Goal: Communication & Community: Answer question/provide support

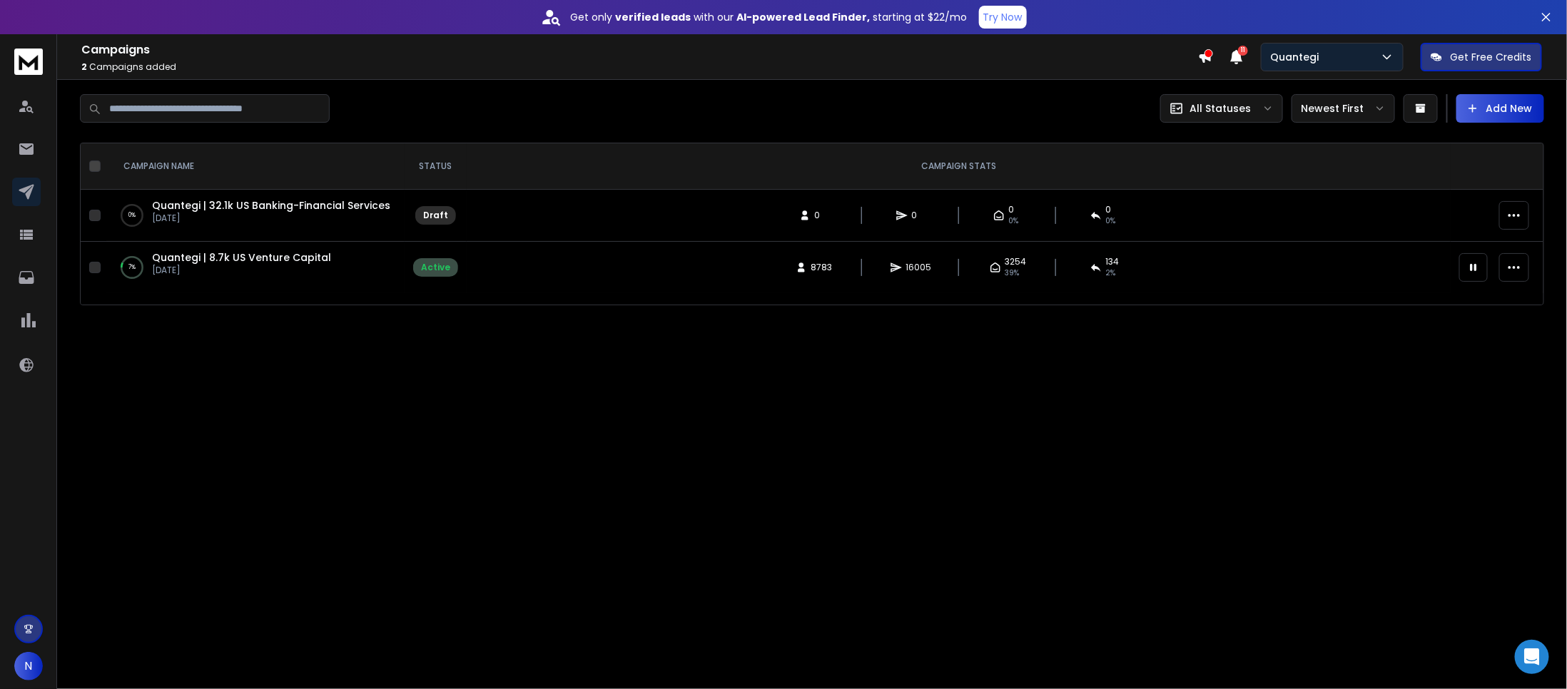
click at [1289, 55] on p "Quantegi" at bounding box center [1297, 57] width 54 height 14
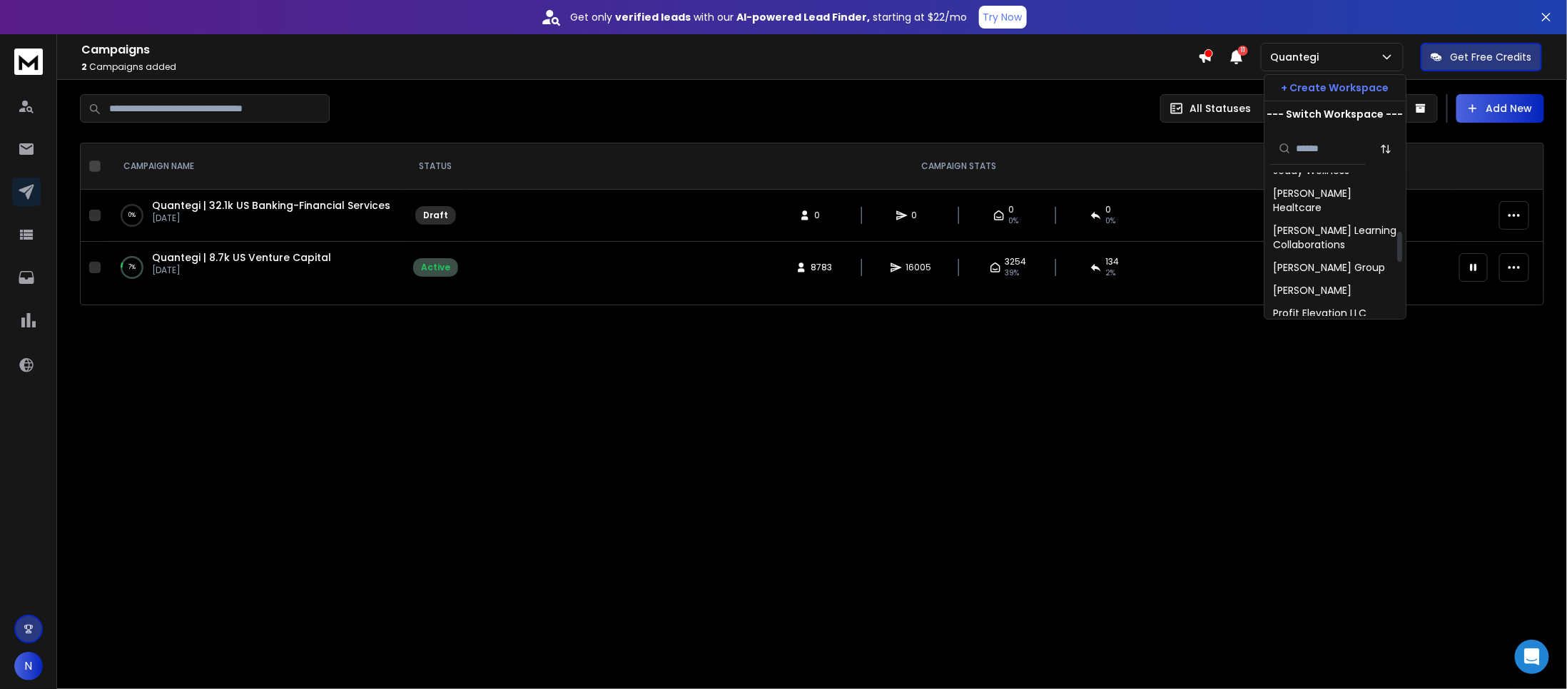
scroll to position [143, 0]
click at [1319, 207] on div "Change Catalysts LLC" at bounding box center [1327, 208] width 109 height 14
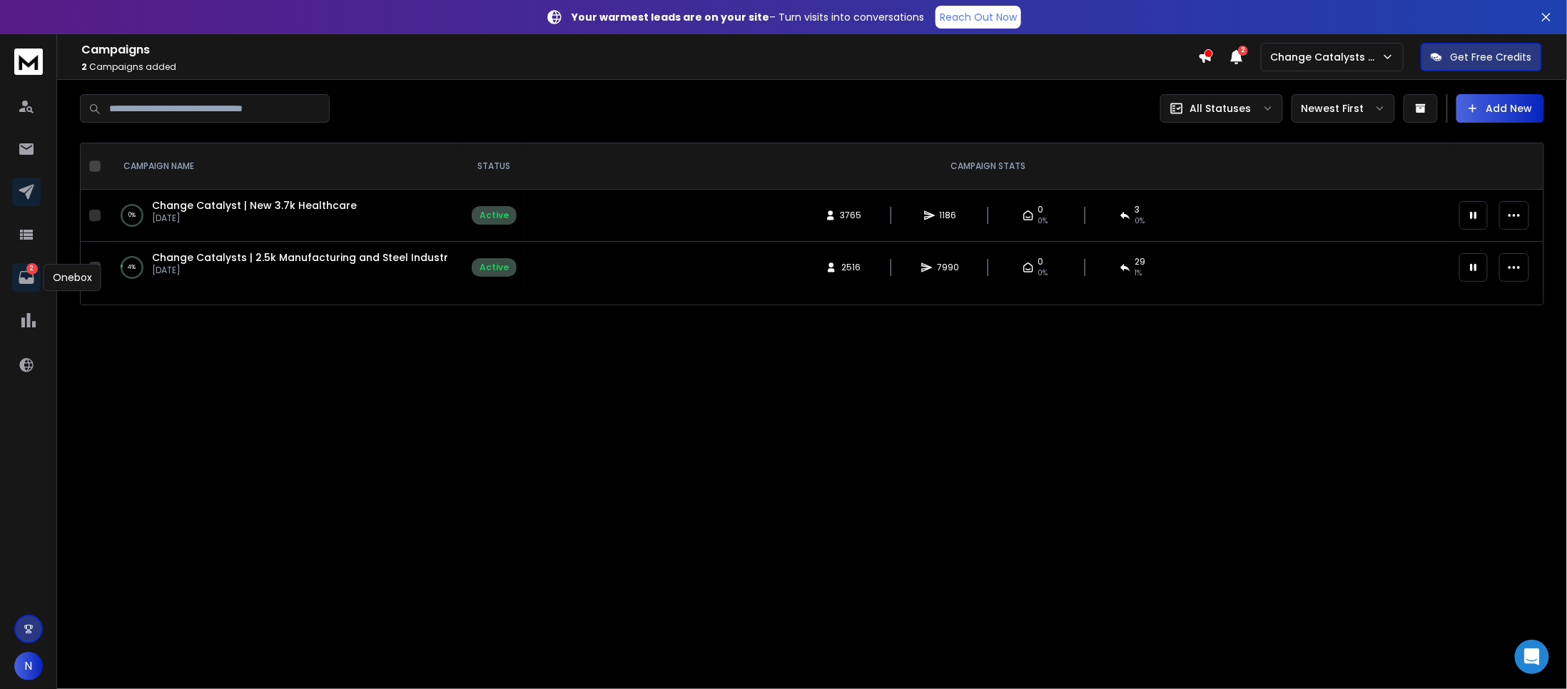
click at [12, 278] on link "2" at bounding box center [26, 277] width 29 height 29
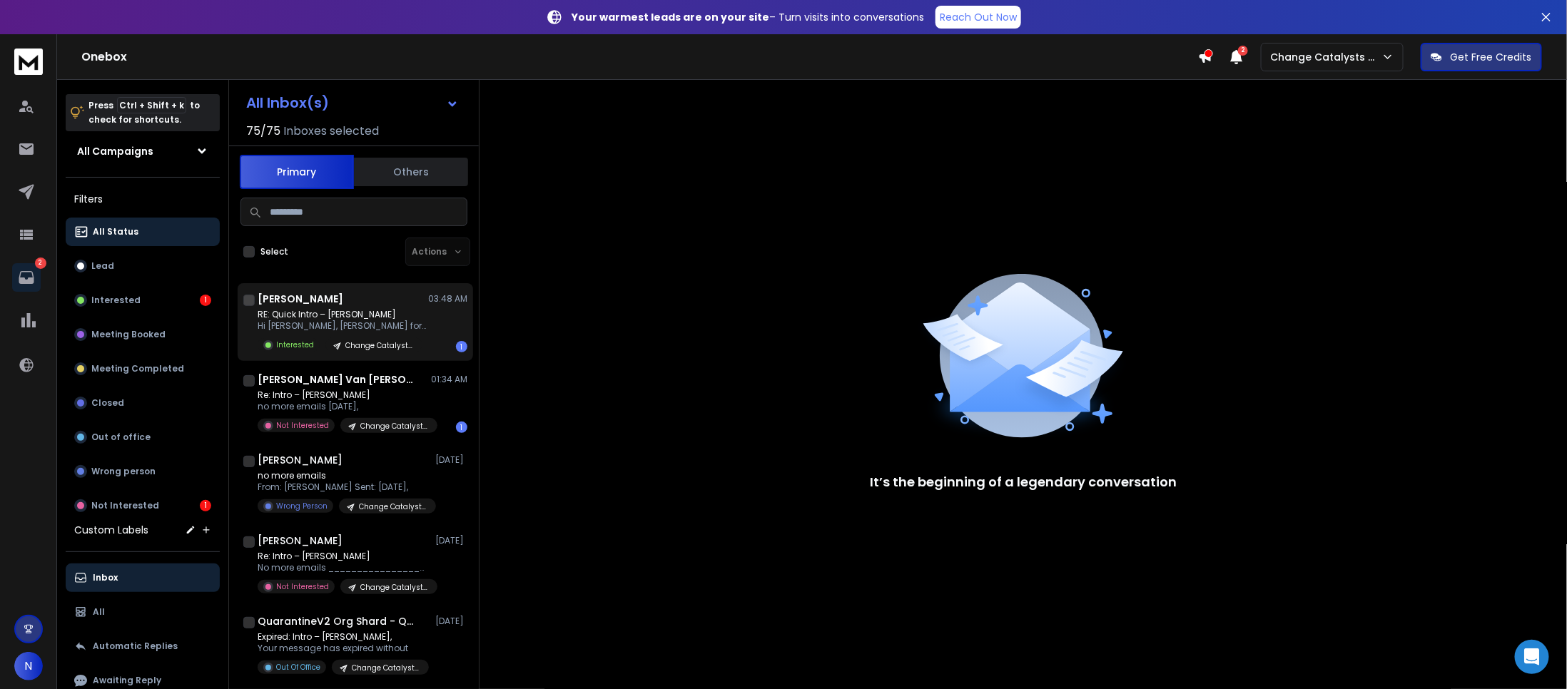
click at [394, 318] on p "RE: Quick Intro – Jennifer" at bounding box center [343, 314] width 171 height 11
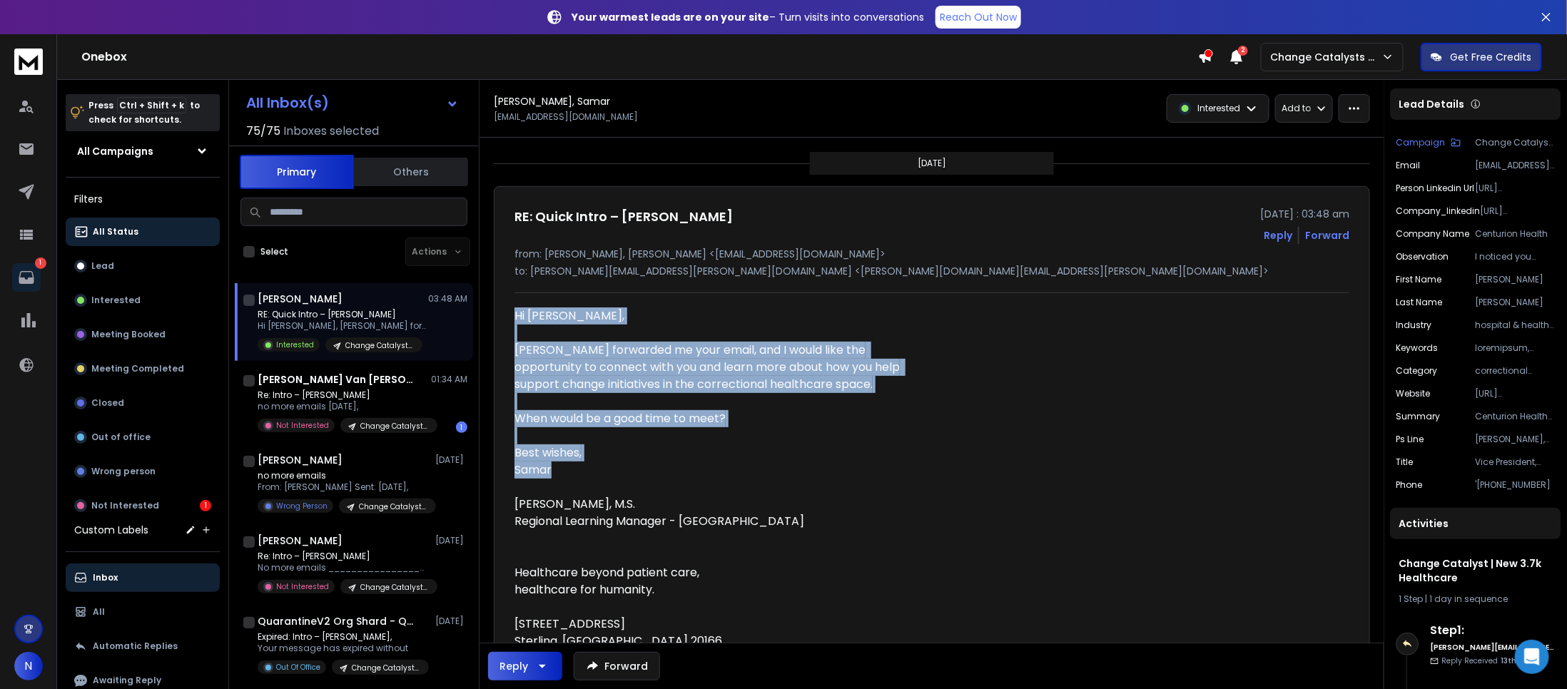
drag, startPoint x: 512, startPoint y: 308, endPoint x: 691, endPoint y: 470, distance: 242.0
drag, startPoint x: 517, startPoint y: 312, endPoint x: 640, endPoint y: 489, distance: 216.3
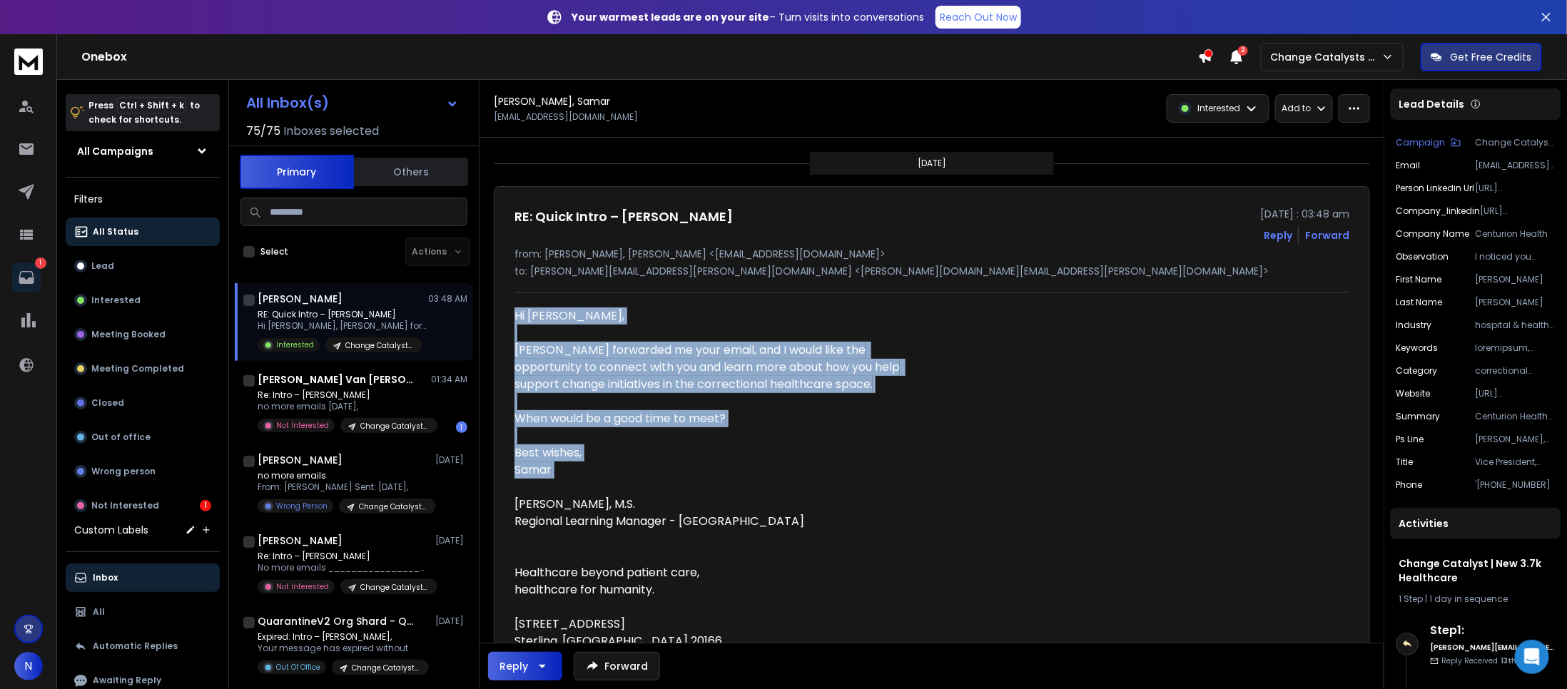
copy div "Hi Barbara, Jen forwarded me your email, and I would like the opportunity to co…"
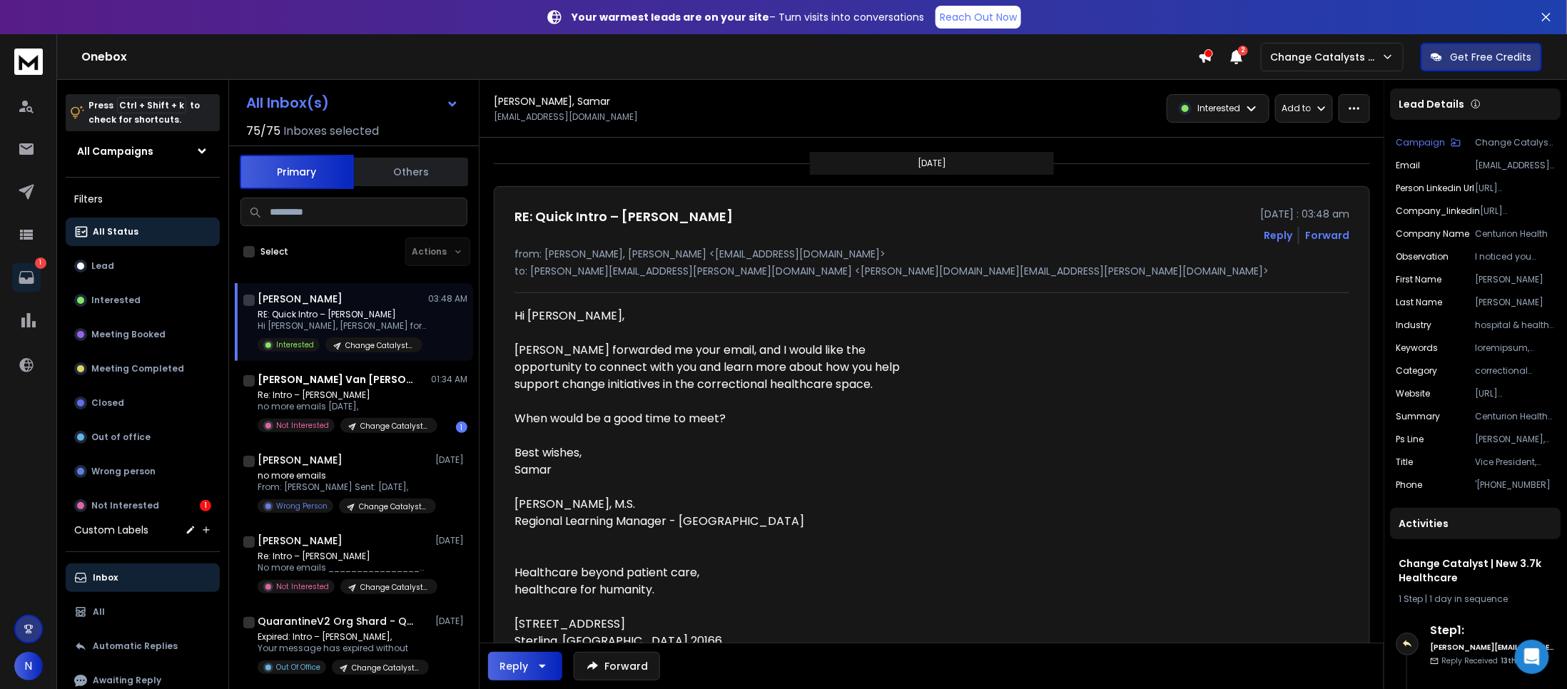
click at [522, 664] on div "Reply" at bounding box center [513, 666] width 29 height 14
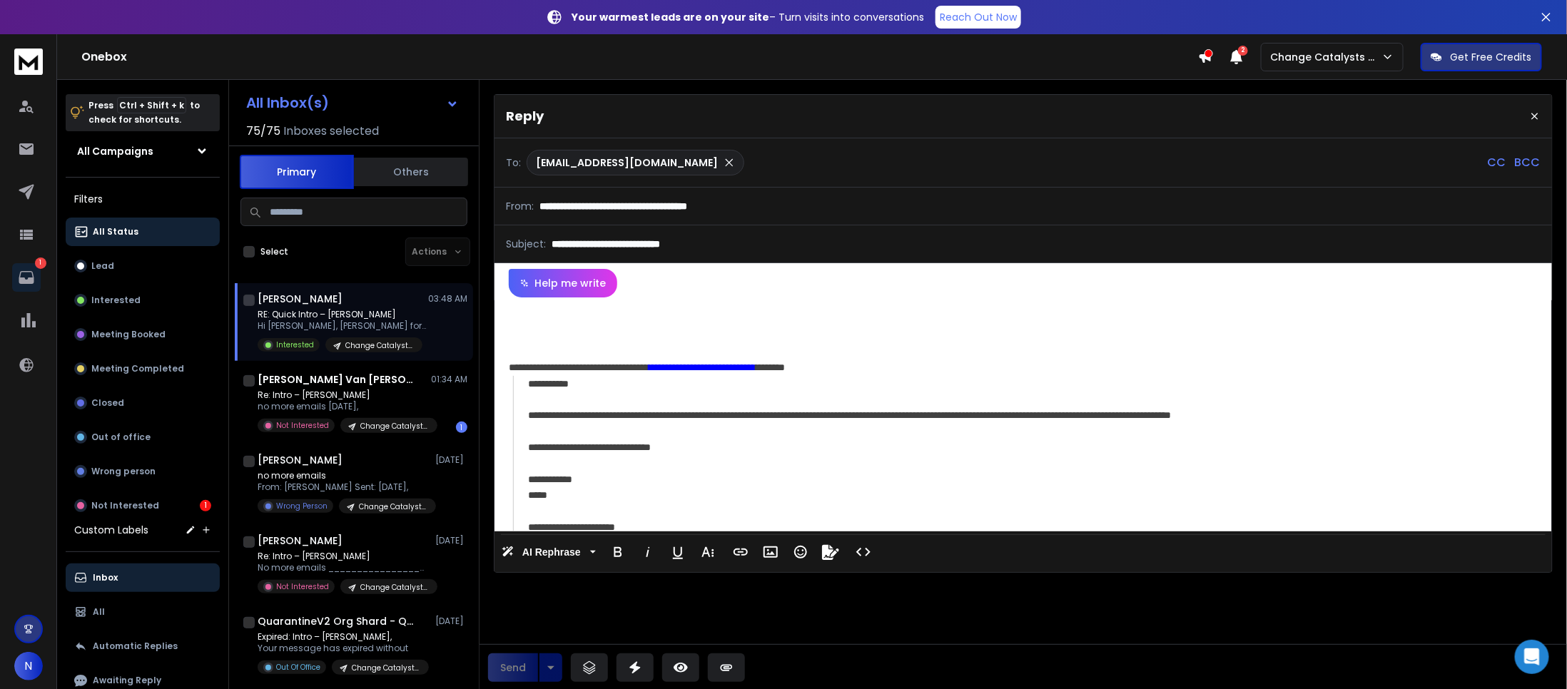
click at [529, 323] on div at bounding box center [1023, 320] width 1029 height 16
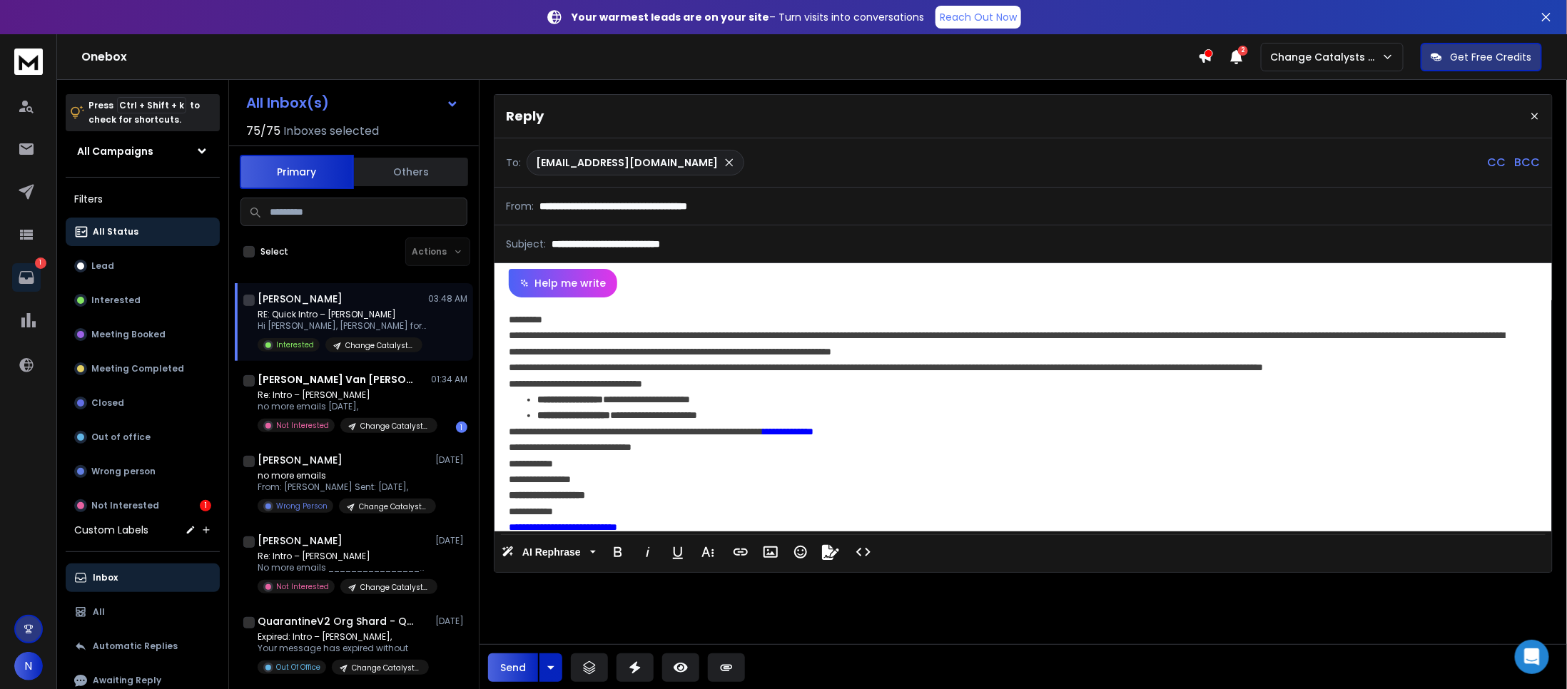
click at [571, 313] on p "*********" at bounding box center [1011, 320] width 1004 height 16
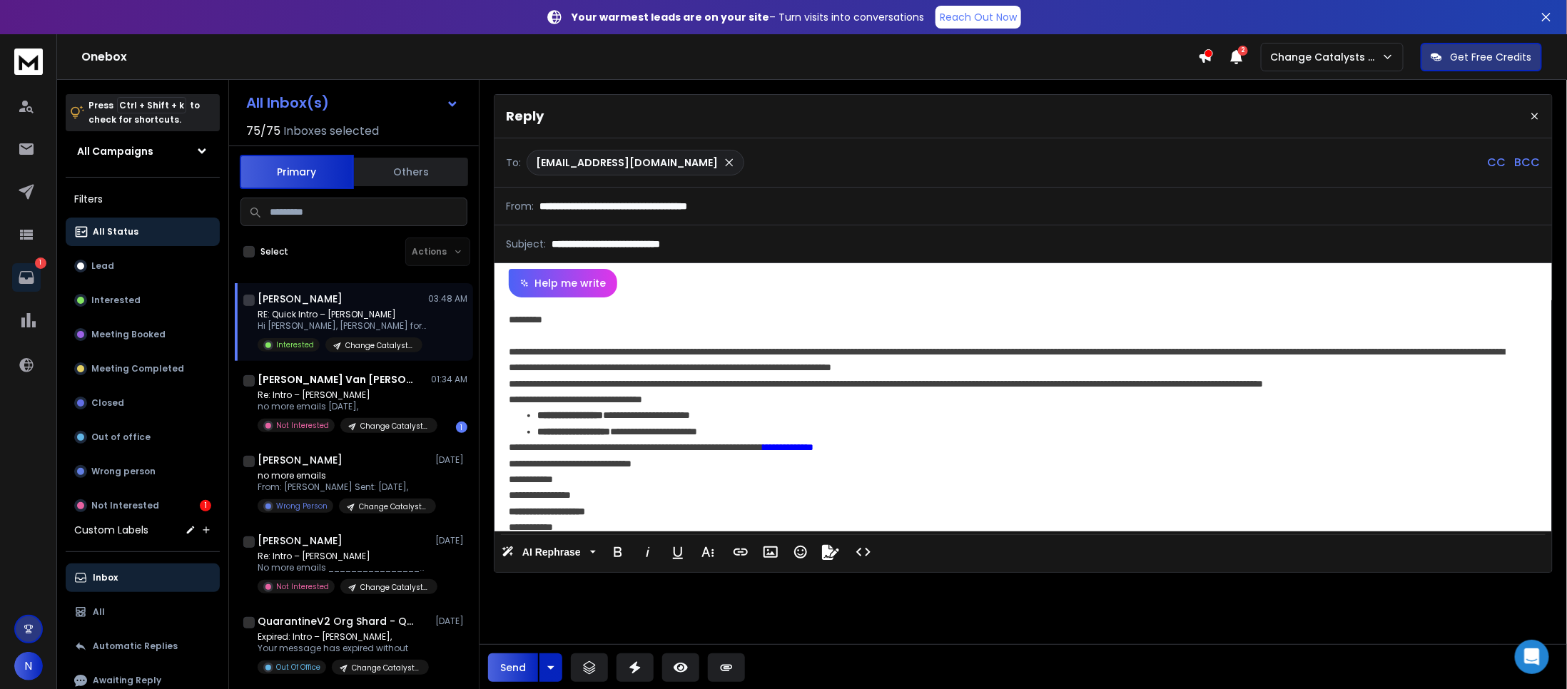
click at [1177, 367] on p "**********" at bounding box center [1011, 360] width 1004 height 32
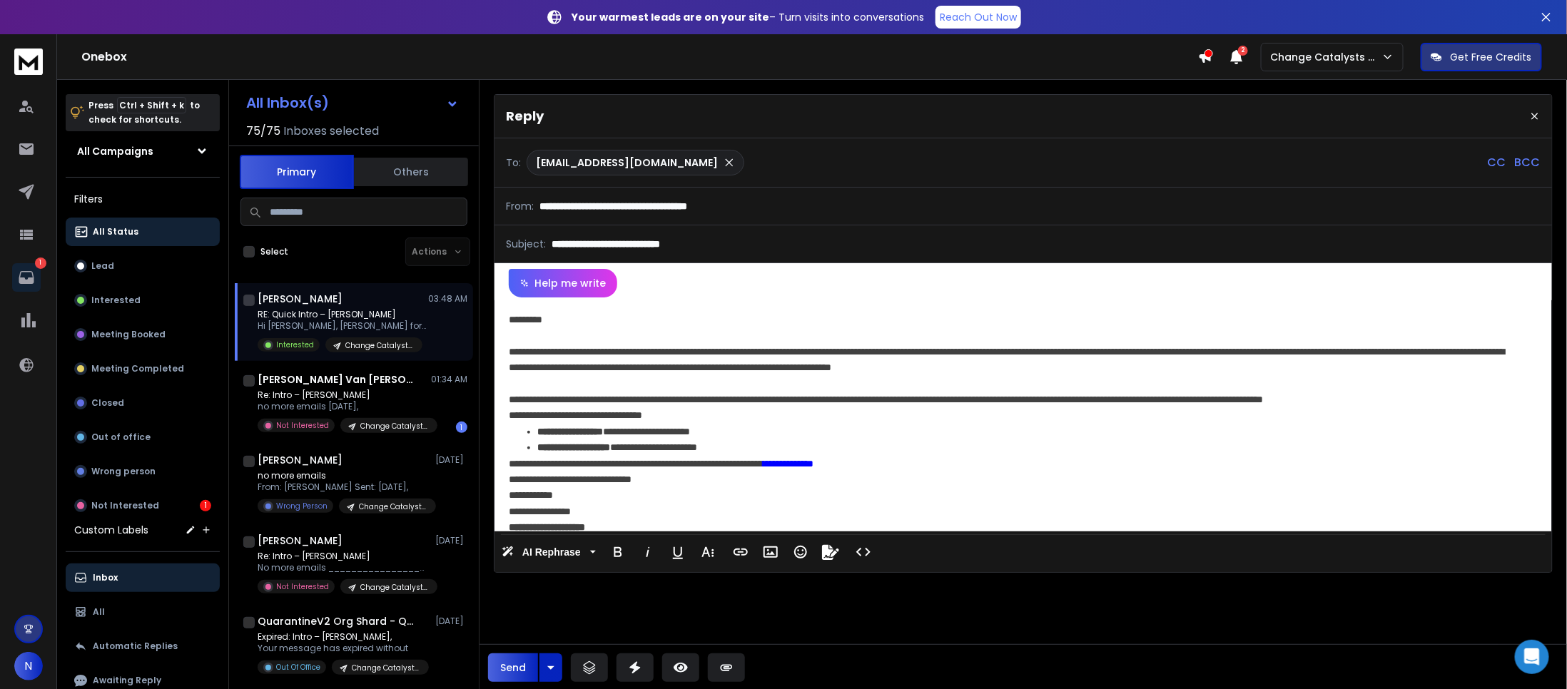
click at [1456, 402] on p "**********" at bounding box center [1011, 400] width 1004 height 16
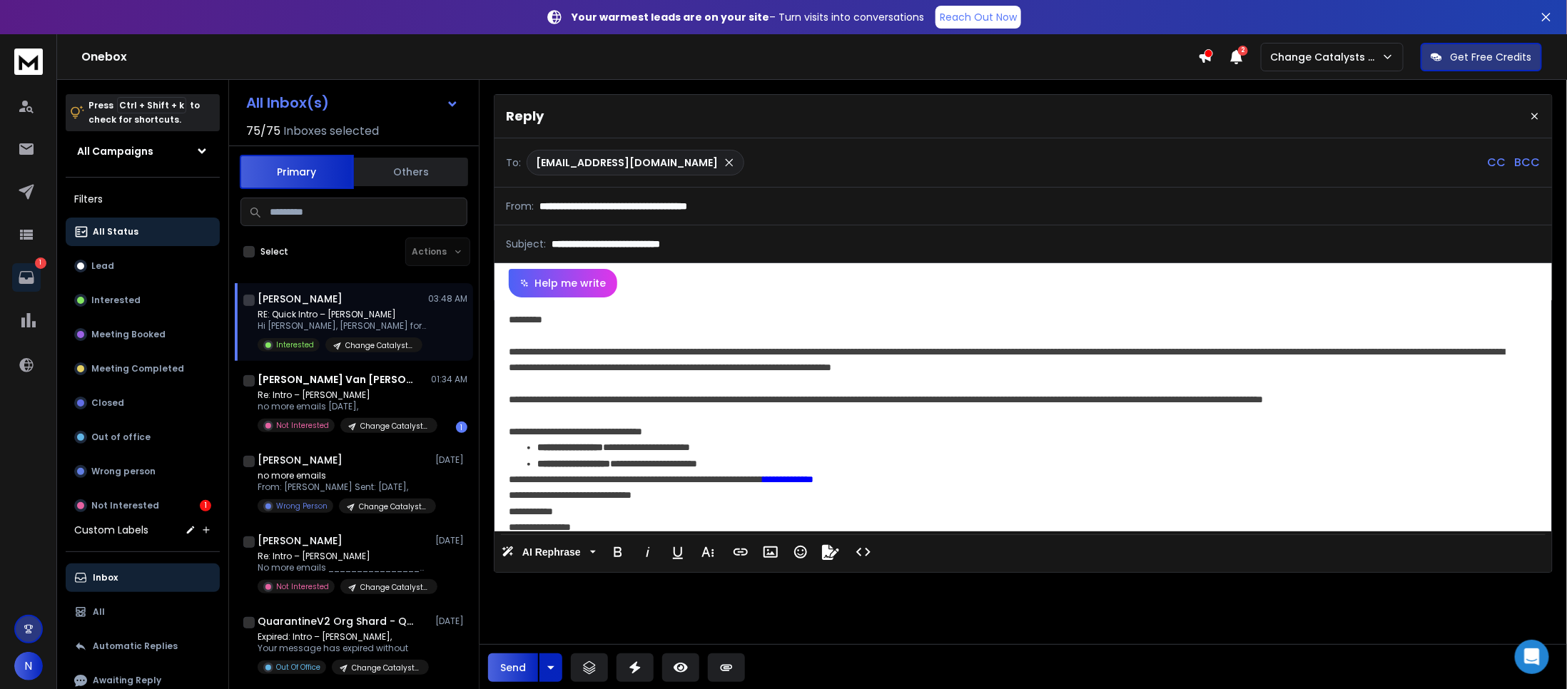
click at [769, 461] on p "**********" at bounding box center [1024, 464] width 975 height 16
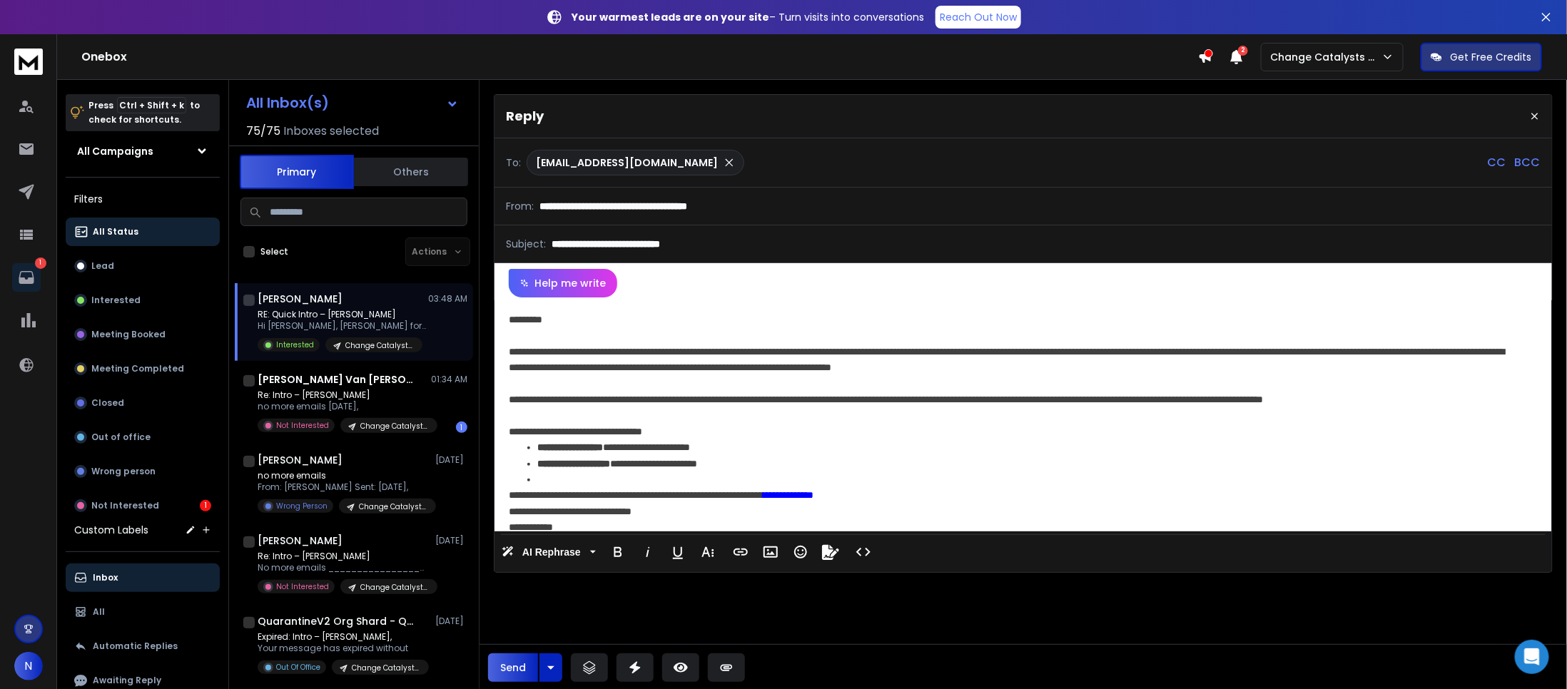
click at [691, 512] on p "**********" at bounding box center [1011, 512] width 1004 height 16
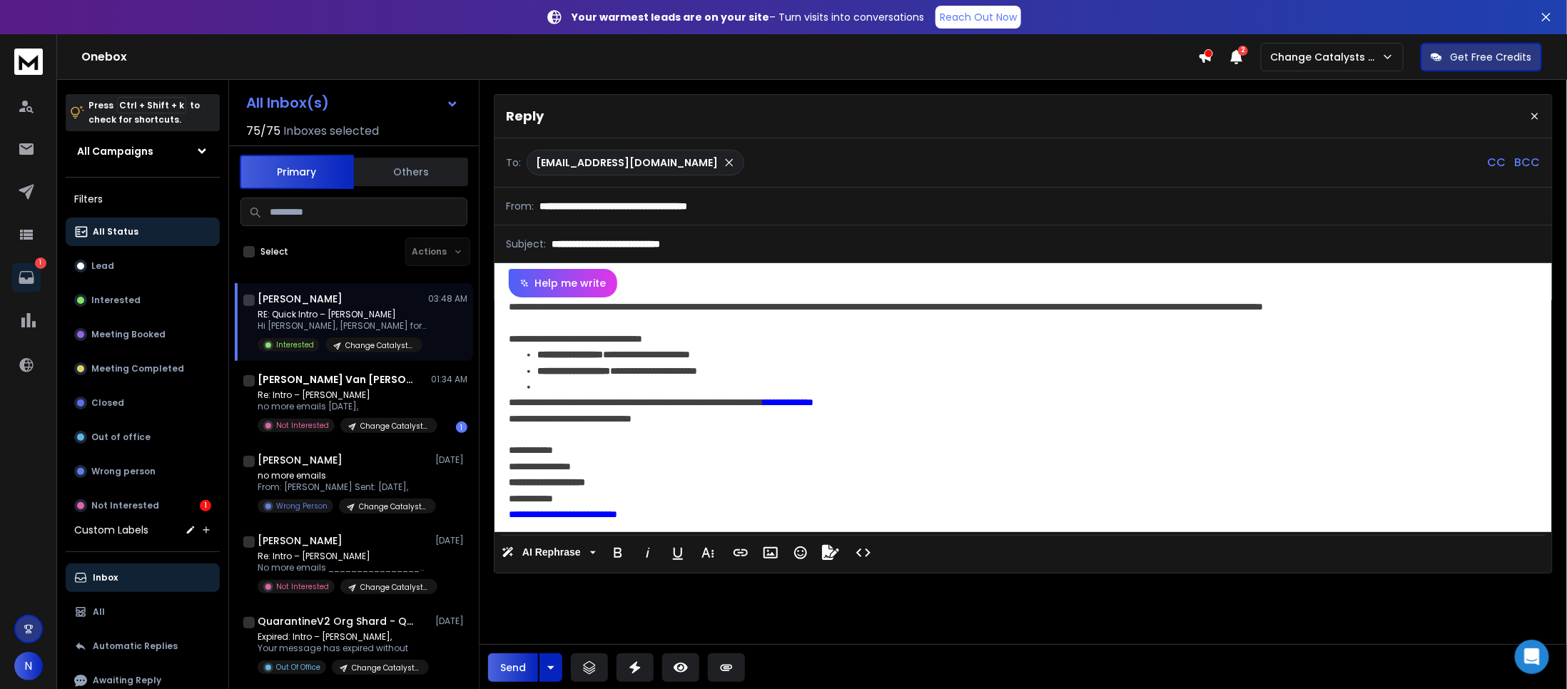
scroll to position [143, 0]
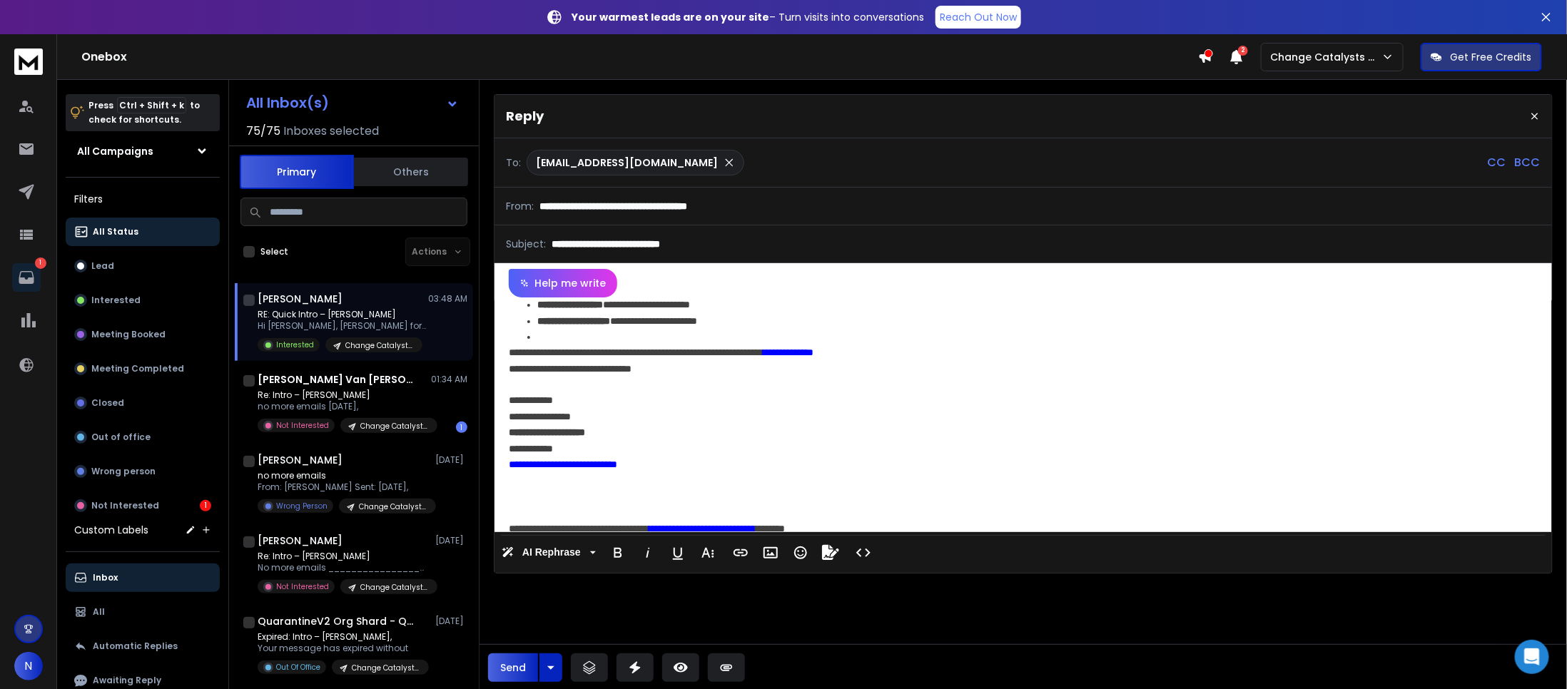
click at [813, 355] on link "**********" at bounding box center [788, 352] width 51 height 10
click at [841, 385] on button "Edit Link" at bounding box center [851, 386] width 27 height 29
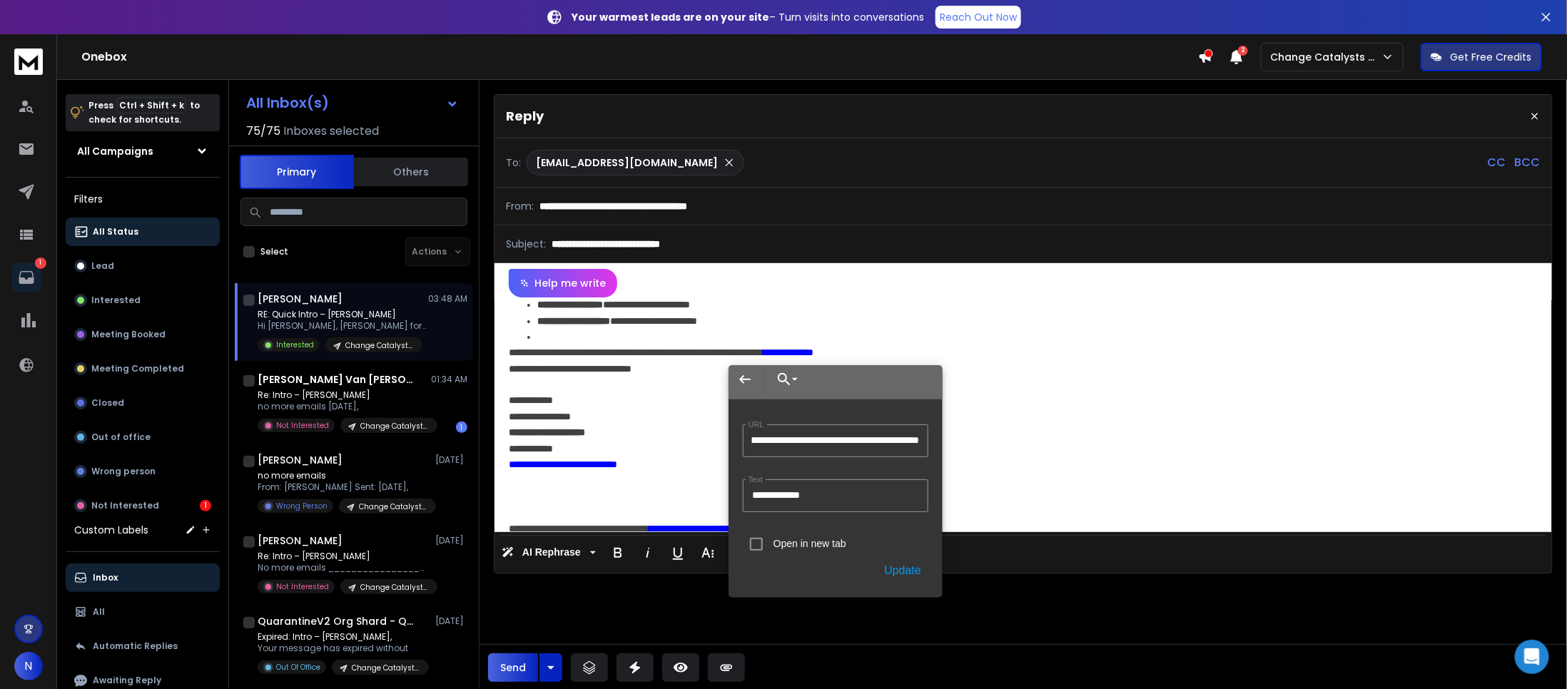
scroll to position [0, 0]
drag, startPoint x: 839, startPoint y: 445, endPoint x: 725, endPoint y: 442, distance: 114.2
click at [725, 442] on div "**********" at bounding box center [1022, 418] width 1057 height 310
click at [725, 442] on p "**********" at bounding box center [1011, 432] width 1004 height 80
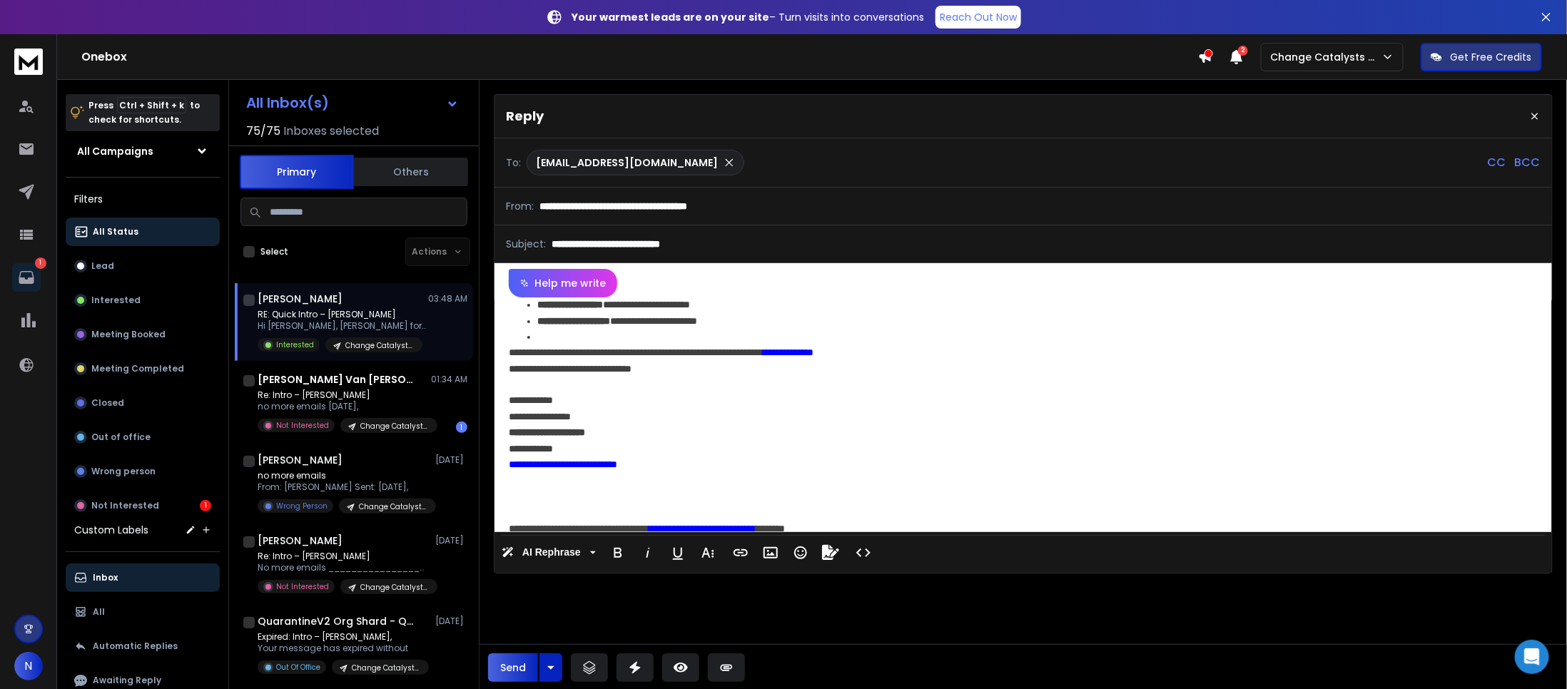
click at [813, 352] on link "**** *********" at bounding box center [788, 352] width 51 height 10
click at [789, 390] on icon "button" at bounding box center [786, 386] width 10 height 10
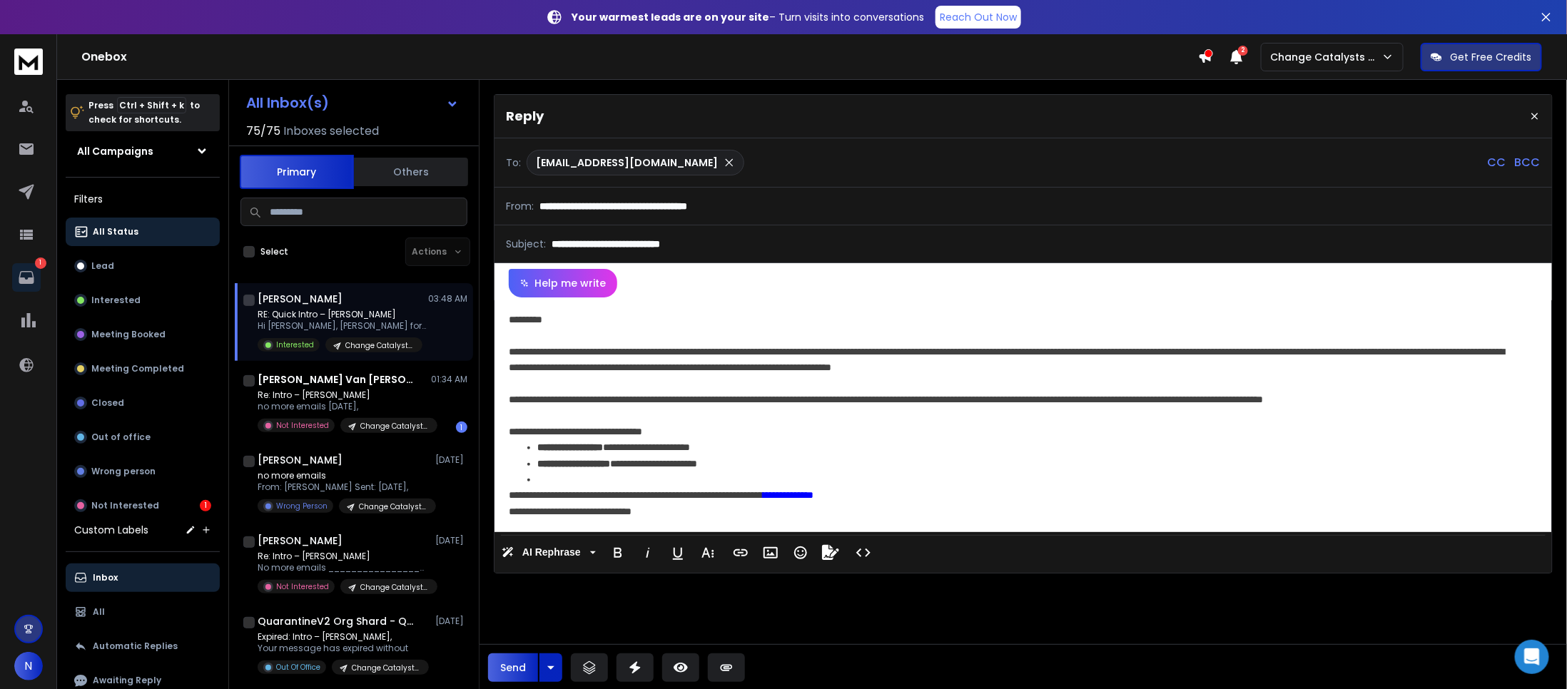
click at [514, 664] on button "Send" at bounding box center [513, 668] width 50 height 29
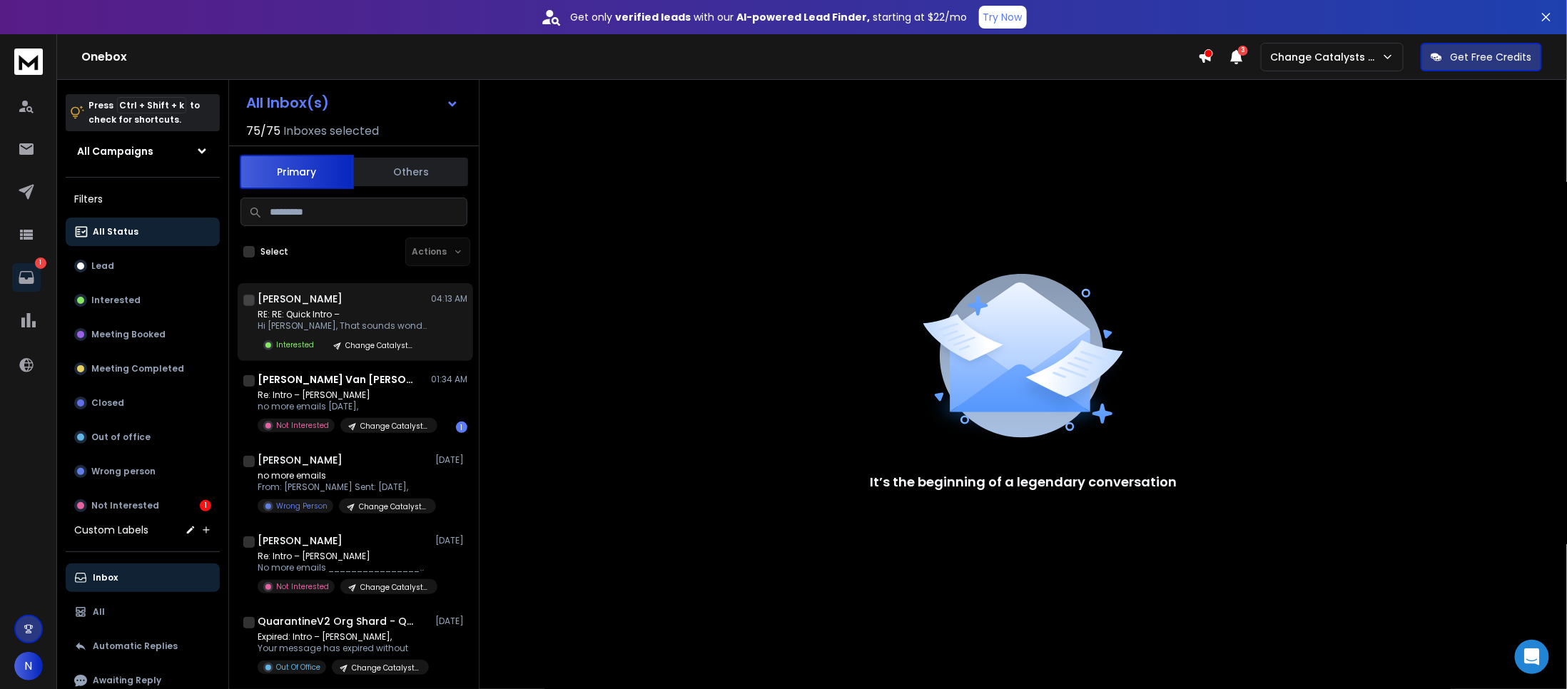
click at [306, 325] on p "Hi Barbara, That sounds wonderful." at bounding box center [343, 325] width 171 height 11
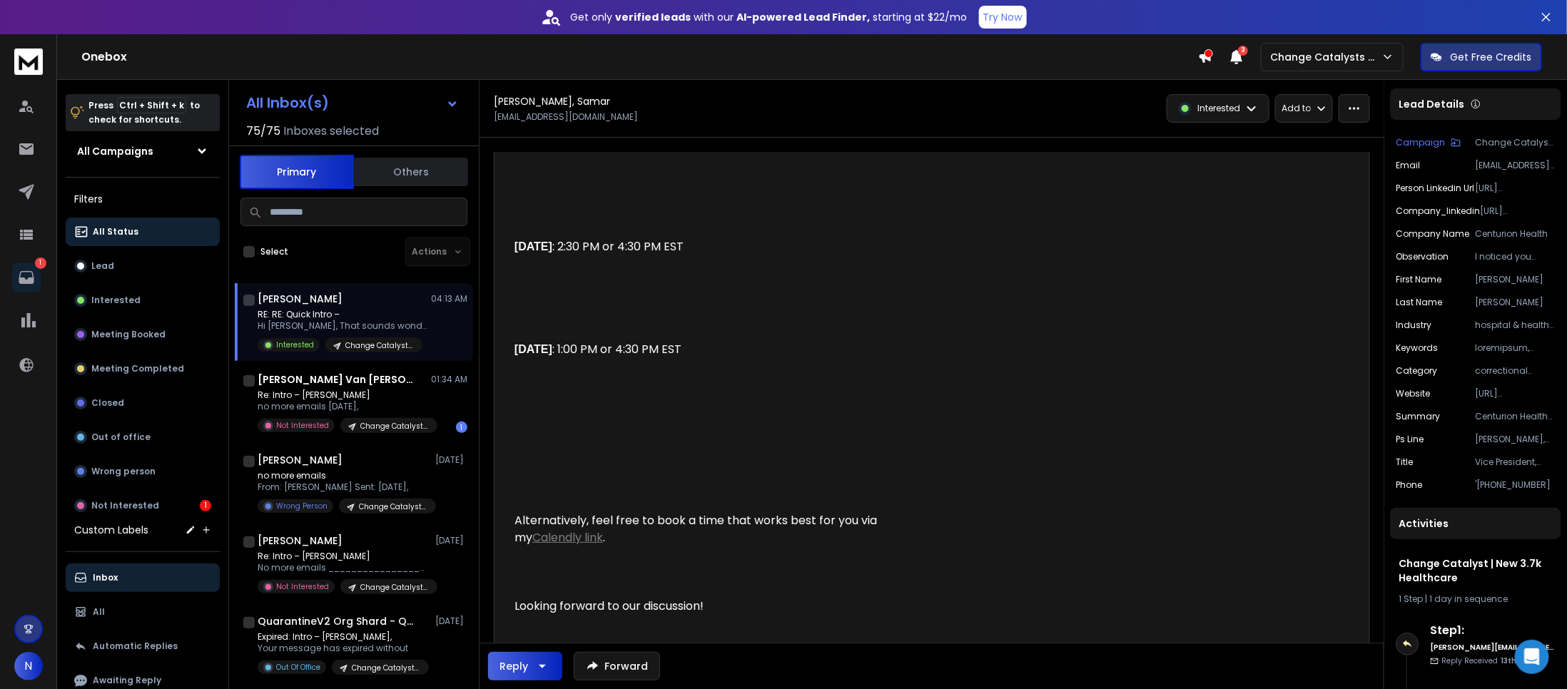
scroll to position [1855, 0]
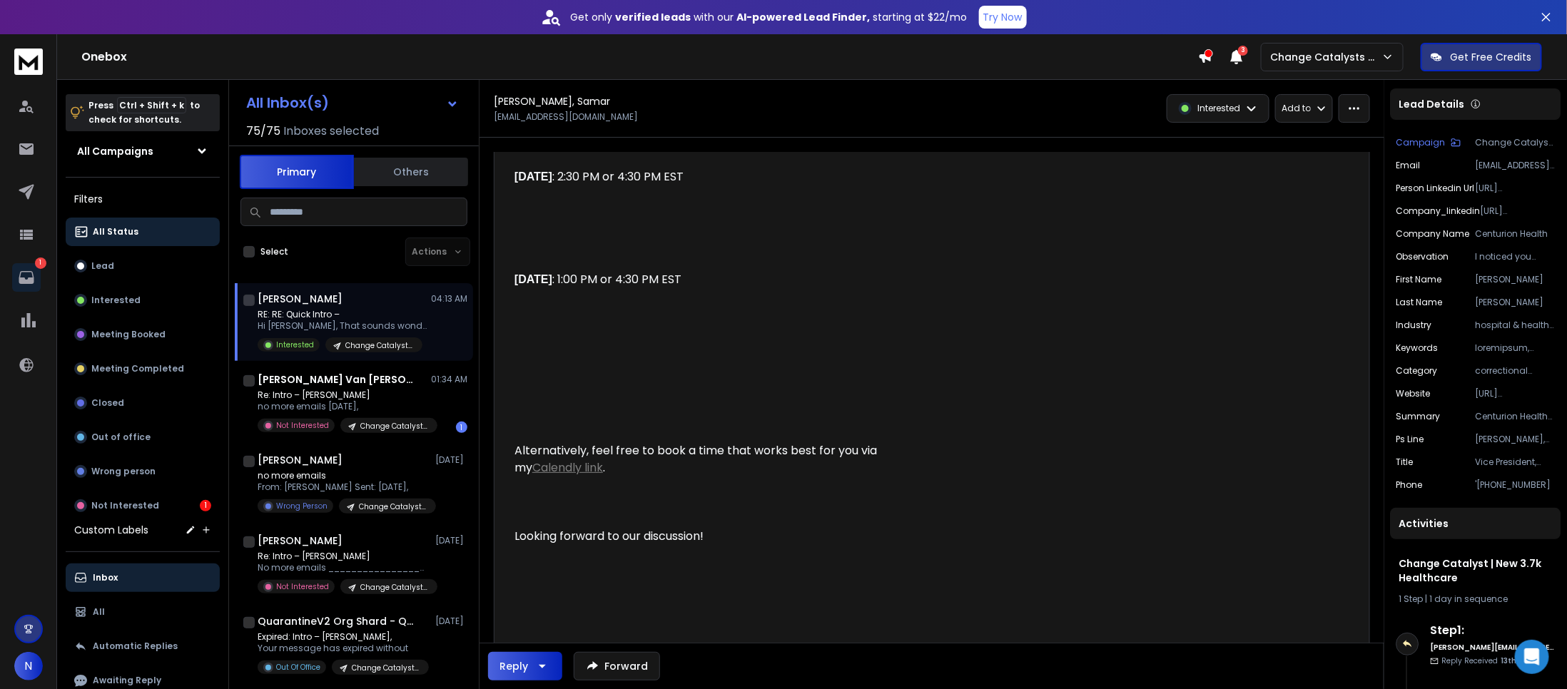
click at [563, 476] on link "Calendly link" at bounding box center [567, 468] width 71 height 16
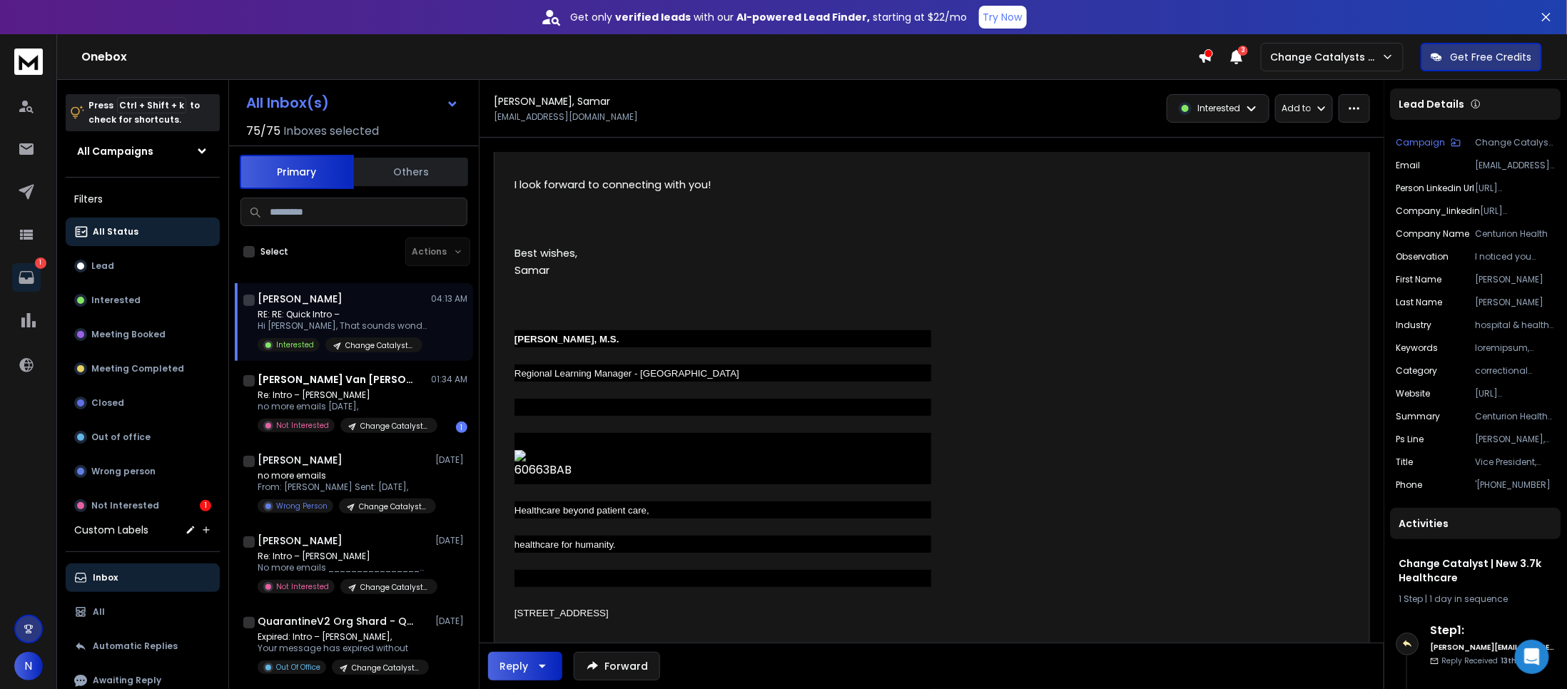
scroll to position [428, 0]
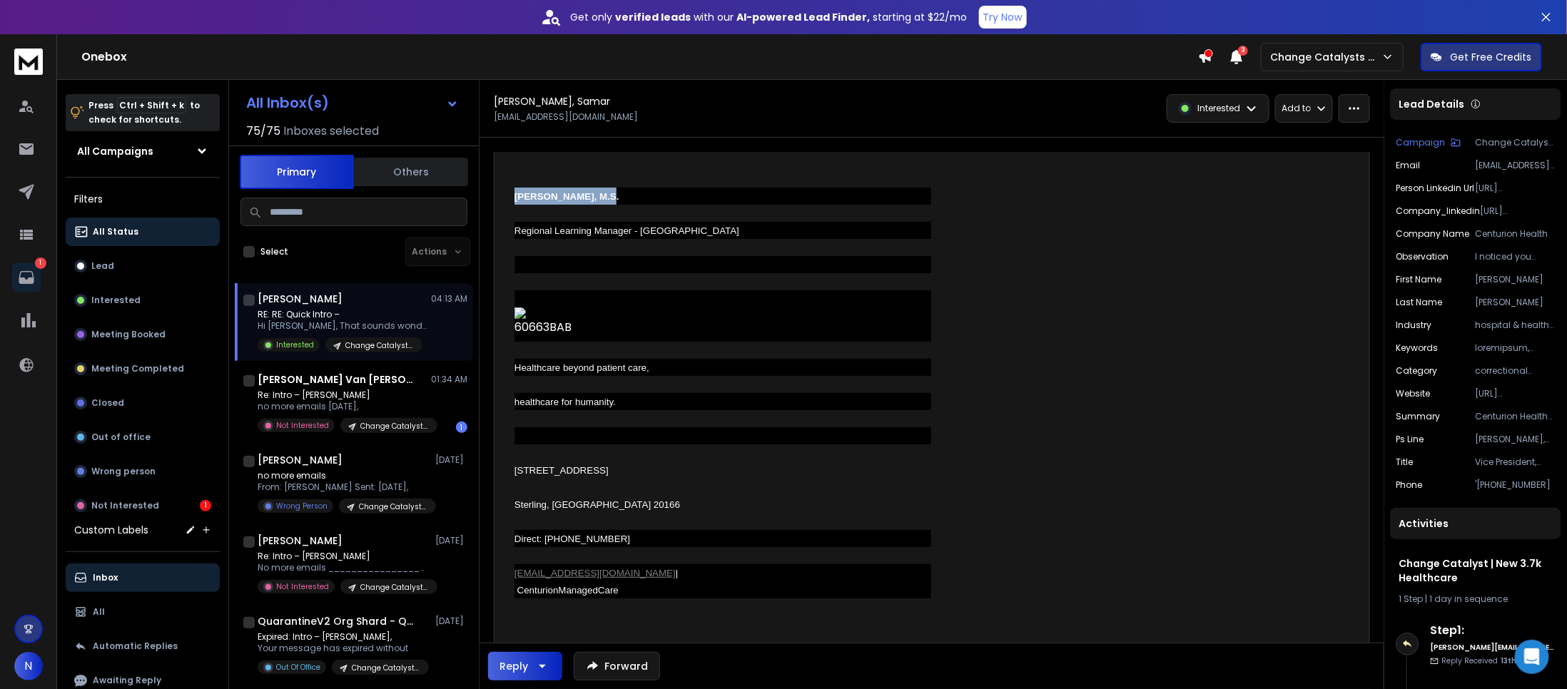
drag, startPoint x: 609, startPoint y: 210, endPoint x: 512, endPoint y: 215, distance: 96.4
copy span "Samar Uthman Craig"
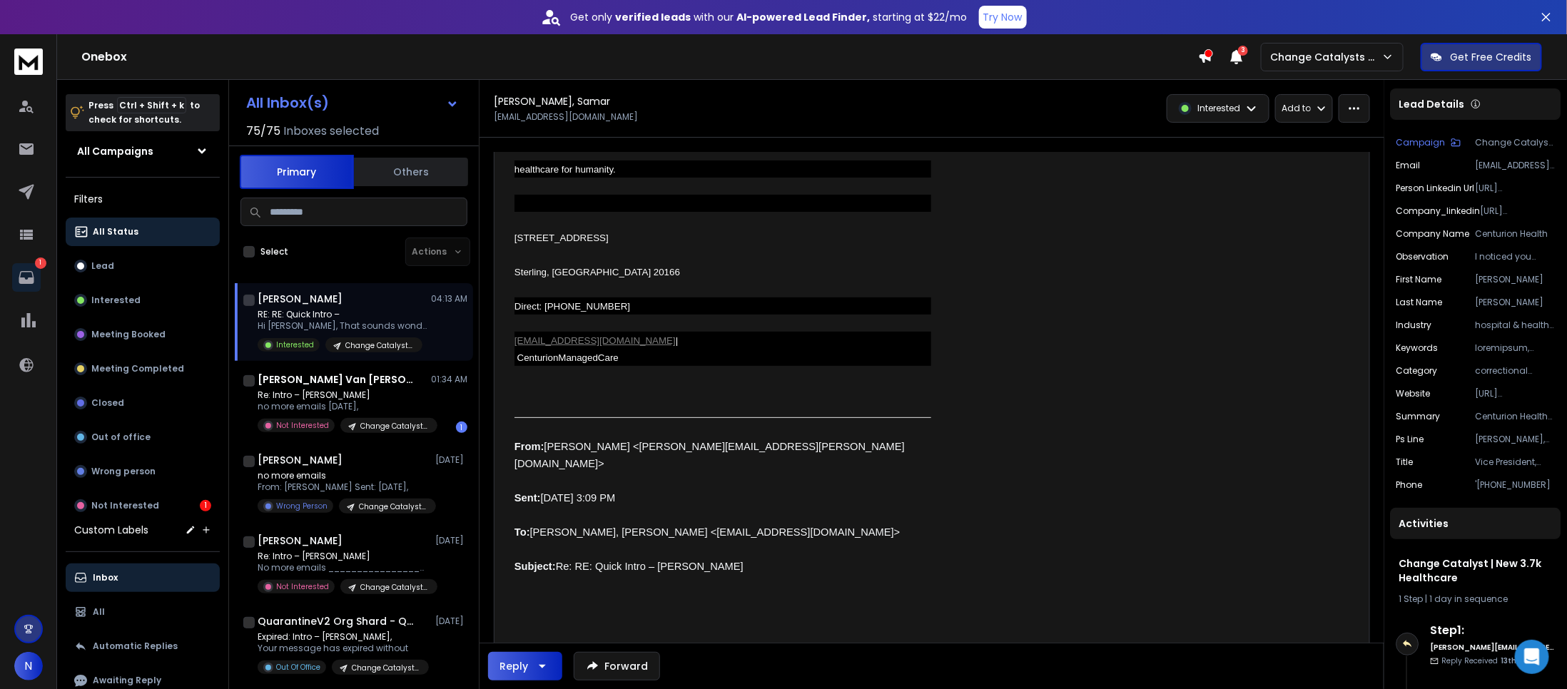
scroll to position [856, 0]
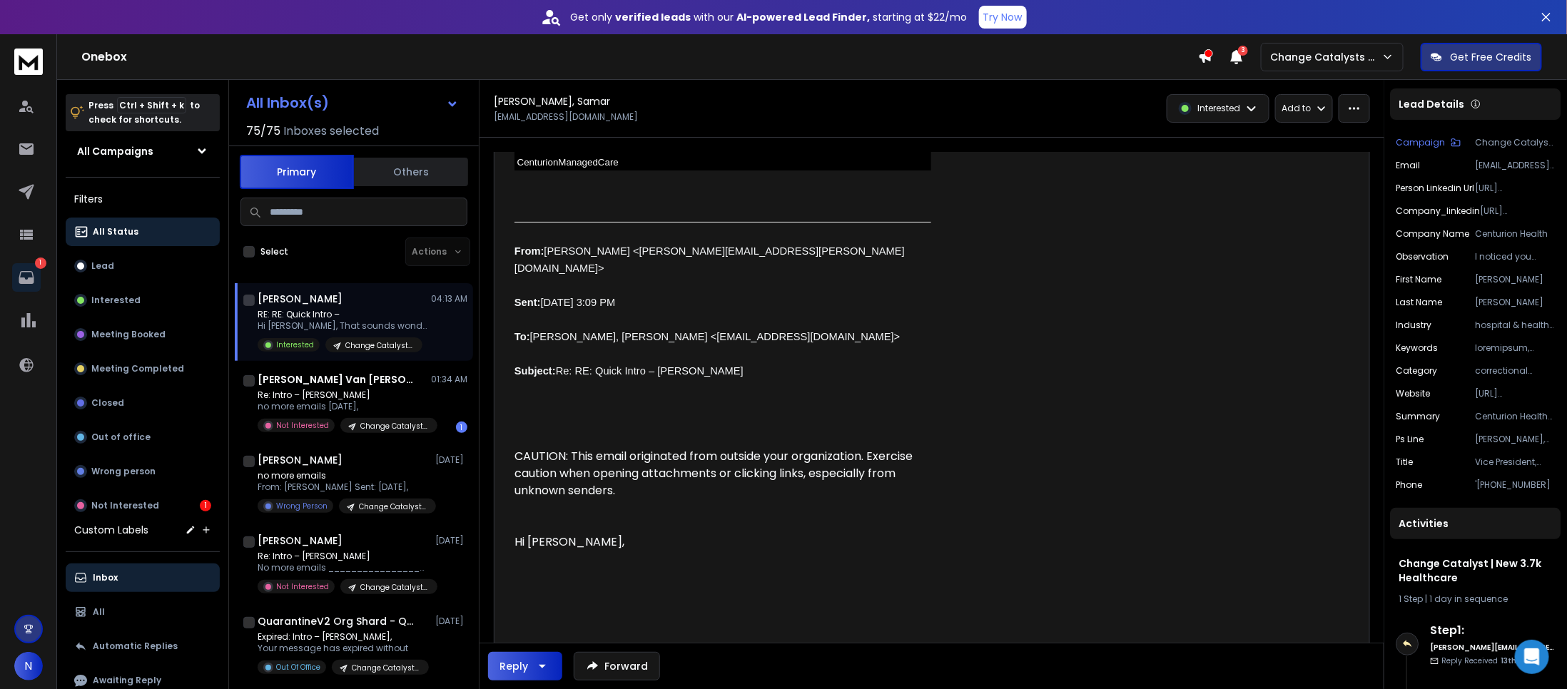
click at [778, 353] on span "Barbara Trautlein <barbara.trautlein@changecatalystworks.com> Sent: Tuesday, Au…" at bounding box center [709, 310] width 390 height 131
click at [794, 365] on p "From: Barbara Trautlein <barbara.trautlein@changecatalystworks.com> Sent: Tuesd…" at bounding box center [722, 311] width 417 height 137
drag, startPoint x: 779, startPoint y: 352, endPoint x: 625, endPoint y: 358, distance: 154.3
click at [625, 358] on span "Barbara Trautlein <barbara.trautlein@changecatalystworks.com> Sent: Tuesday, Au…" at bounding box center [709, 310] width 390 height 131
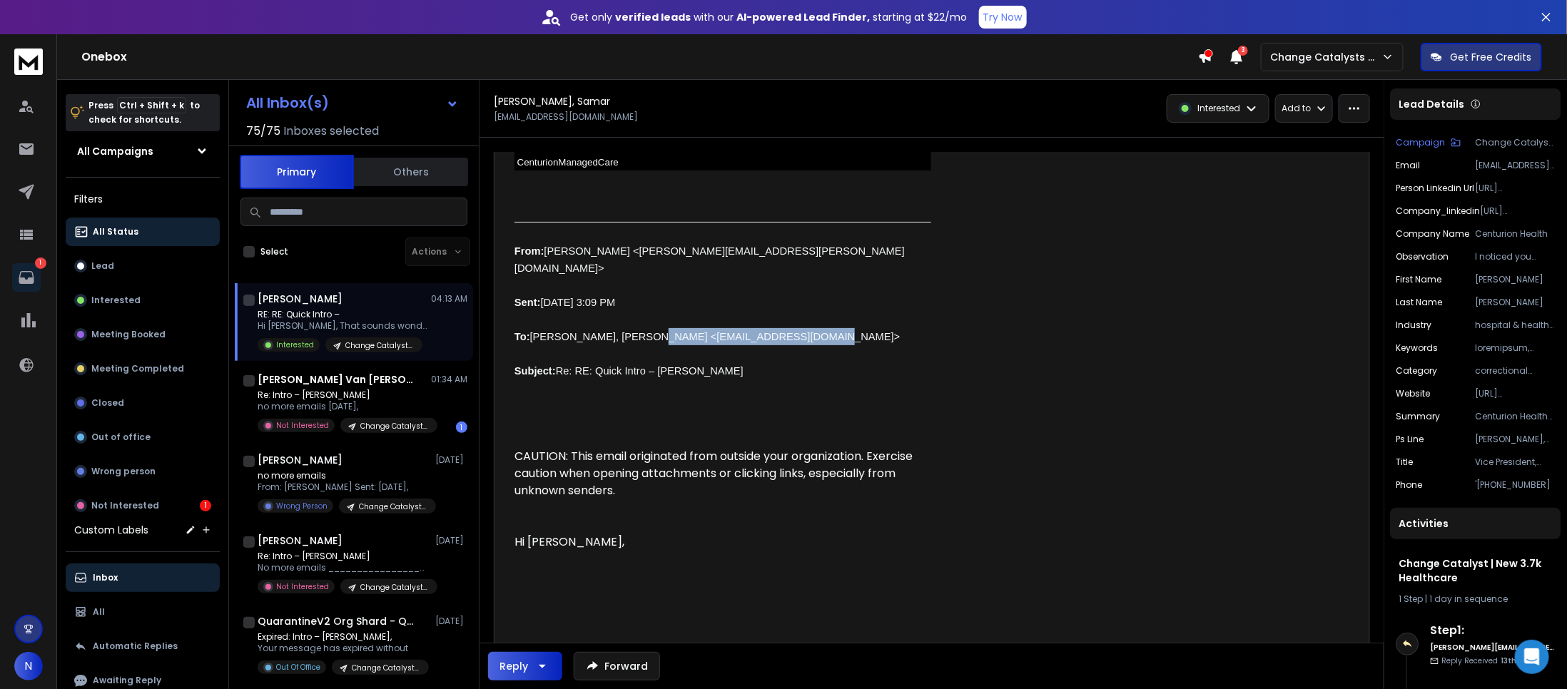
copy span "suthmancraig@TeamCenturion.com"
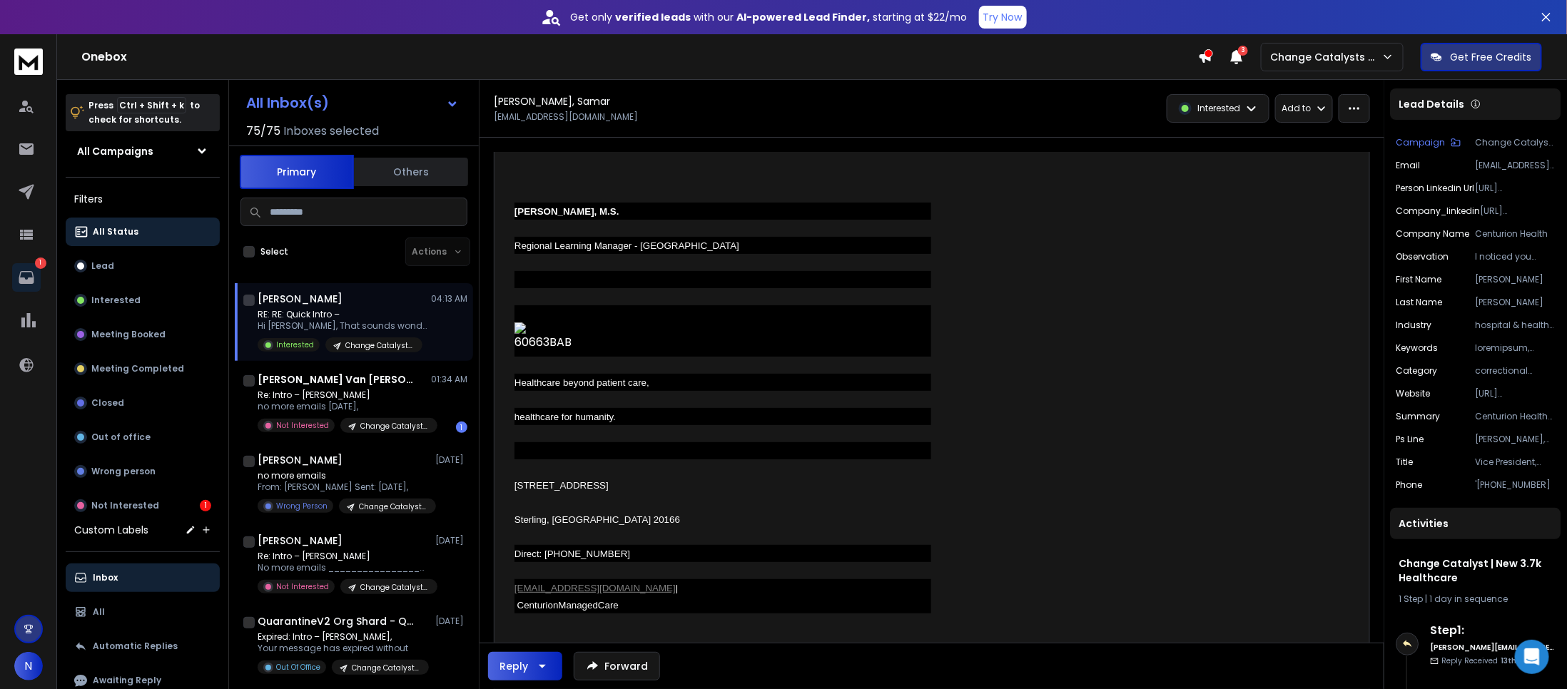
scroll to position [428, 0]
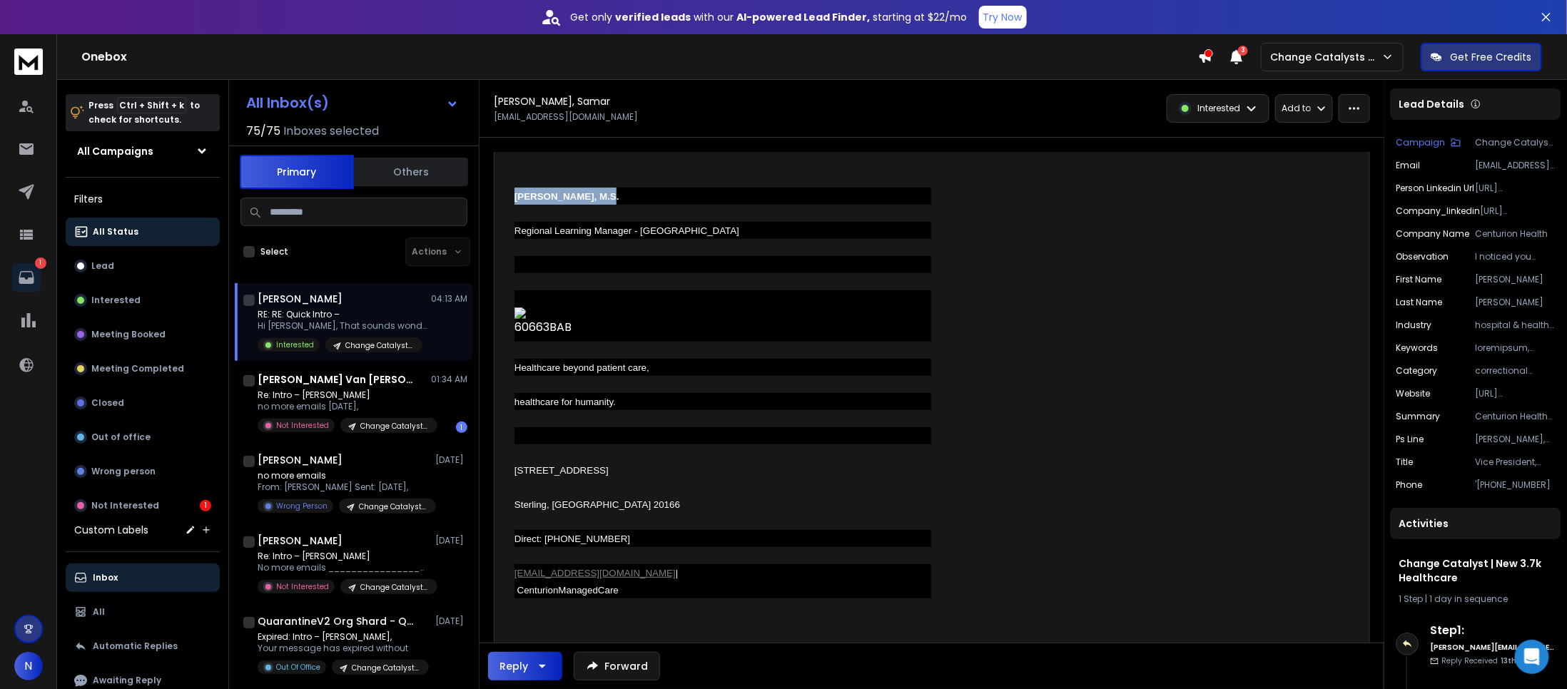
drag, startPoint x: 608, startPoint y: 213, endPoint x: 514, endPoint y: 208, distance: 94.3
copy span "Samar Uthman Craig"
click at [1494, 285] on p "Jennifer" at bounding box center [1516, 279] width 80 height 11
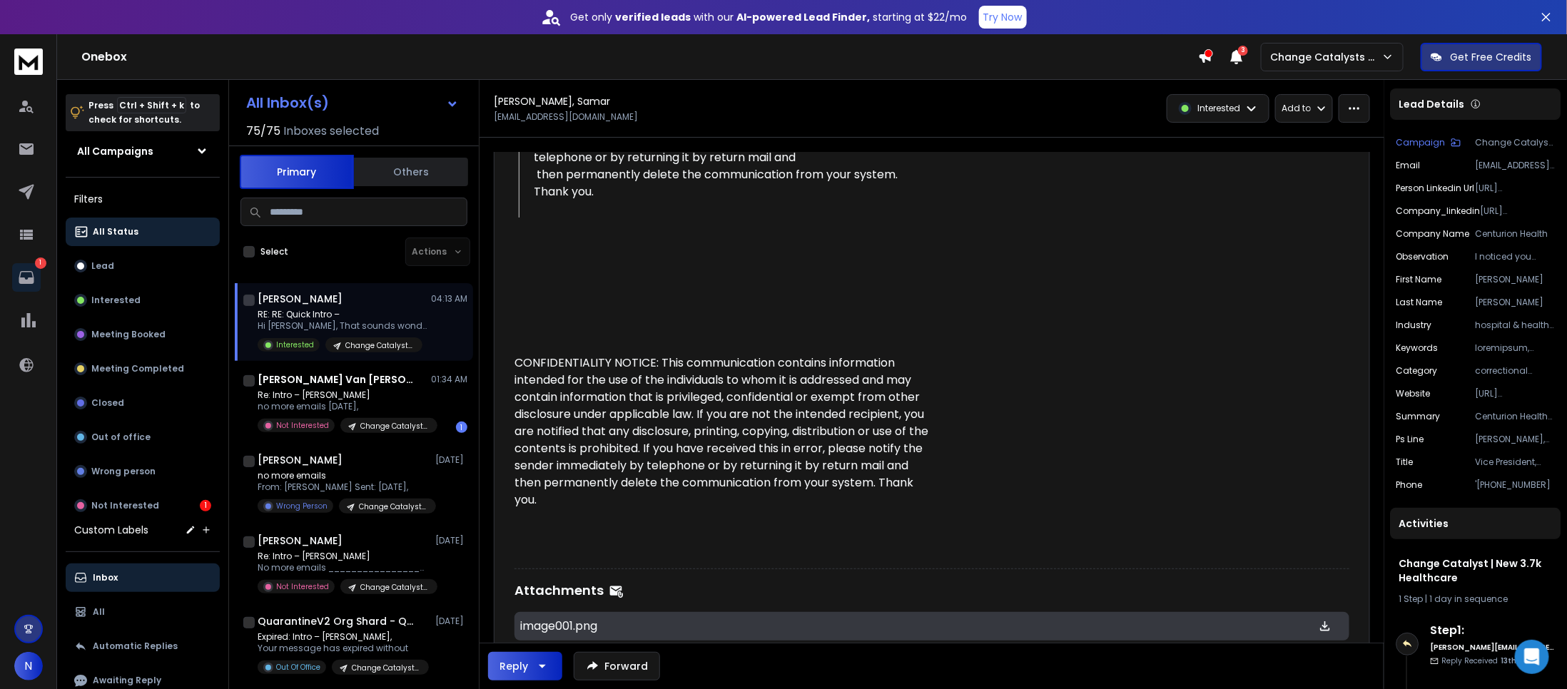
scroll to position [4112, 0]
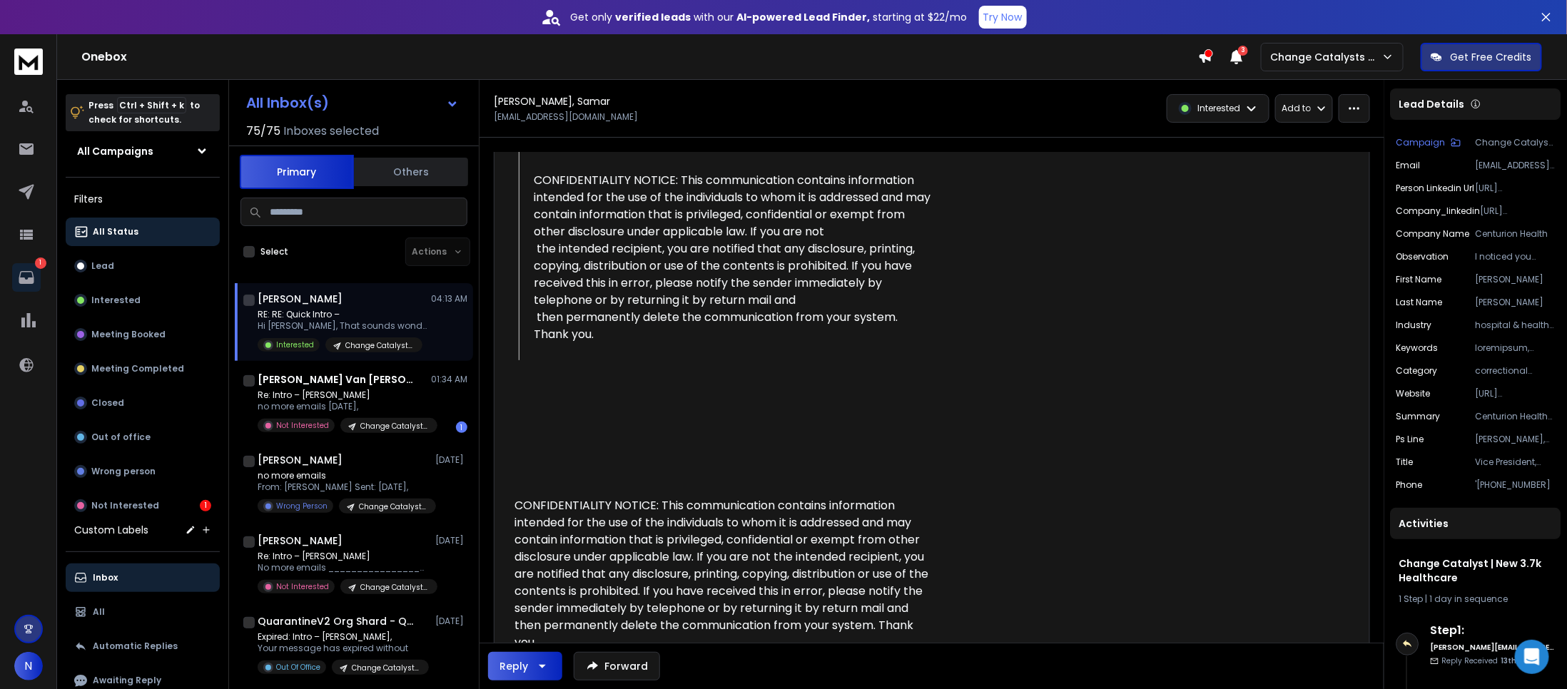
click at [1503, 186] on p "http://www.linkedin.com/in/jtyrrell20" at bounding box center [1516, 188] width 80 height 11
click at [1508, 217] on p "http://www.linkedin.com/company/centurion-health" at bounding box center [1518, 211] width 75 height 11
click at [1494, 240] on p "Centurion Health" at bounding box center [1516, 233] width 80 height 11
click at [1511, 400] on p "https://teamcenturion.com" at bounding box center [1516, 393] width 80 height 11
click at [1505, 400] on p "https://teamcenturion.com" at bounding box center [1516, 393] width 80 height 11
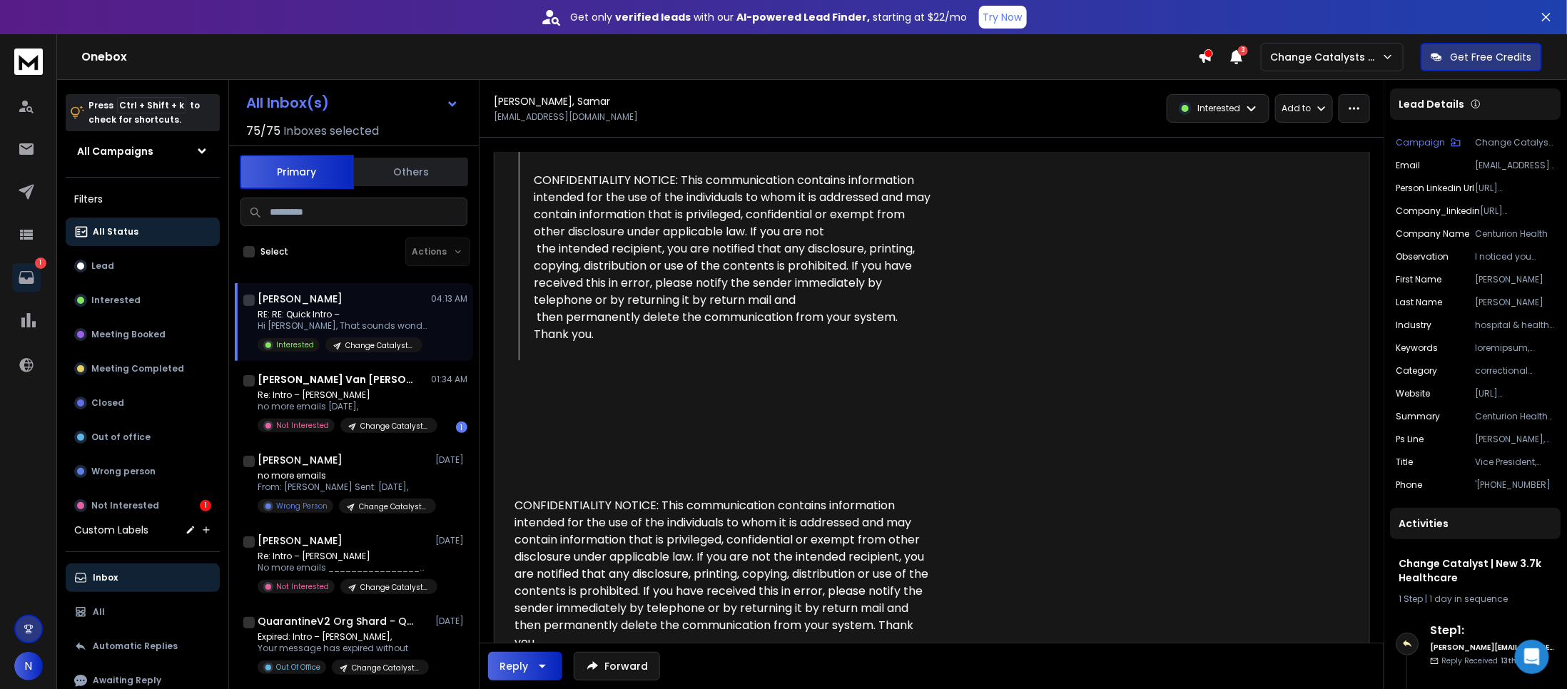
click at [1494, 400] on p "[URL][DOMAIN_NAME]" at bounding box center [1516, 393] width 80 height 11
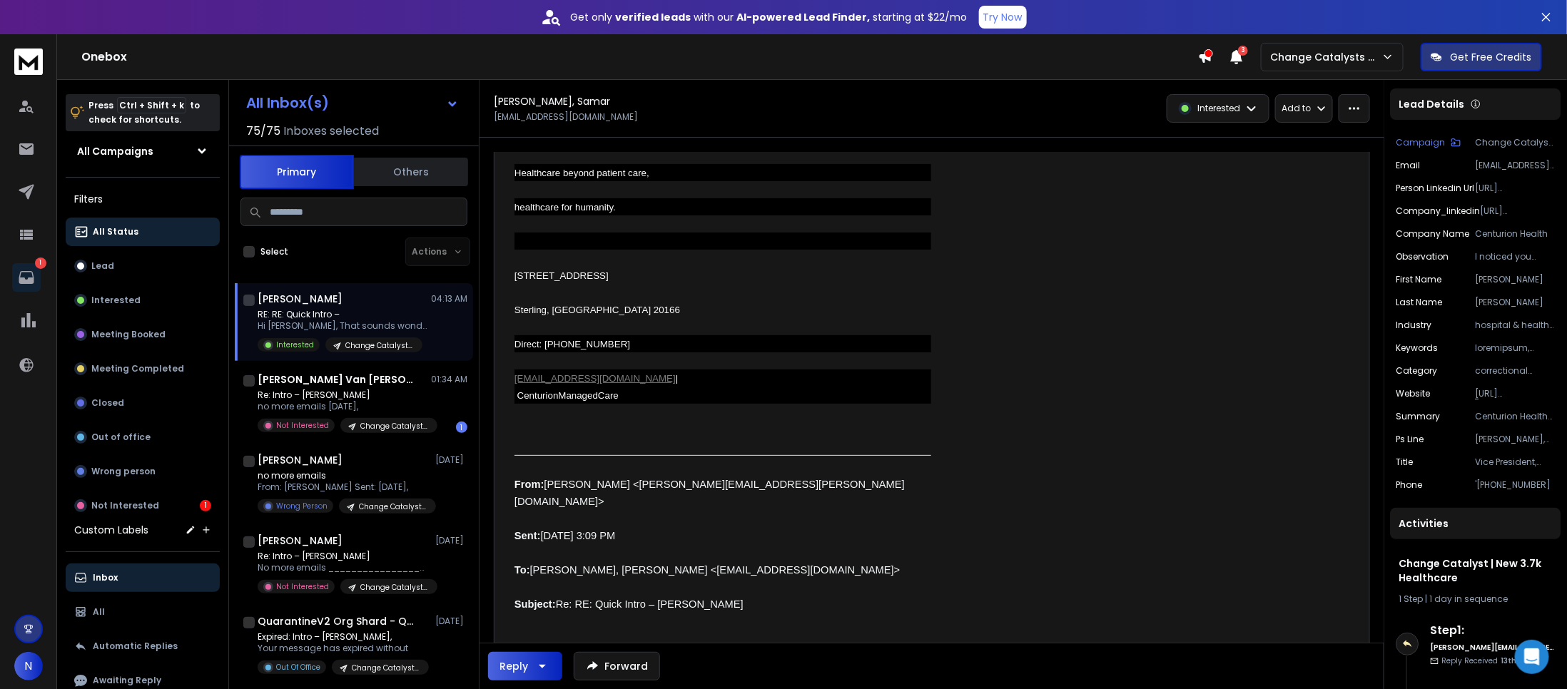
scroll to position [571, 0]
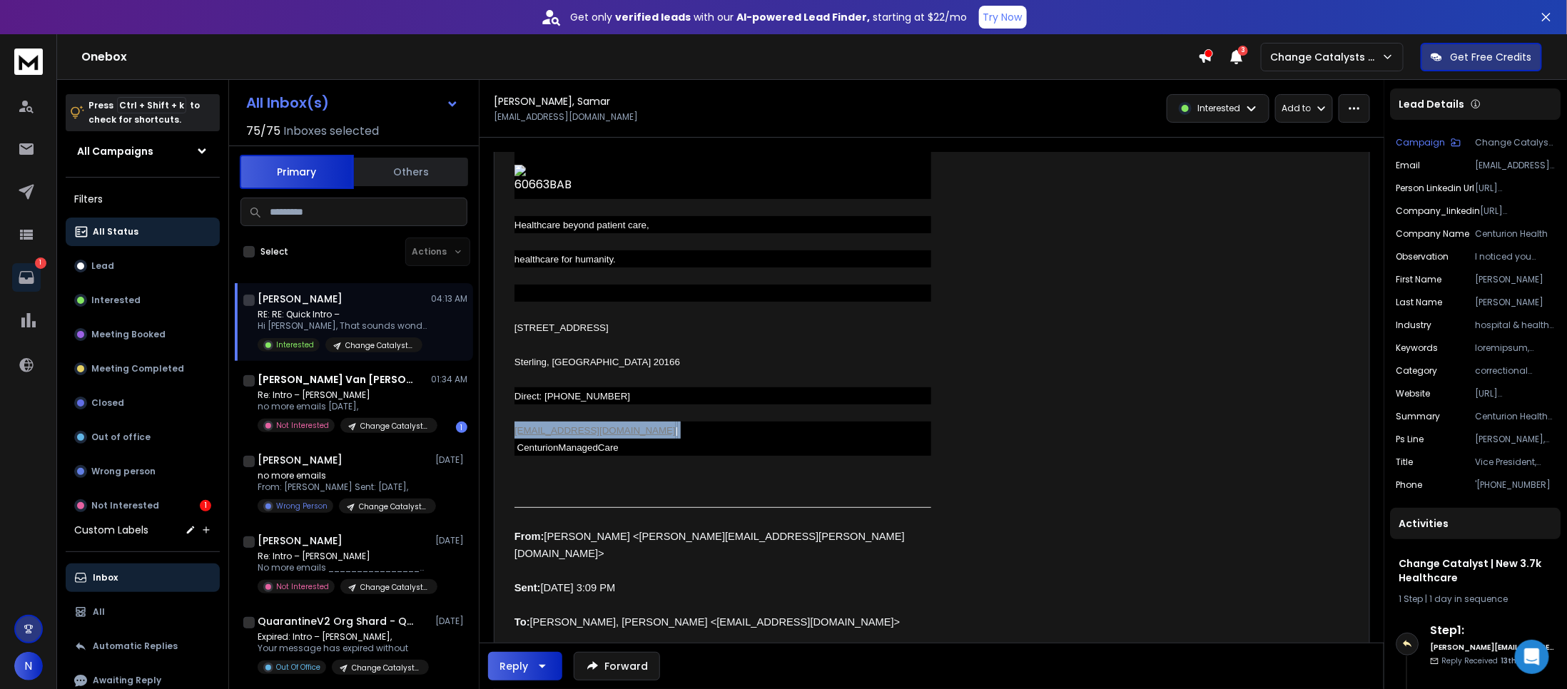
drag, startPoint x: 674, startPoint y: 445, endPoint x: 514, endPoint y: 447, distance: 160.6
copy p "suthmancraig@teamcenturion.com |"
drag, startPoint x: 617, startPoint y: 409, endPoint x: 509, endPoint y: 405, distance: 107.8
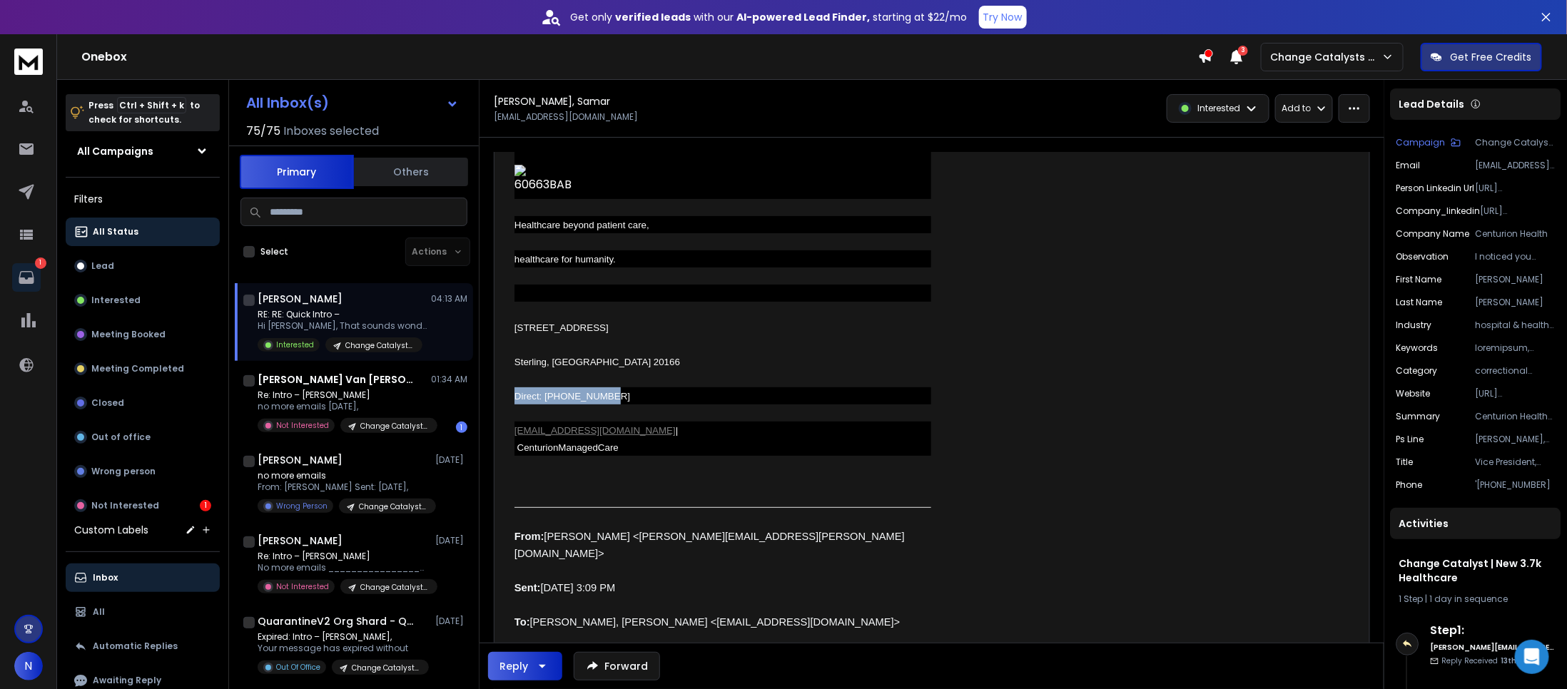
copy span "Direct: [PHONE_NUMBER]"
drag, startPoint x: 644, startPoint y: 466, endPoint x: 517, endPoint y: 467, distance: 127.0
click at [517, 456] on p "suthmancraig@teamcenturion.com | CenturionManagedCare" at bounding box center [722, 439] width 417 height 34
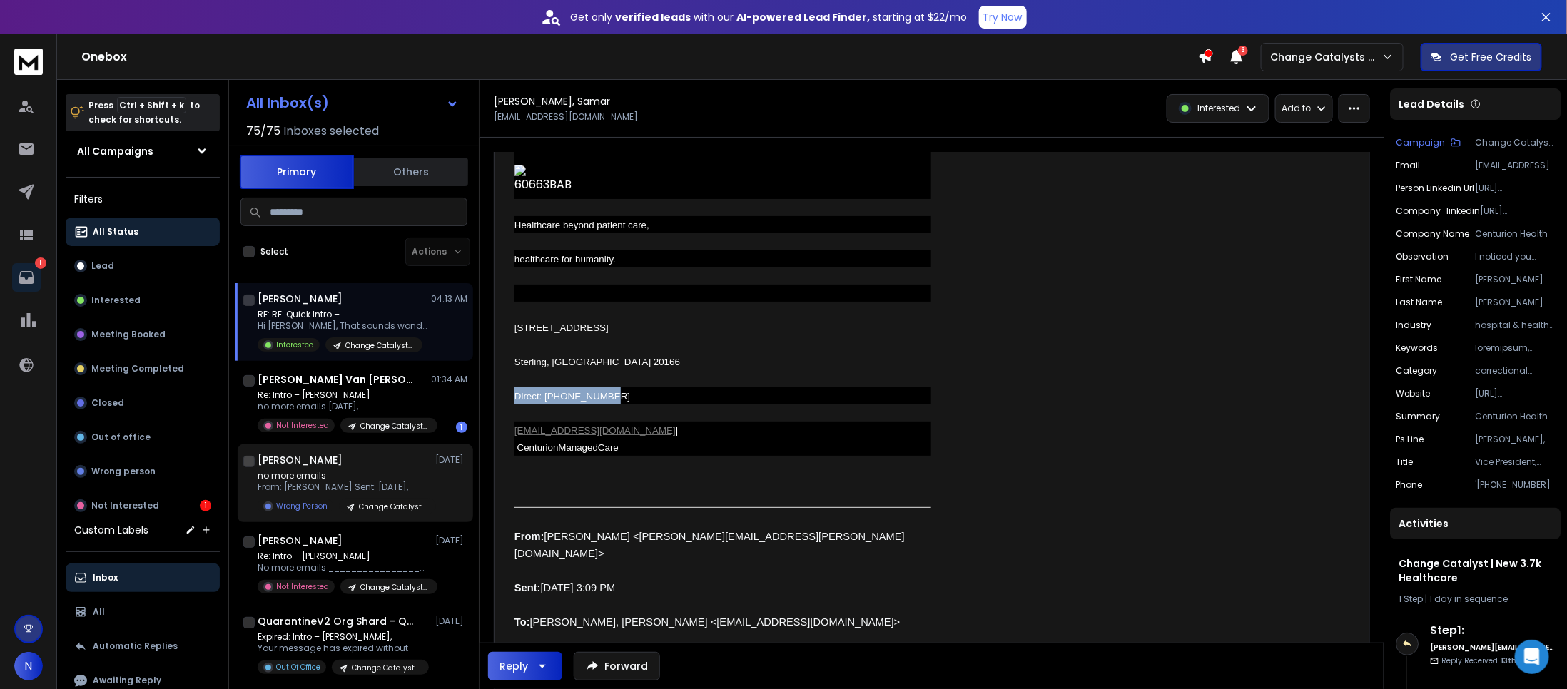
copy span "CenturionManagedCare"
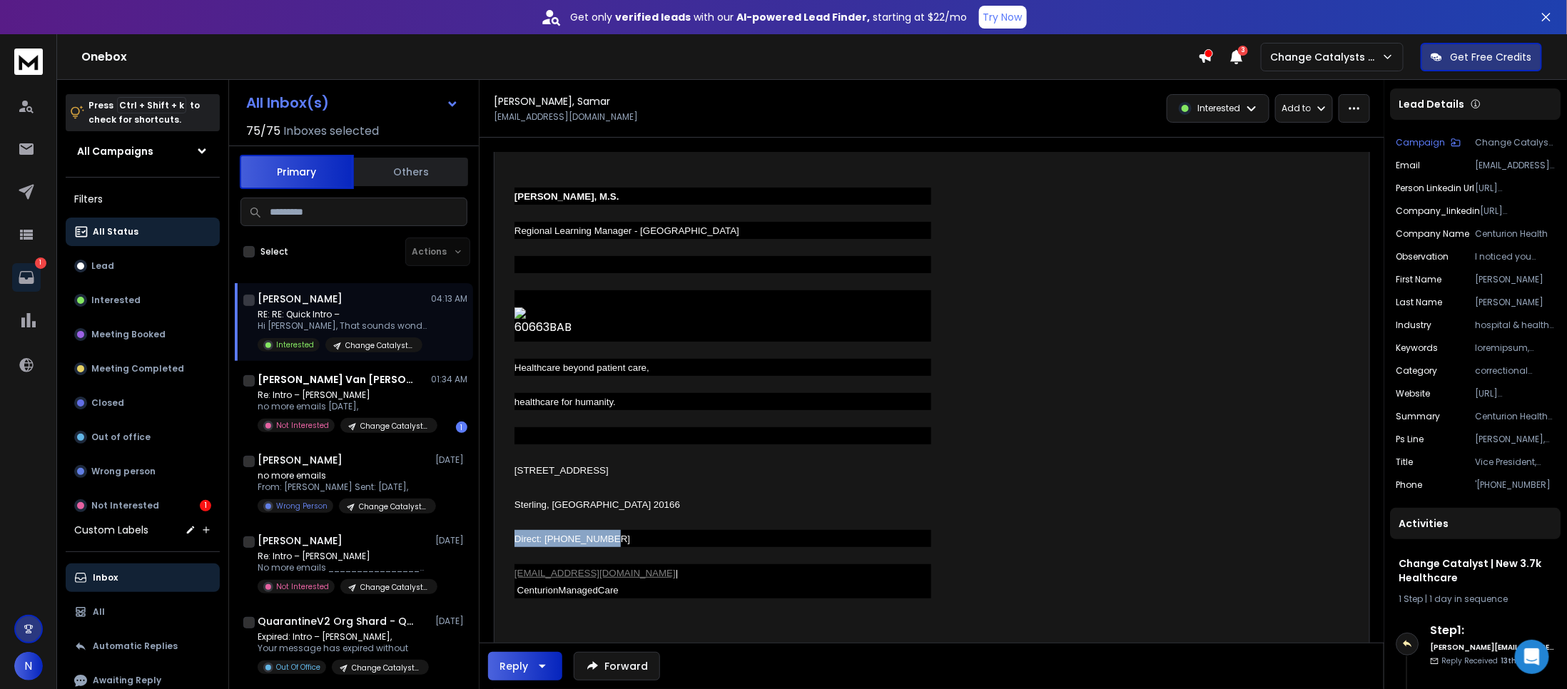
scroll to position [285, 0]
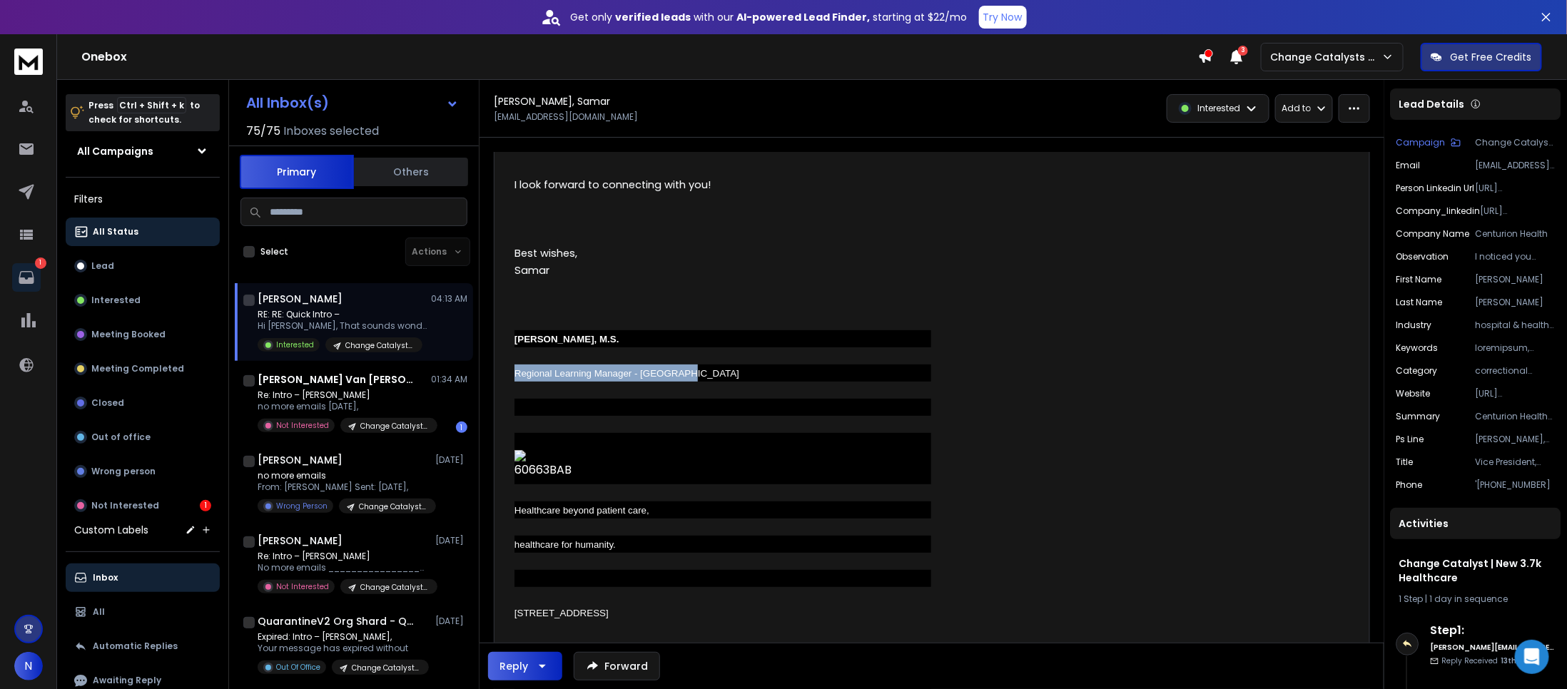
drag, startPoint x: 696, startPoint y: 384, endPoint x: 506, endPoint y: 387, distance: 190.6
copy span "Regional Learning Manager - [GEOGRAPHIC_DATA]"
click at [782, 313] on p at bounding box center [722, 304] width 417 height 17
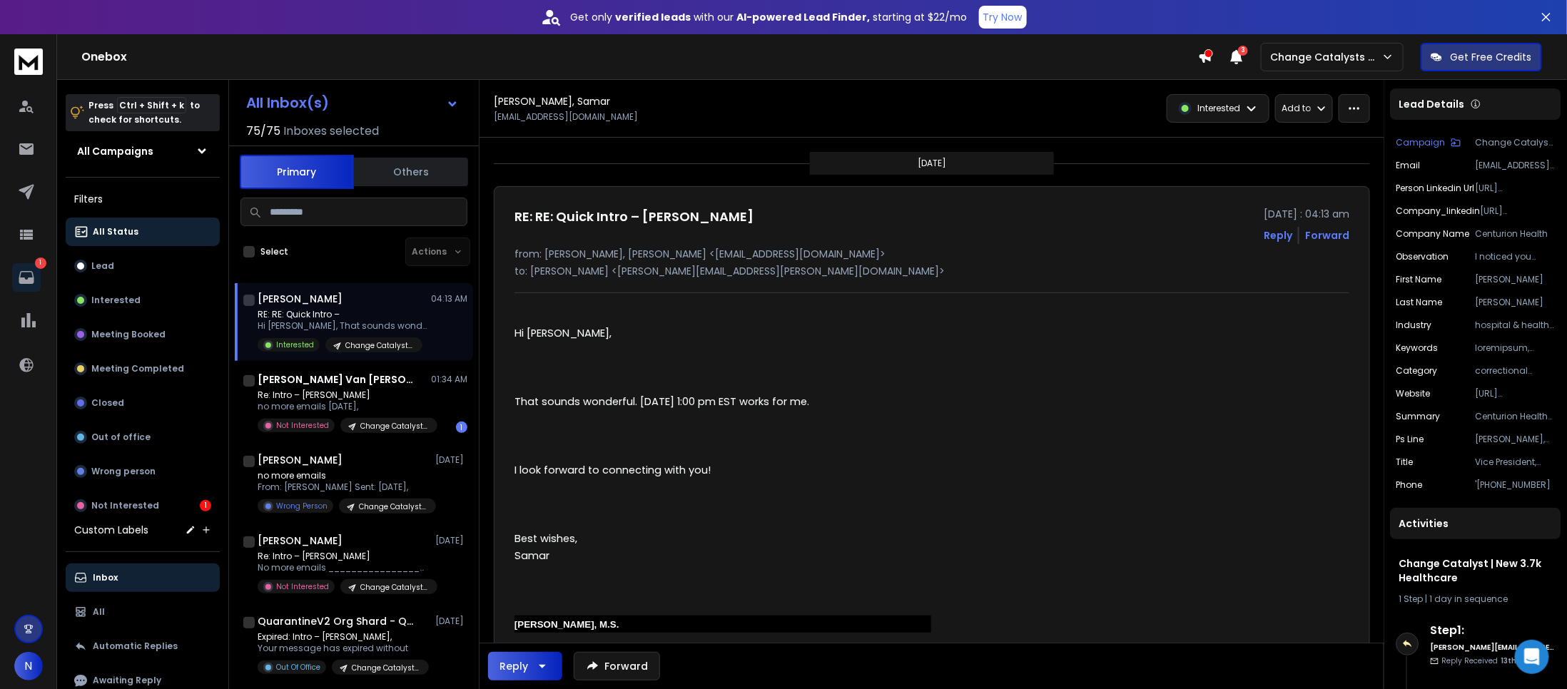
click at [524, 673] on div "Reply" at bounding box center [513, 666] width 29 height 14
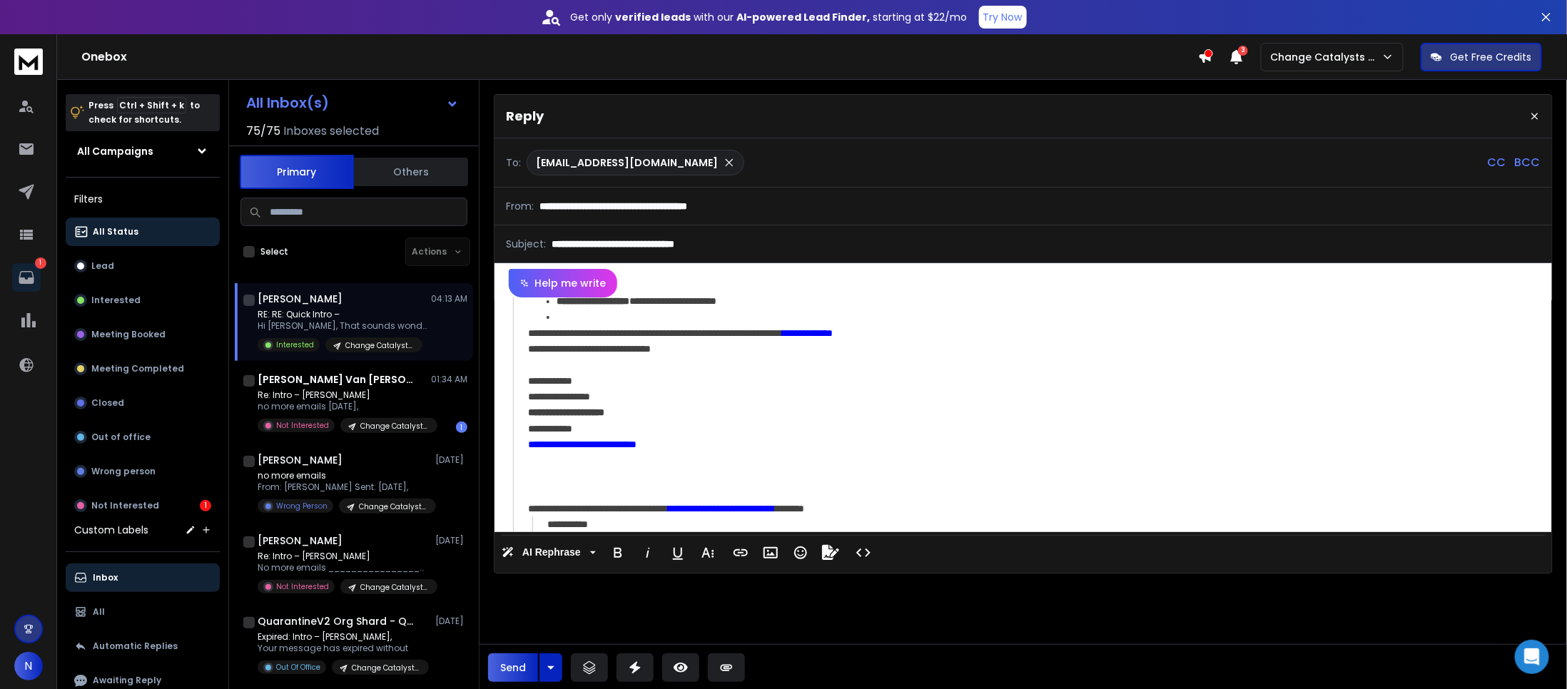
scroll to position [856, 0]
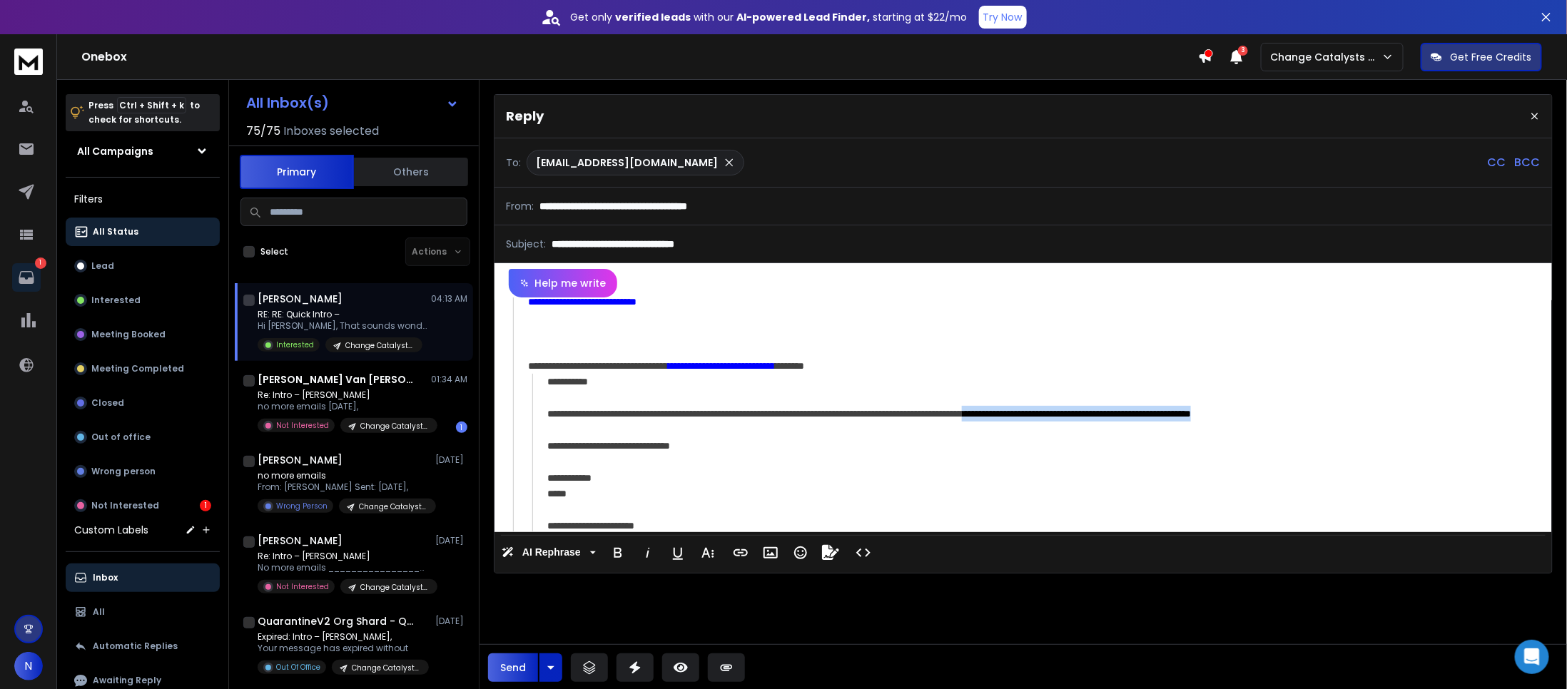
drag, startPoint x: 1067, startPoint y: 411, endPoint x: 1363, endPoint y: 409, distance: 295.4
copy p "**********"
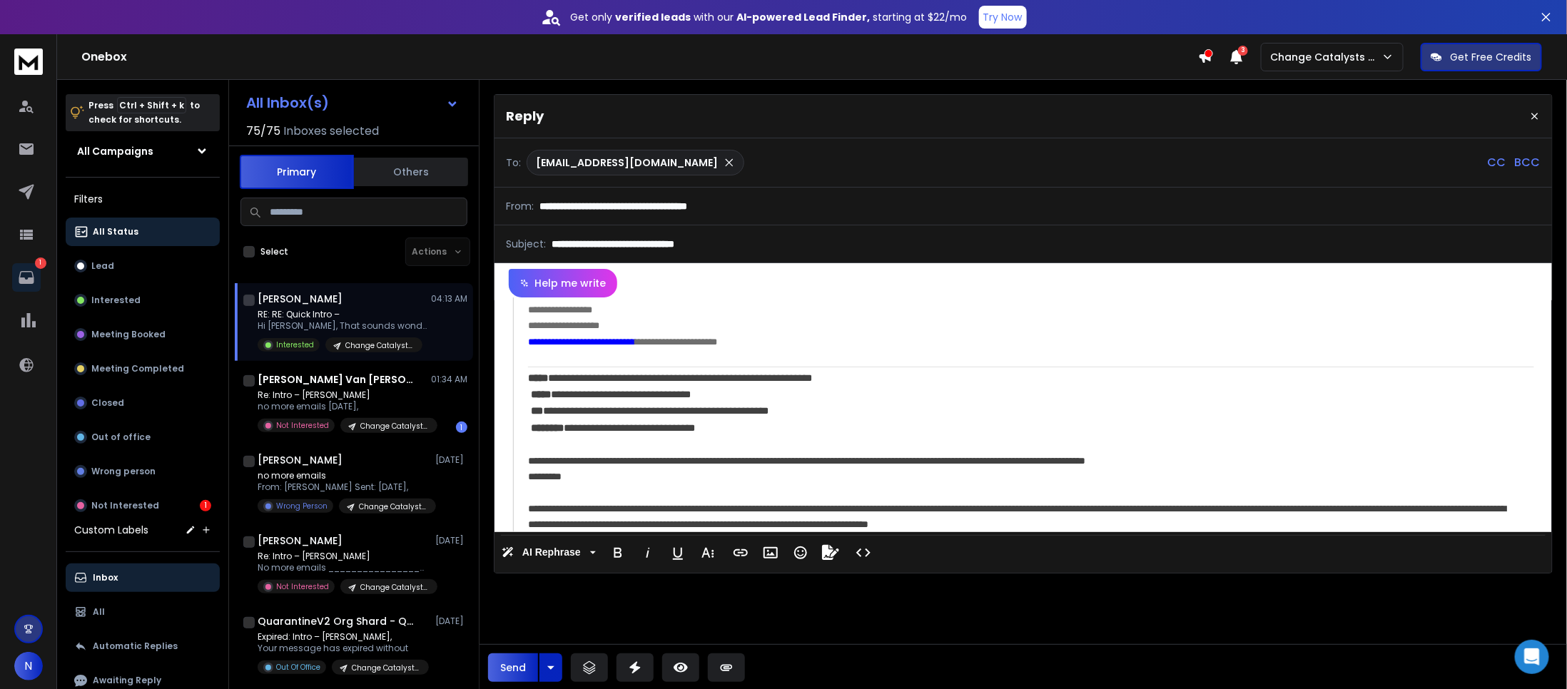
scroll to position [0, 0]
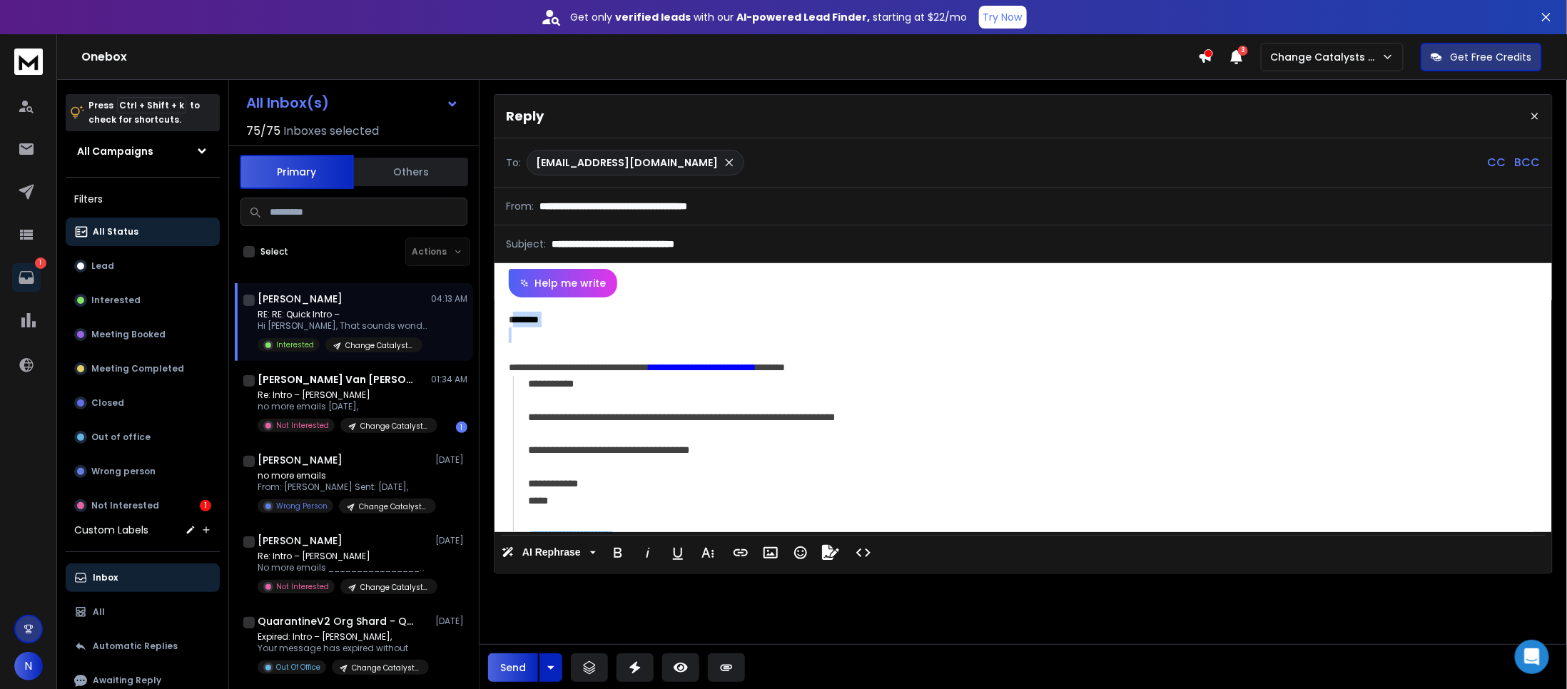
drag, startPoint x: 529, startPoint y: 317, endPoint x: 515, endPoint y: 316, distance: 14.3
click at [515, 316] on div "**********" at bounding box center [1021, 415] width 1054 height 235
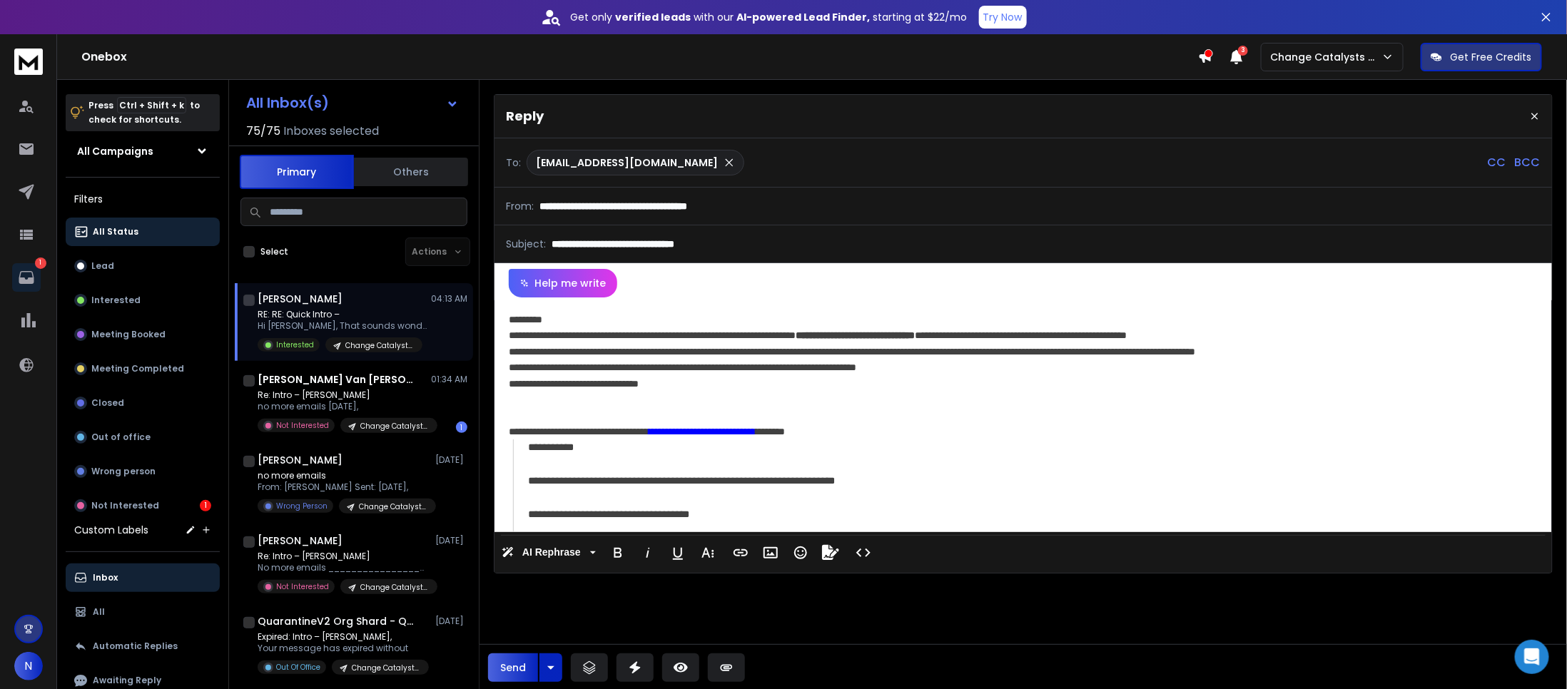
click at [577, 323] on p "*********" at bounding box center [1011, 320] width 1004 height 16
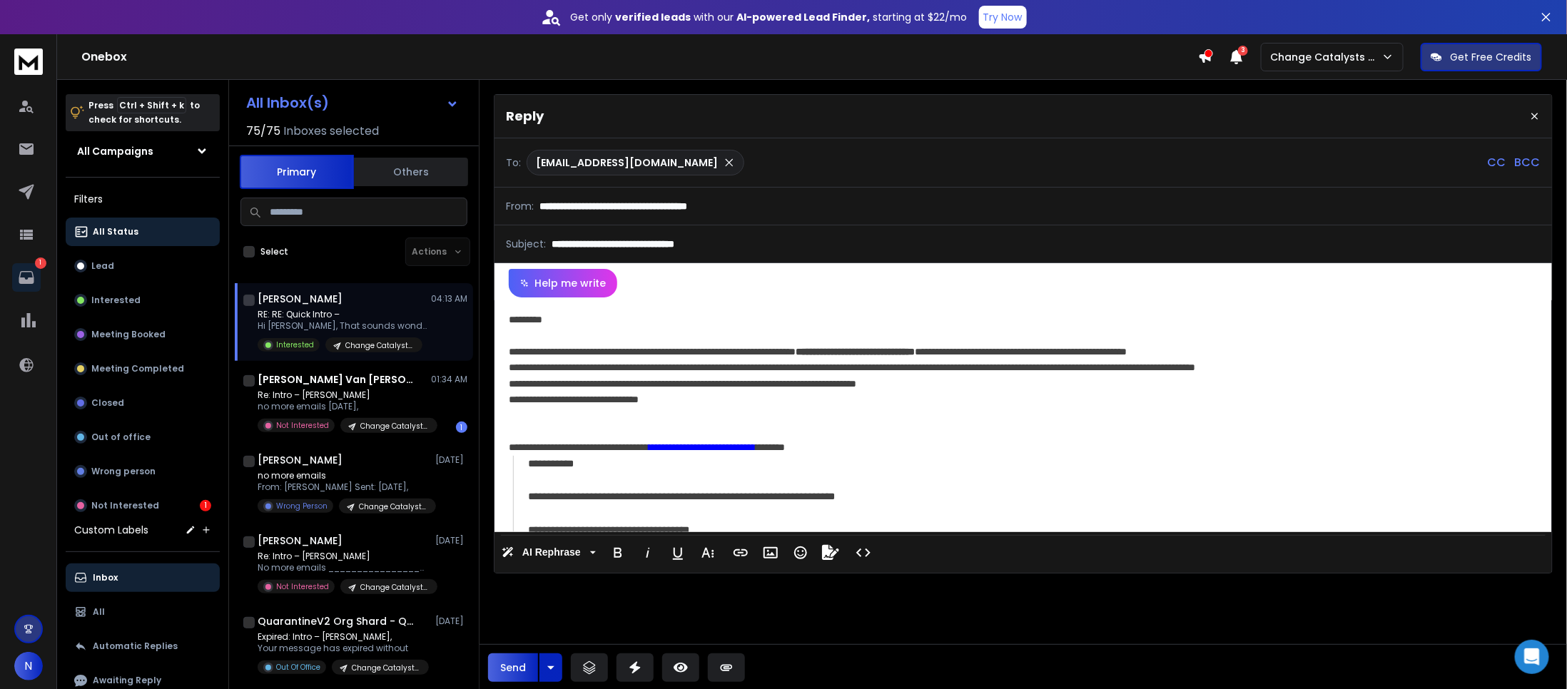
click at [1324, 353] on p "**********" at bounding box center [1011, 352] width 1004 height 16
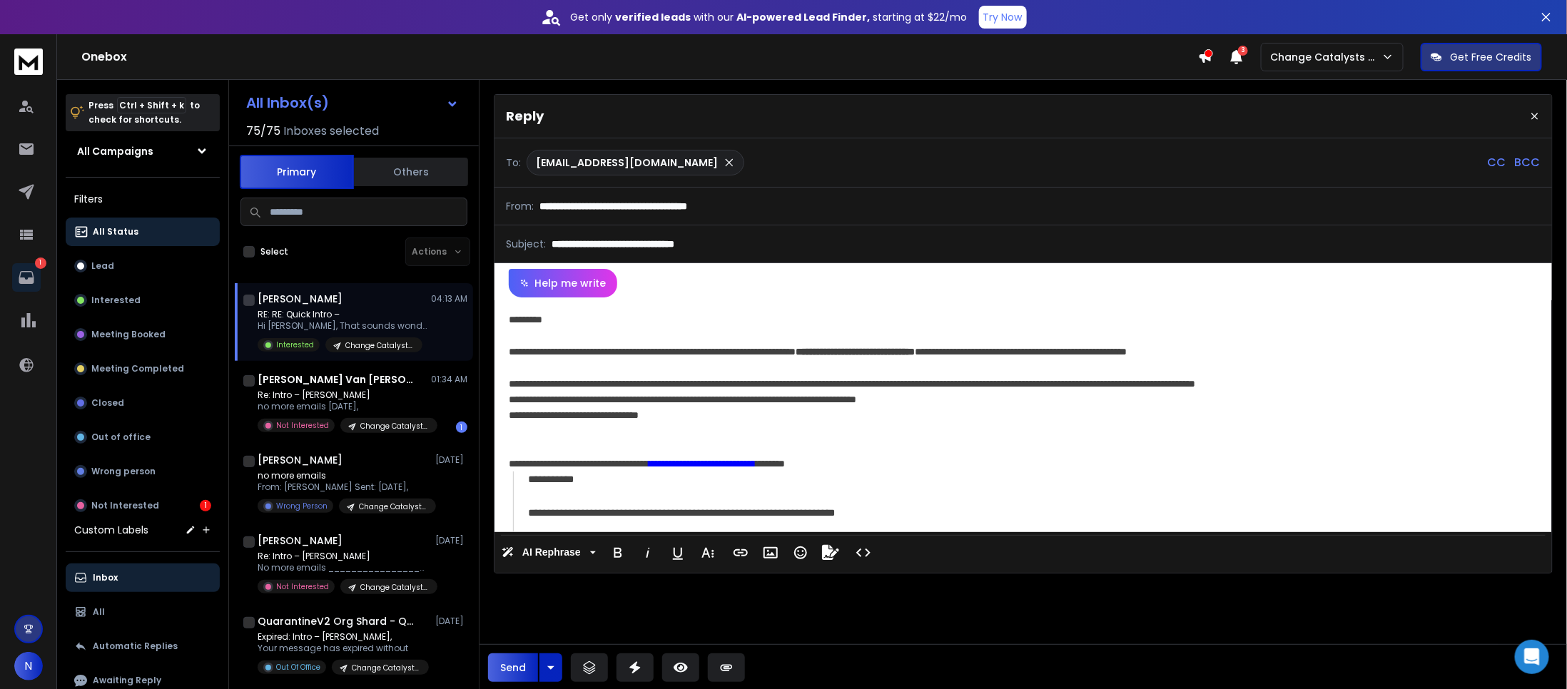
click at [1374, 377] on p "**********" at bounding box center [1011, 384] width 1004 height 16
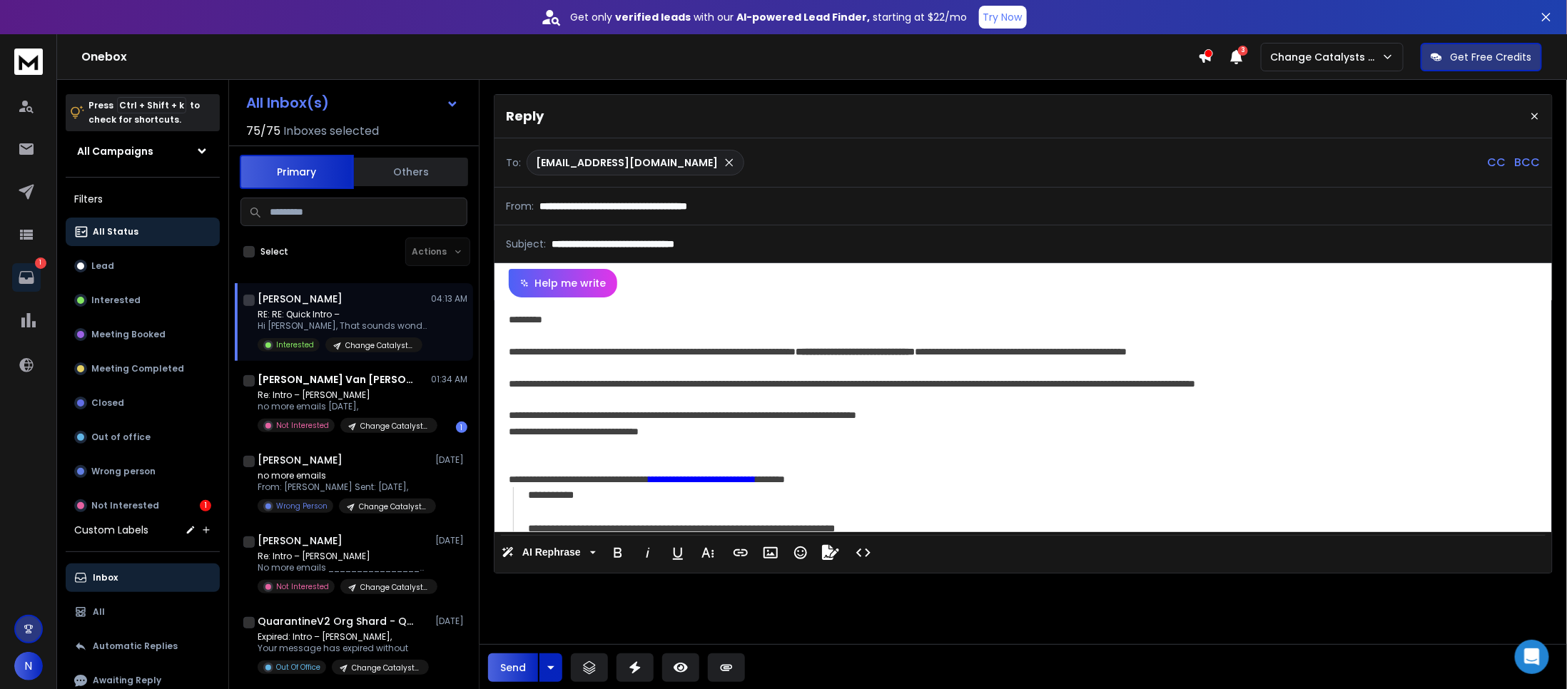
click at [943, 411] on p "**********" at bounding box center [1011, 415] width 1004 height 16
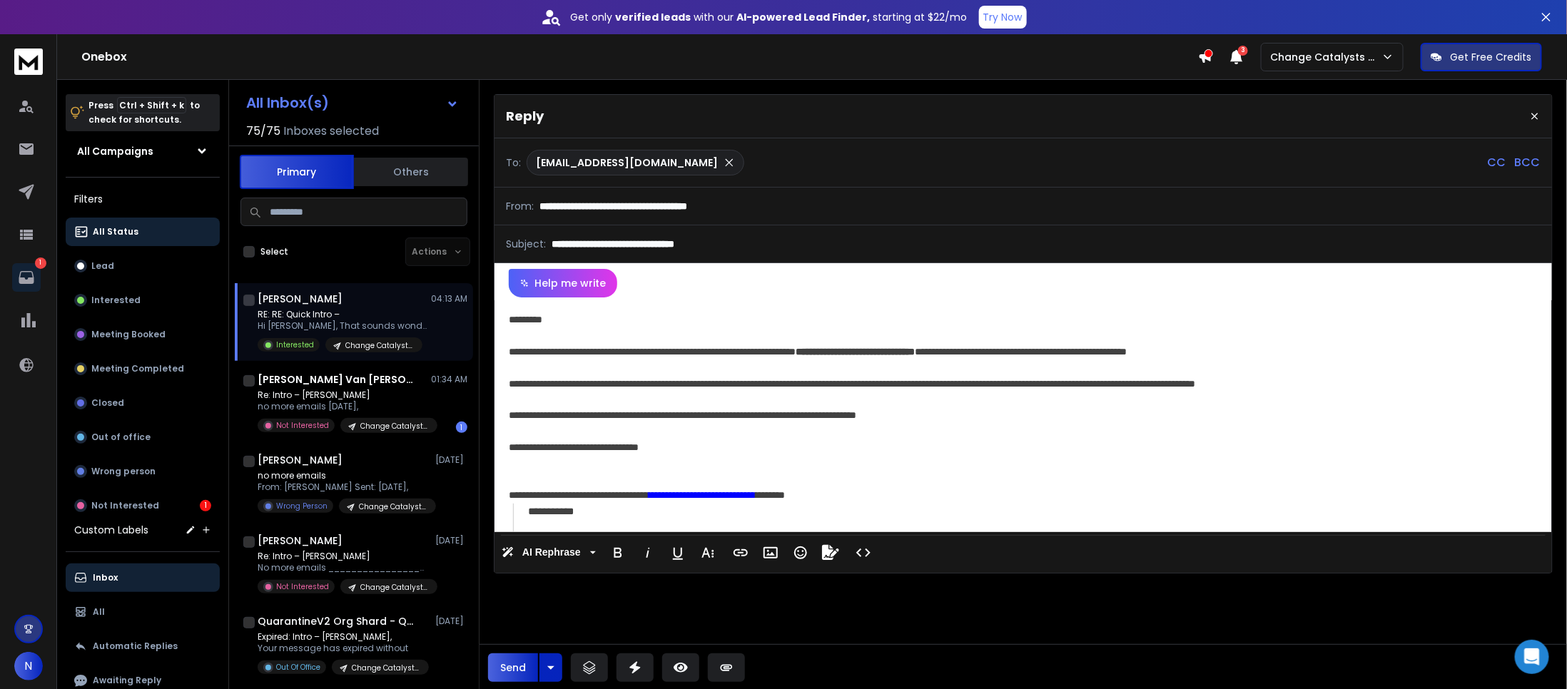
click at [721, 448] on p "**********" at bounding box center [1011, 448] width 1004 height 16
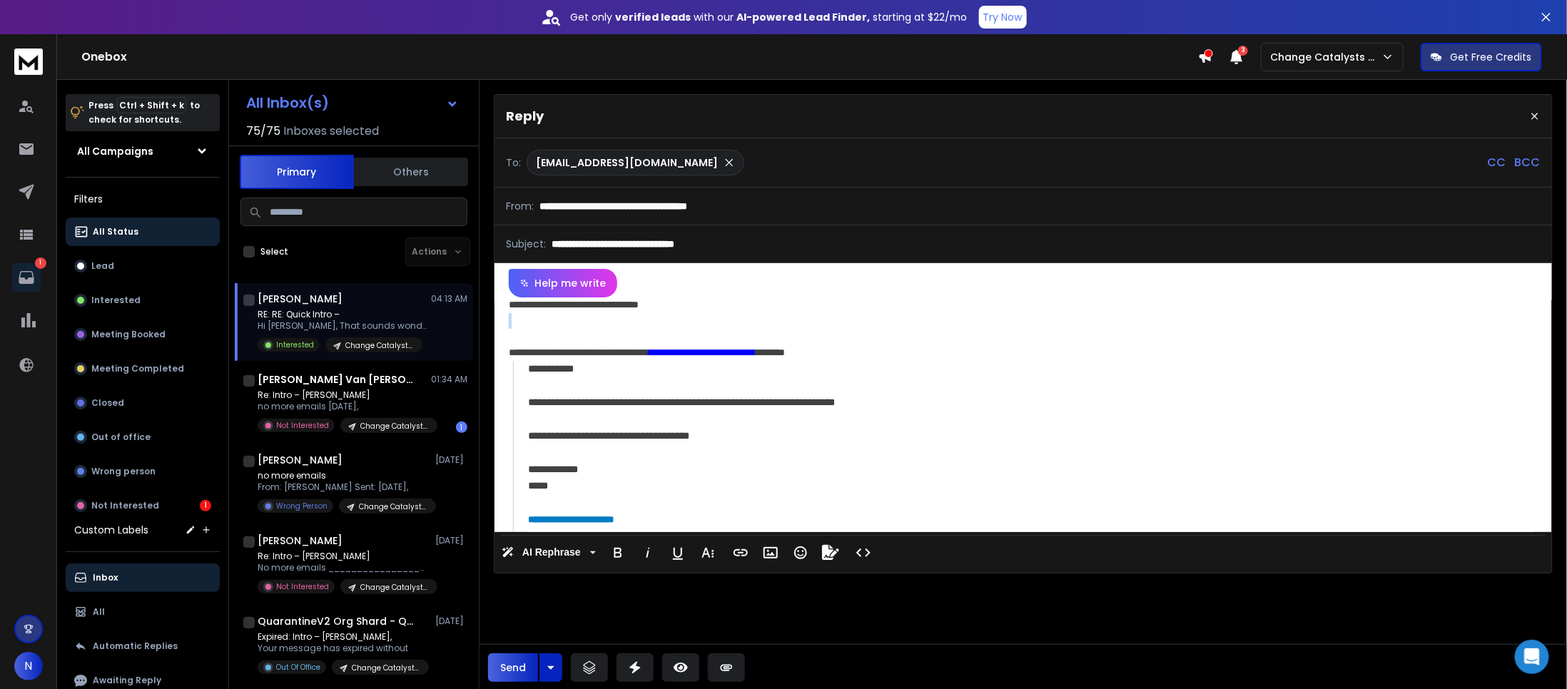
click at [512, 666] on button "Send" at bounding box center [513, 668] width 50 height 29
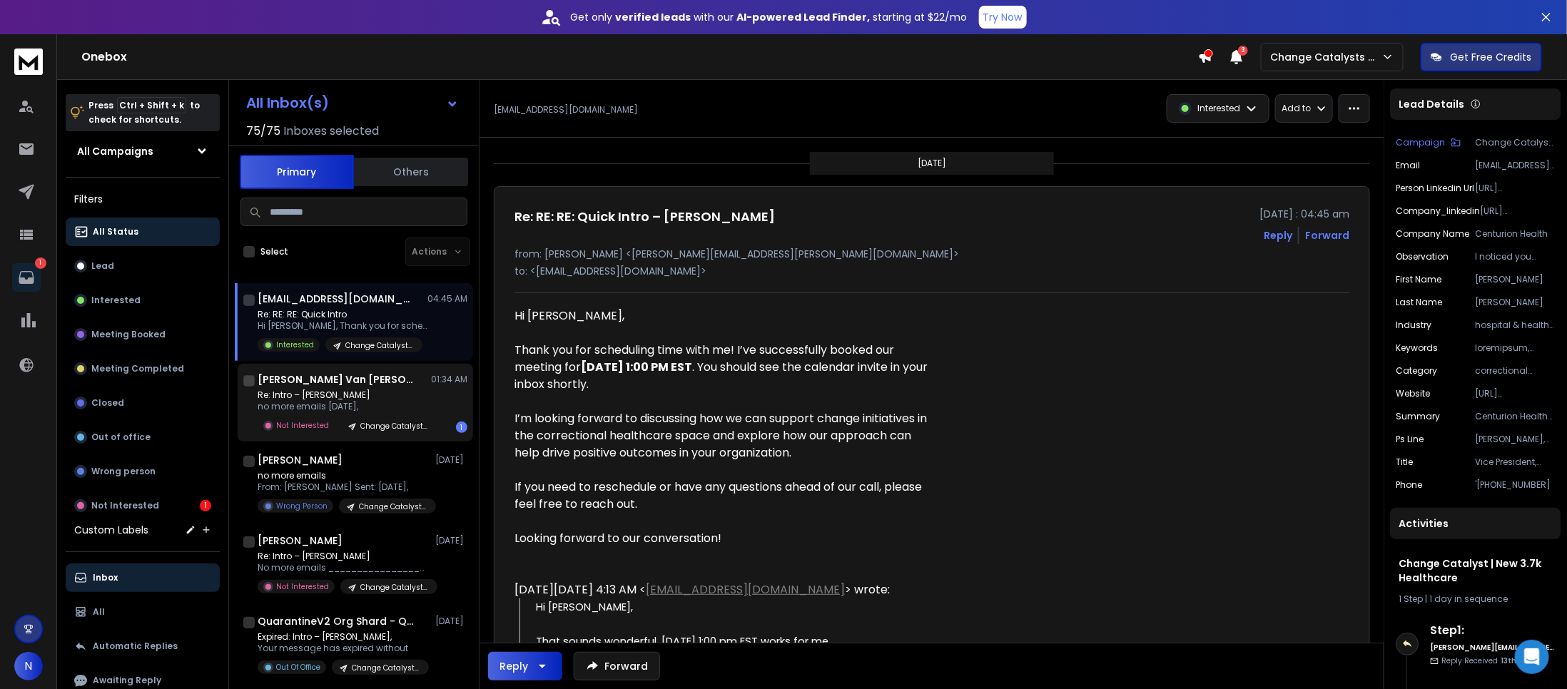
click at [335, 395] on p "Re: Intro – [PERSON_NAME]" at bounding box center [343, 395] width 171 height 11
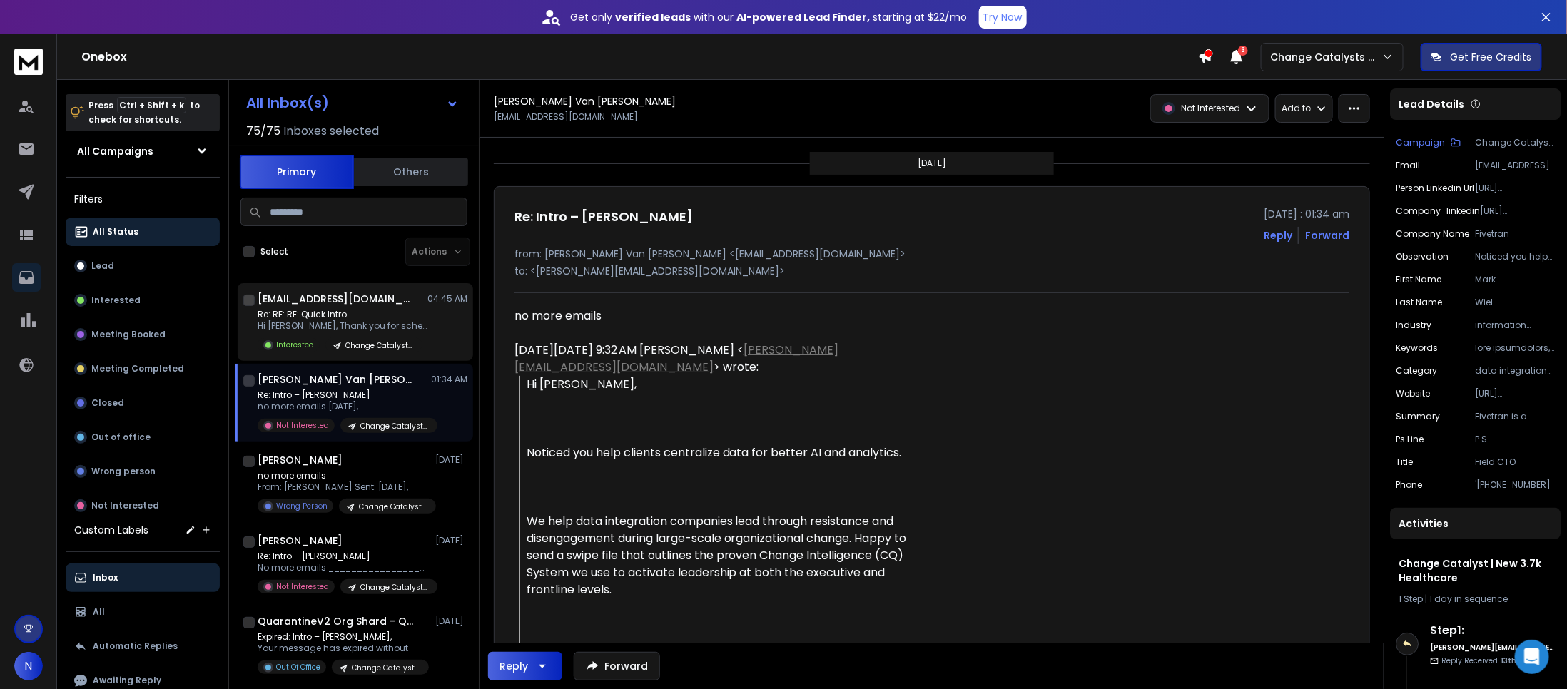
click at [318, 300] on h1 "[EMAIL_ADDRESS][DOMAIN_NAME]" at bounding box center [336, 299] width 157 height 14
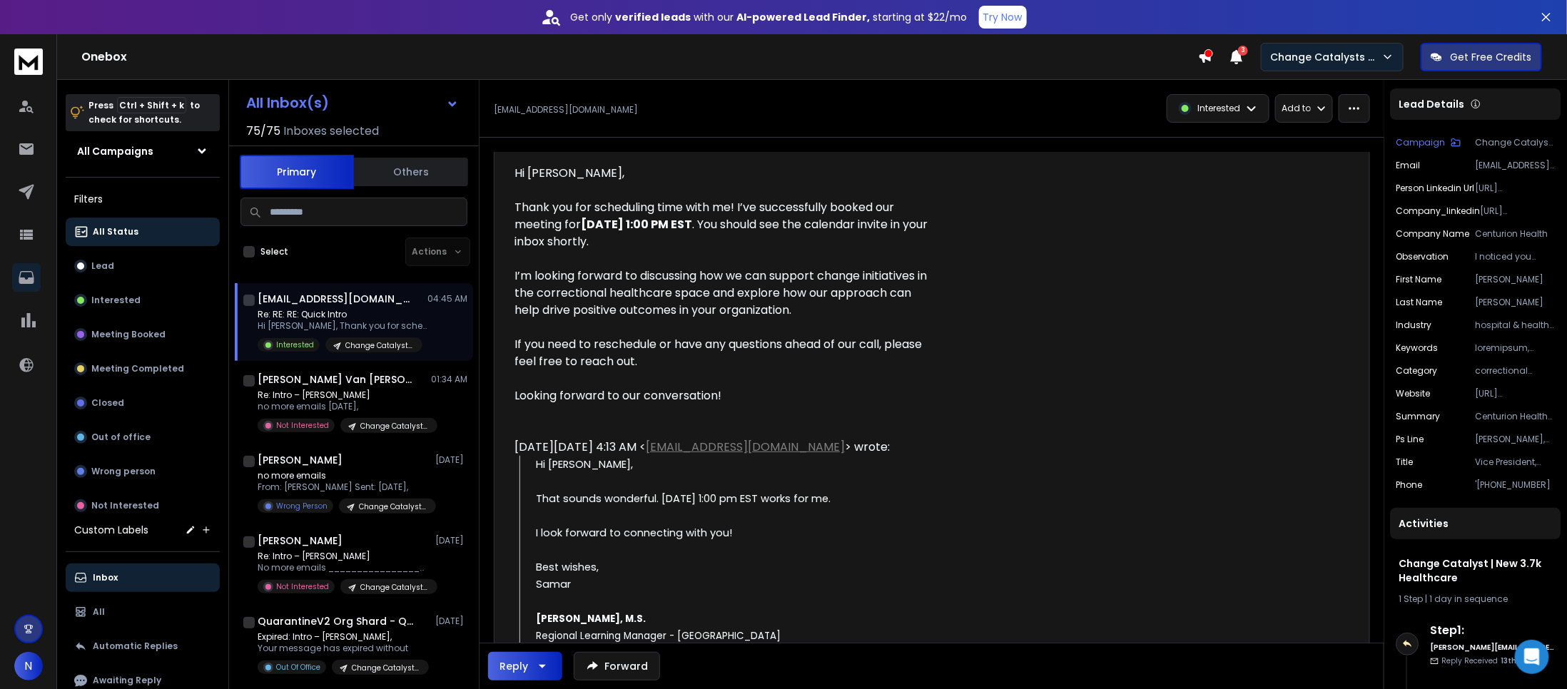
click at [1299, 55] on p "Change Catalysts LLC" at bounding box center [1325, 57] width 111 height 14
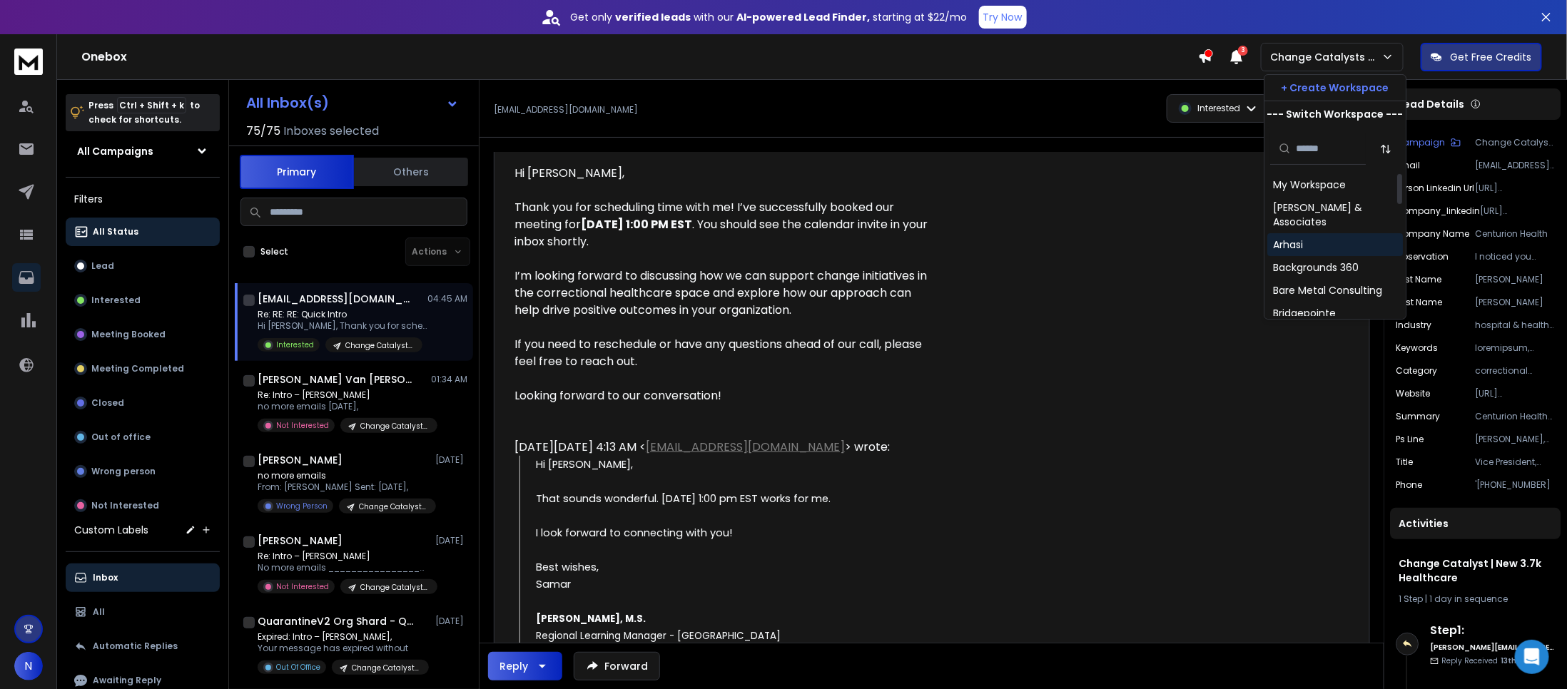
click at [1311, 248] on div "Arhasi" at bounding box center [1335, 244] width 136 height 23
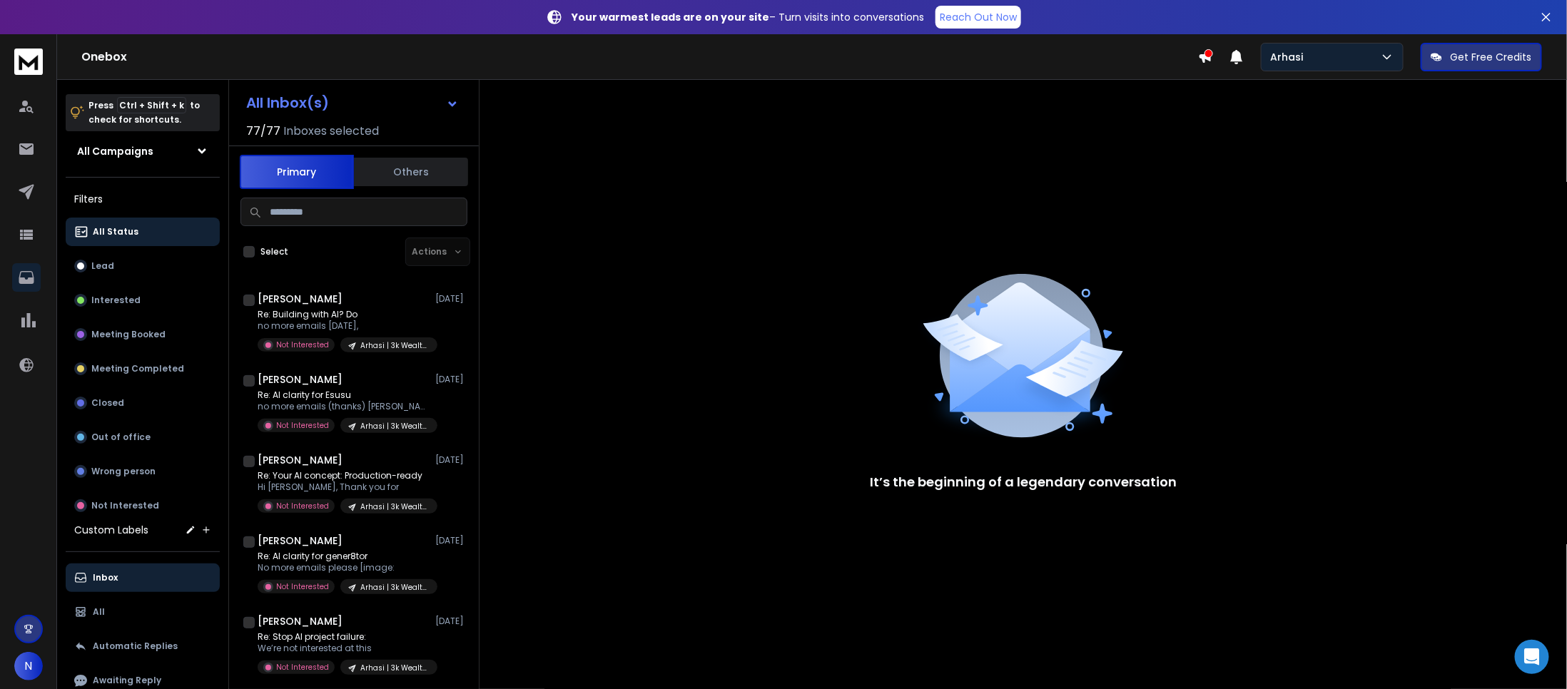
click at [1337, 60] on div "Arhasi" at bounding box center [1332, 57] width 124 height 14
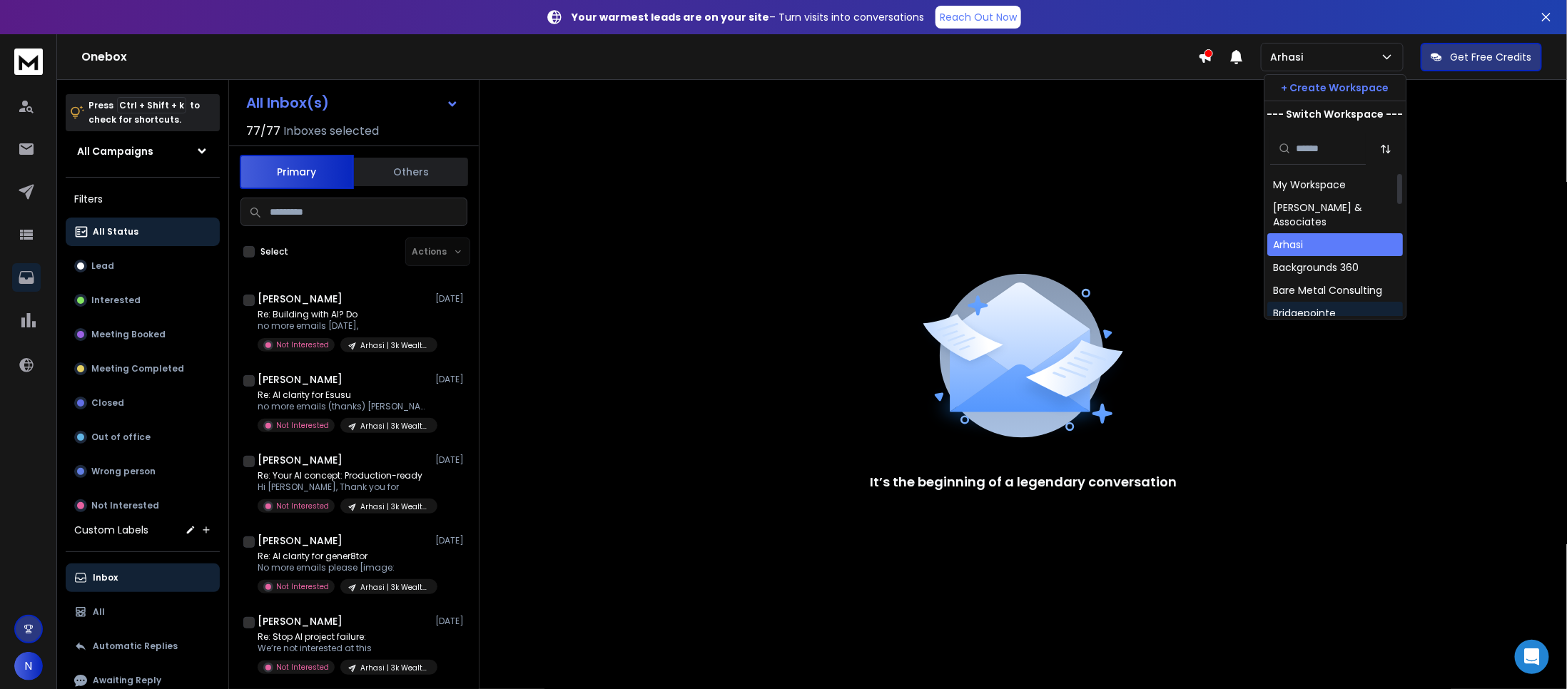
click at [1322, 306] on div "Bridgepointe Technologies" at bounding box center [1335, 320] width 124 height 29
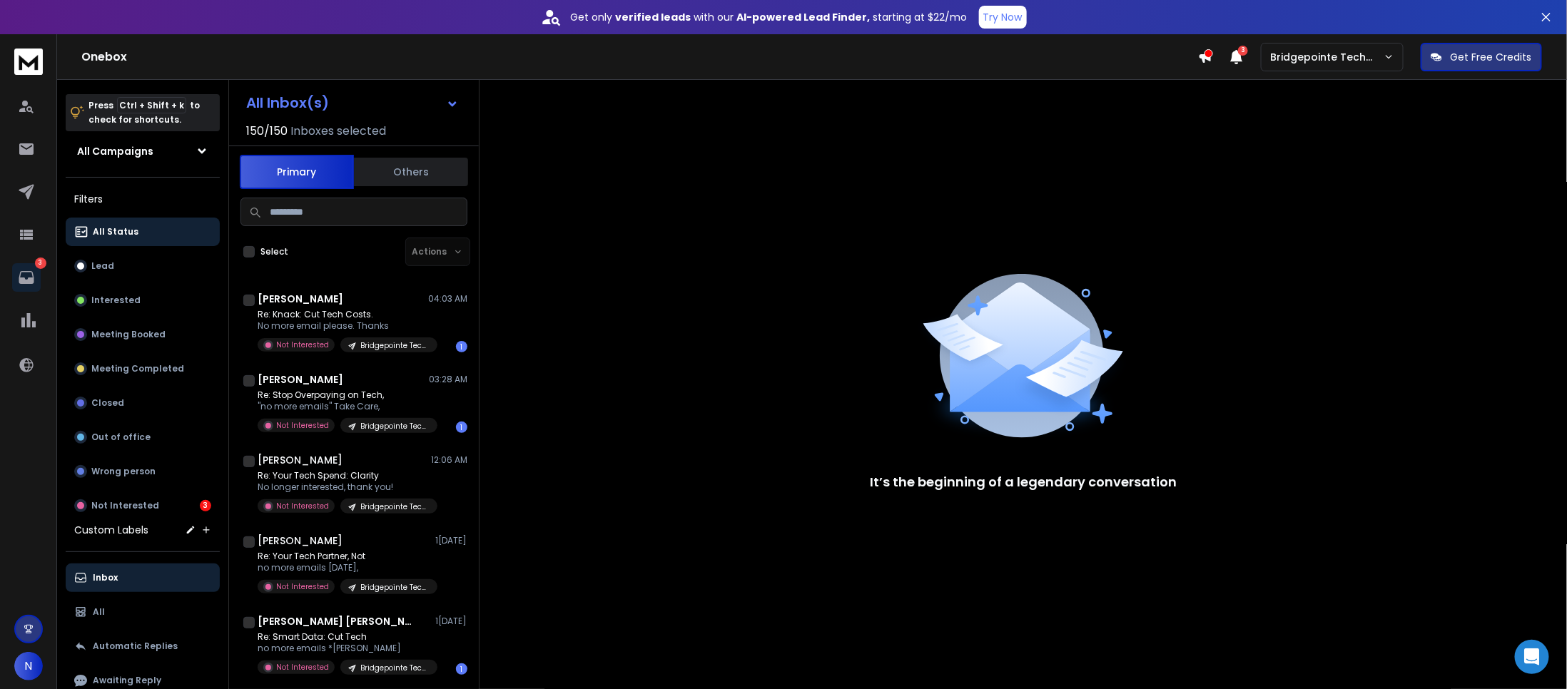
click at [392, 154] on div "All Inbox(s) 150 / 150 Inboxes selected Primary Others Select Actions Sandeep A…" at bounding box center [354, 424] width 250 height 689
click at [401, 173] on button "Others" at bounding box center [411, 171] width 114 height 31
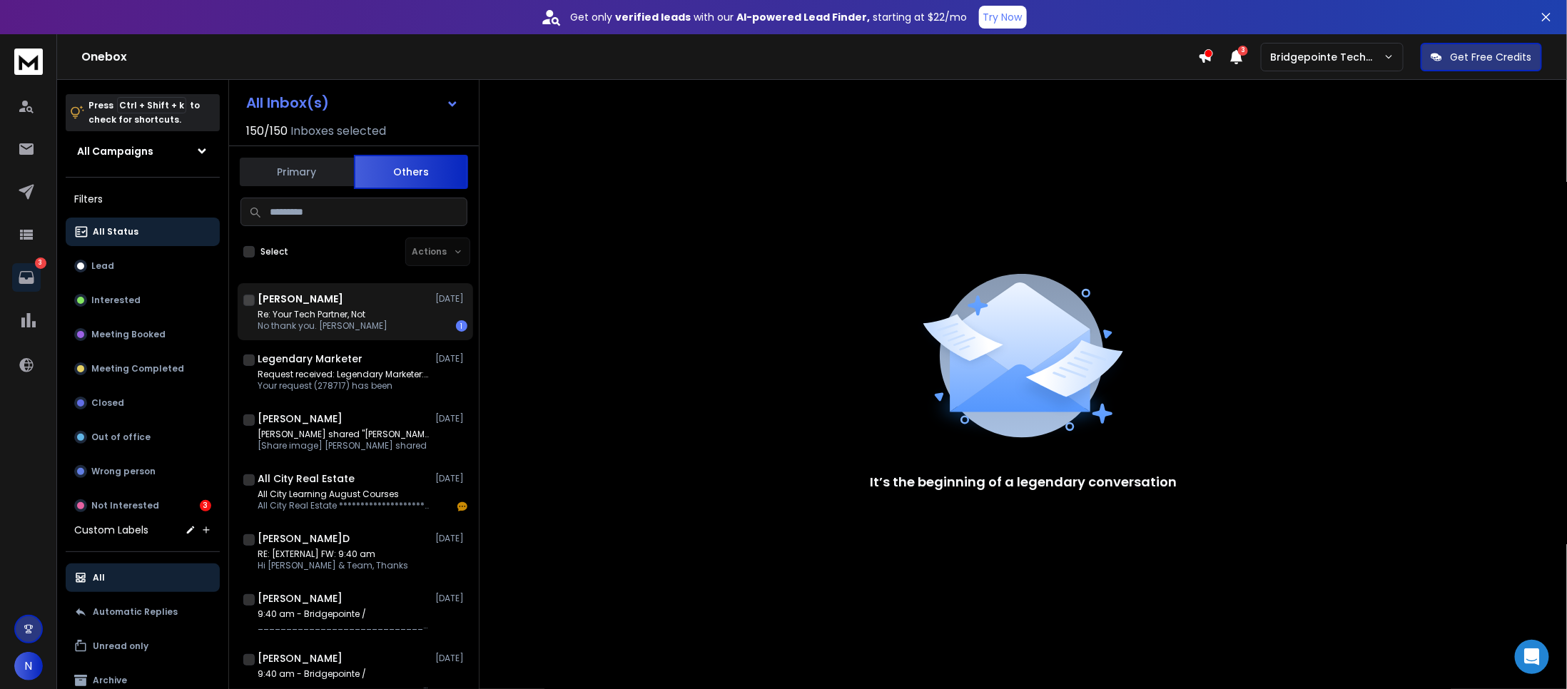
click at [383, 329] on div "Re: Your Tech Partner, Not No thank you. Rick Mitchell 1" at bounding box center [363, 320] width 210 height 23
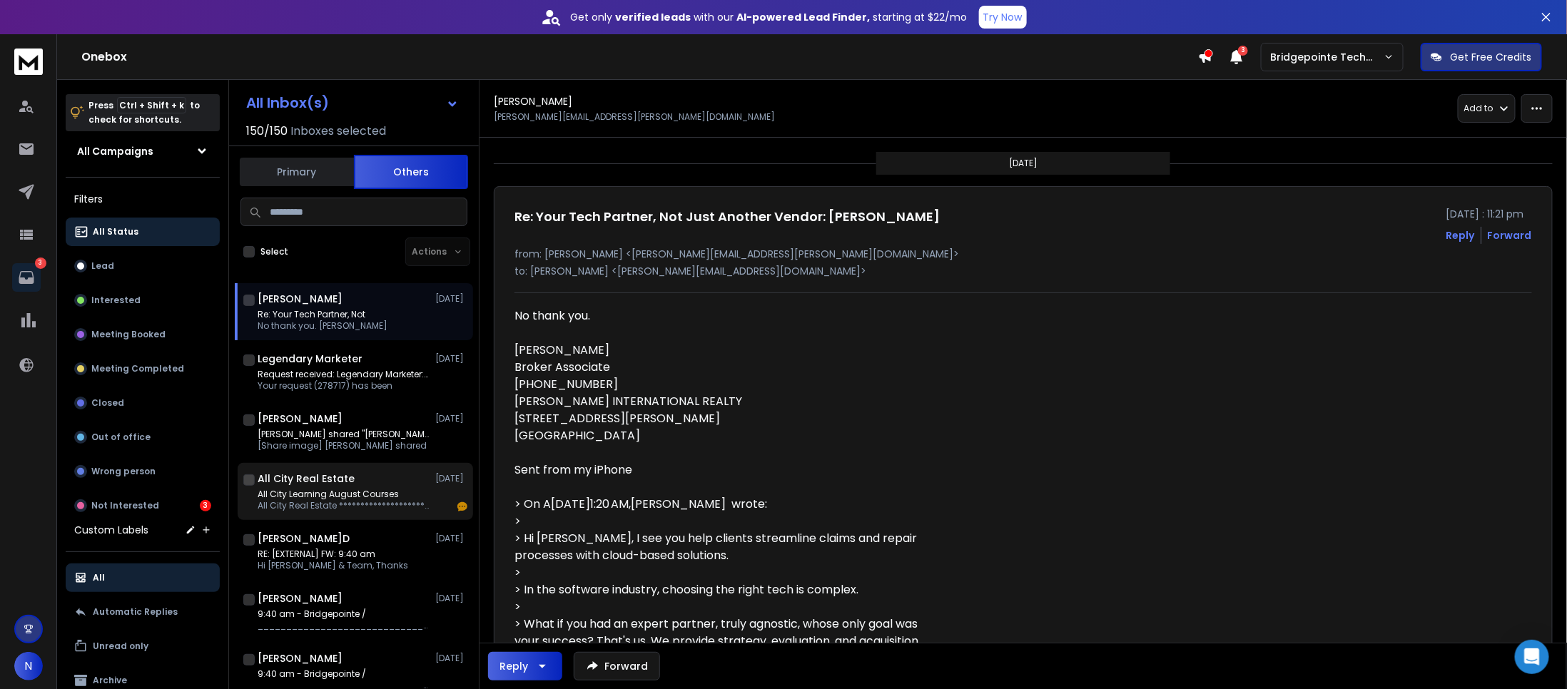
click at [366, 501] on p "**********" at bounding box center [343, 505] width 171 height 11
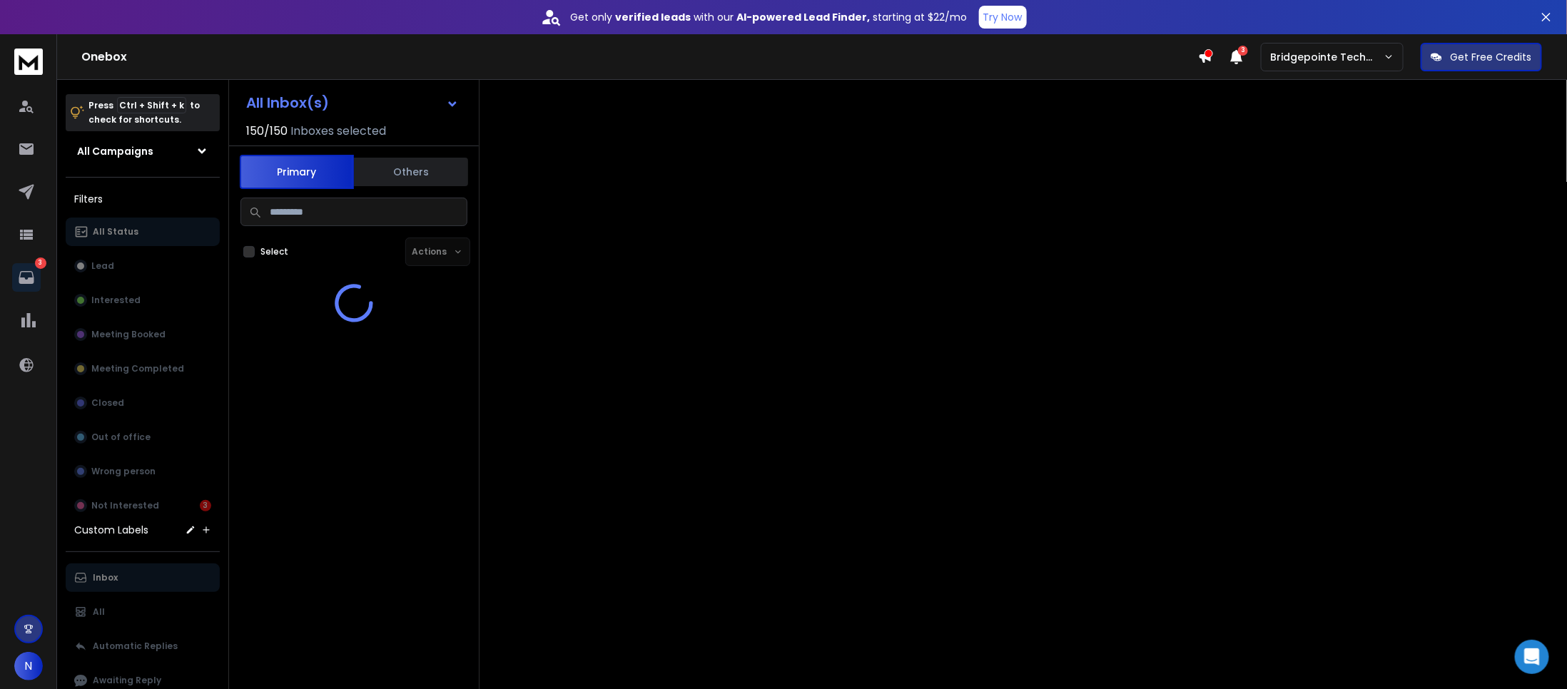
click at [328, 168] on button "Primary" at bounding box center [297, 172] width 114 height 34
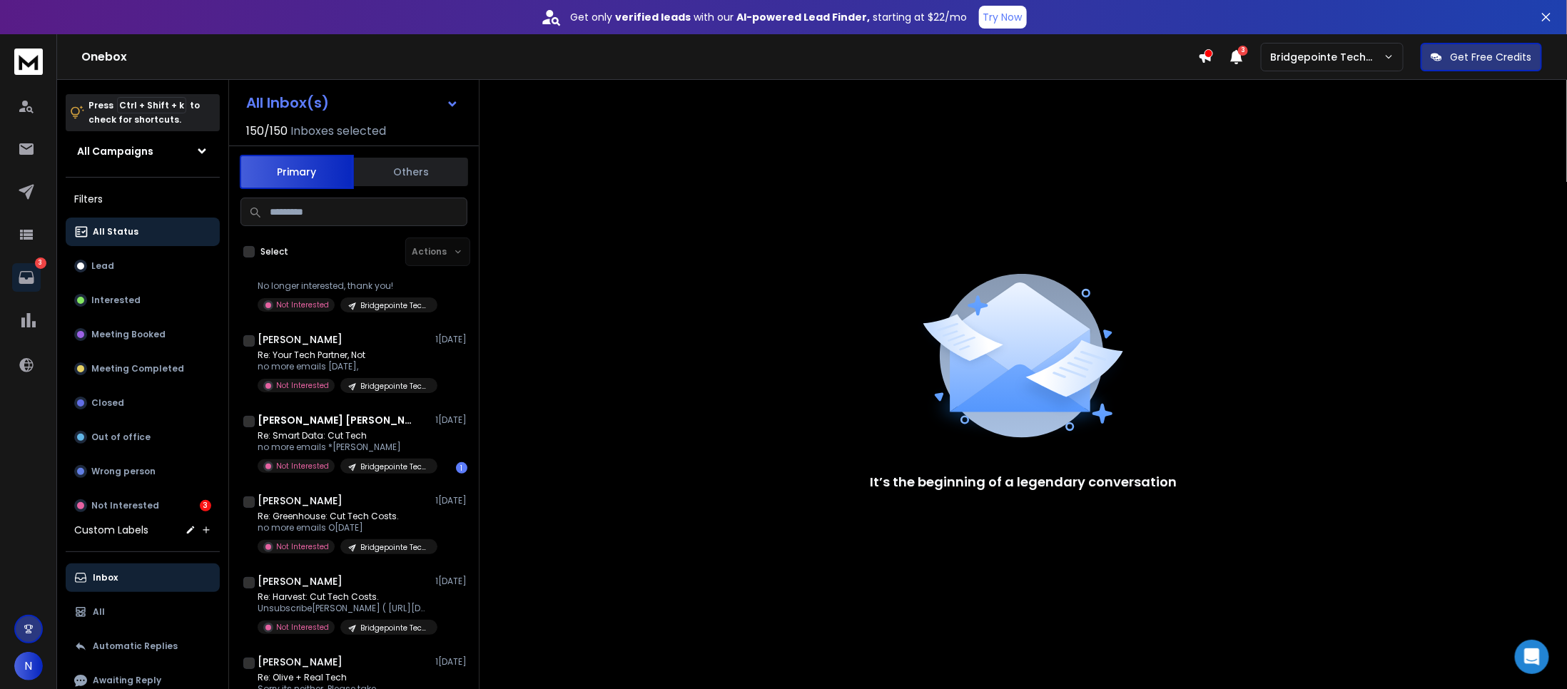
scroll to position [207, 0]
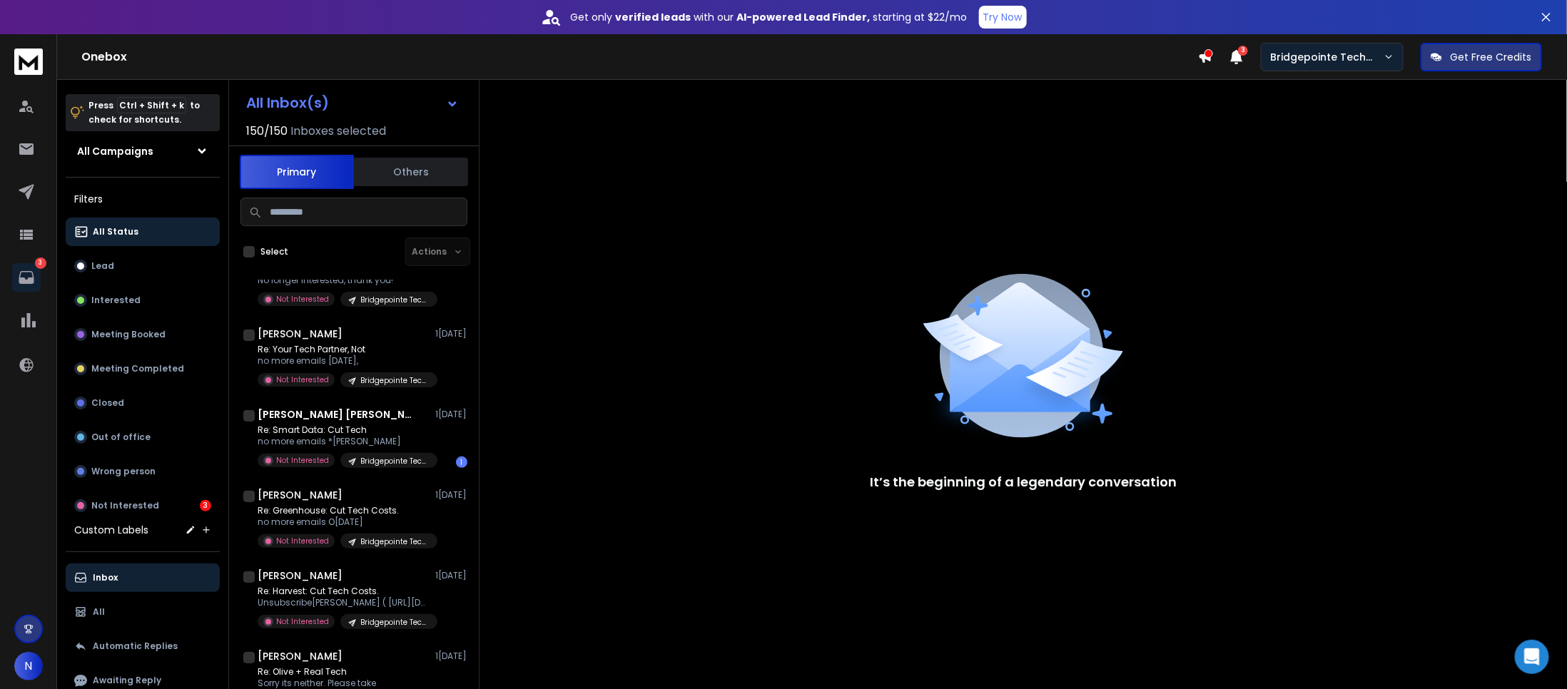
click at [1317, 67] on button "Bridgepointe Technologies" at bounding box center [1332, 57] width 143 height 29
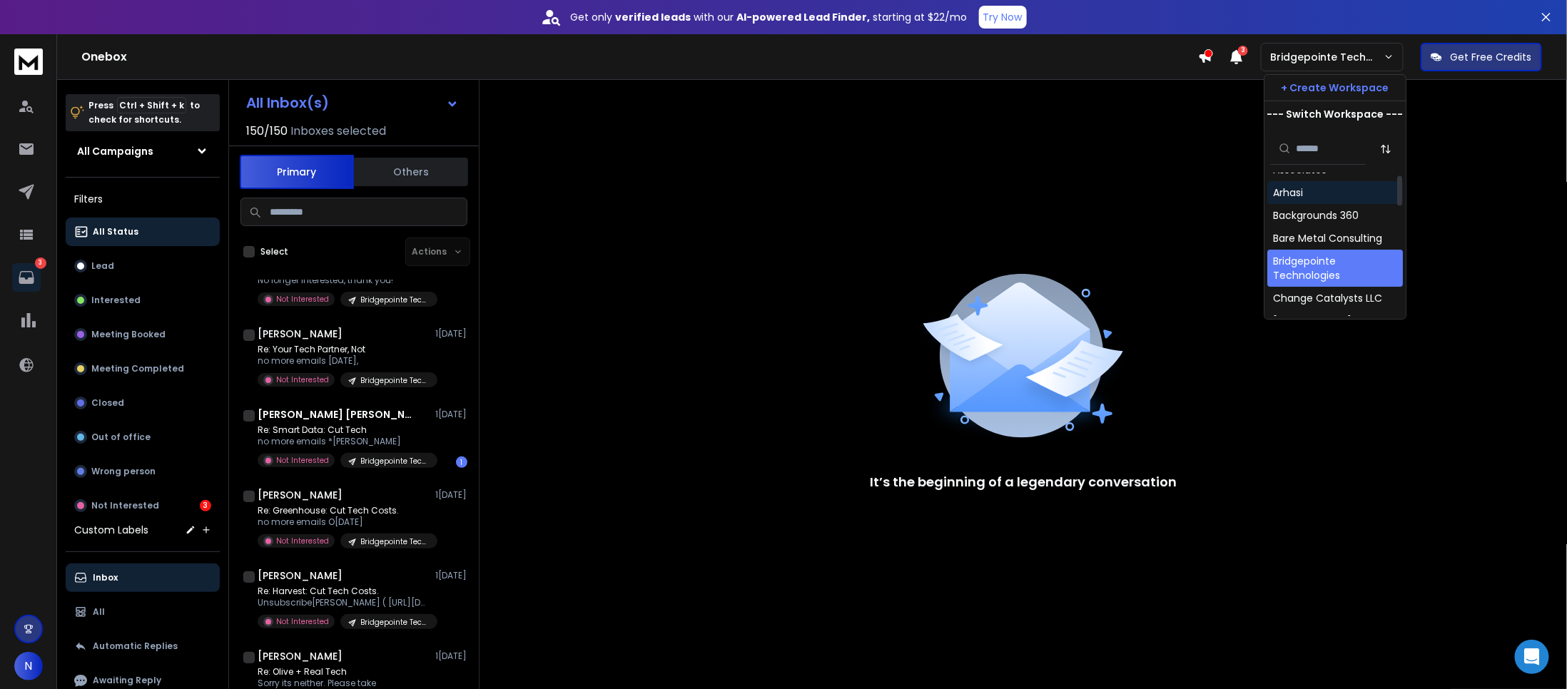
scroll to position [143, 0]
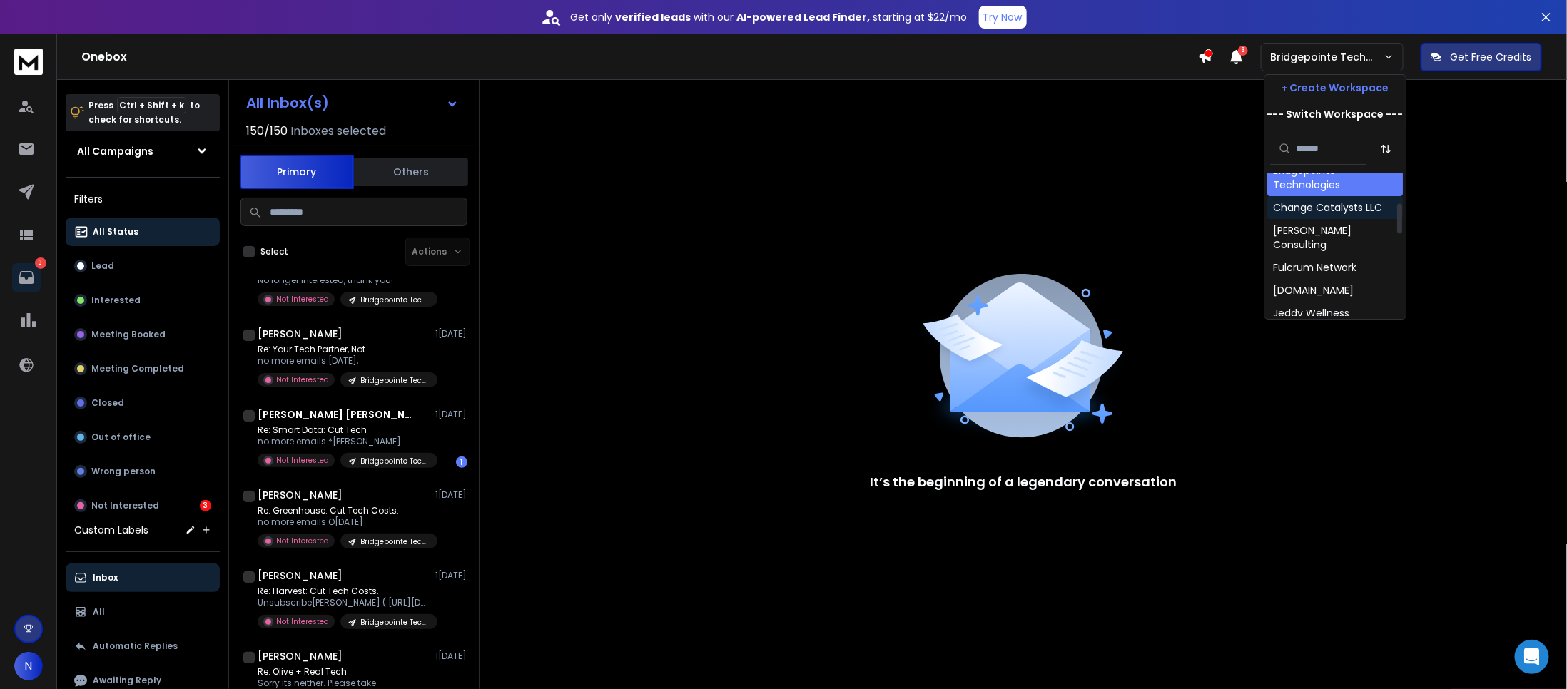
click at [1339, 213] on div "Change Catalysts LLC" at bounding box center [1327, 208] width 109 height 14
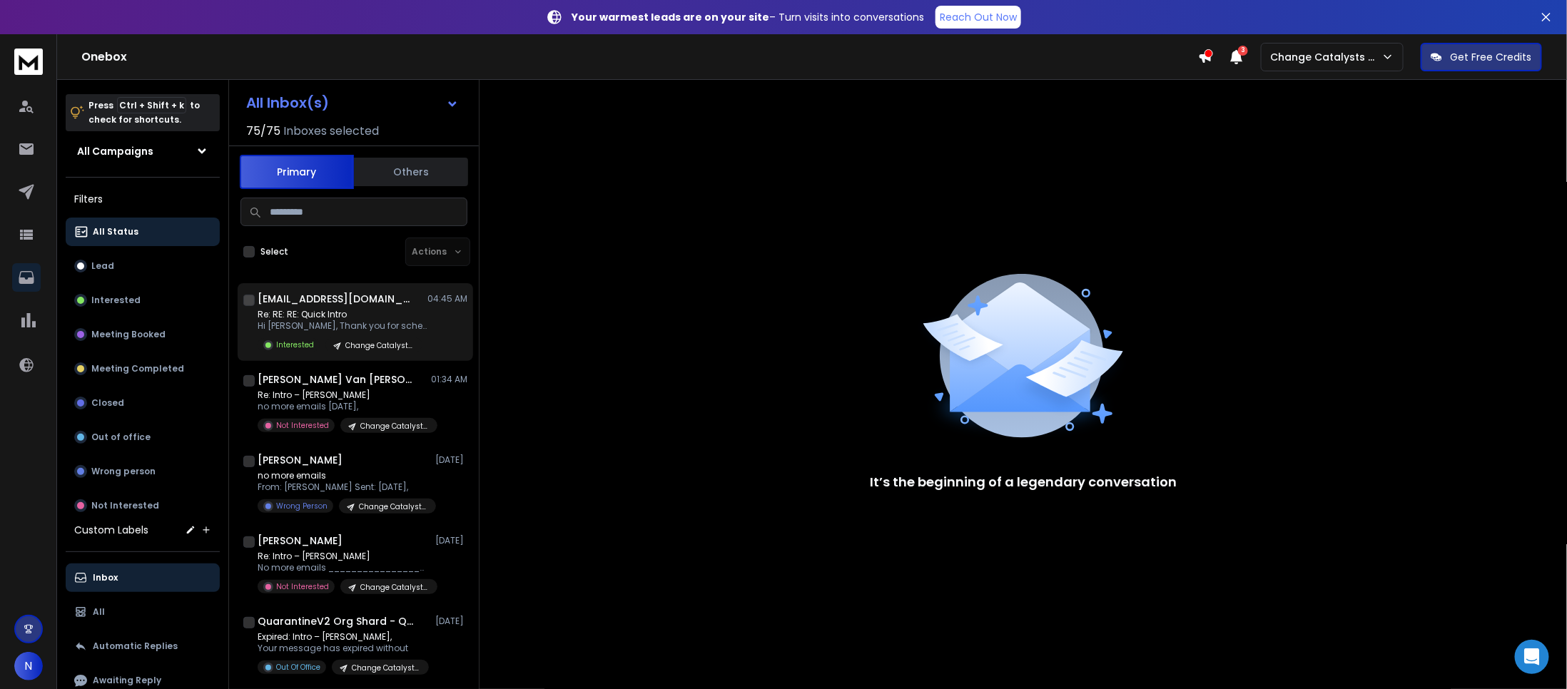
click at [332, 310] on p "Re: RE: RE: Quick Intro" at bounding box center [343, 314] width 171 height 11
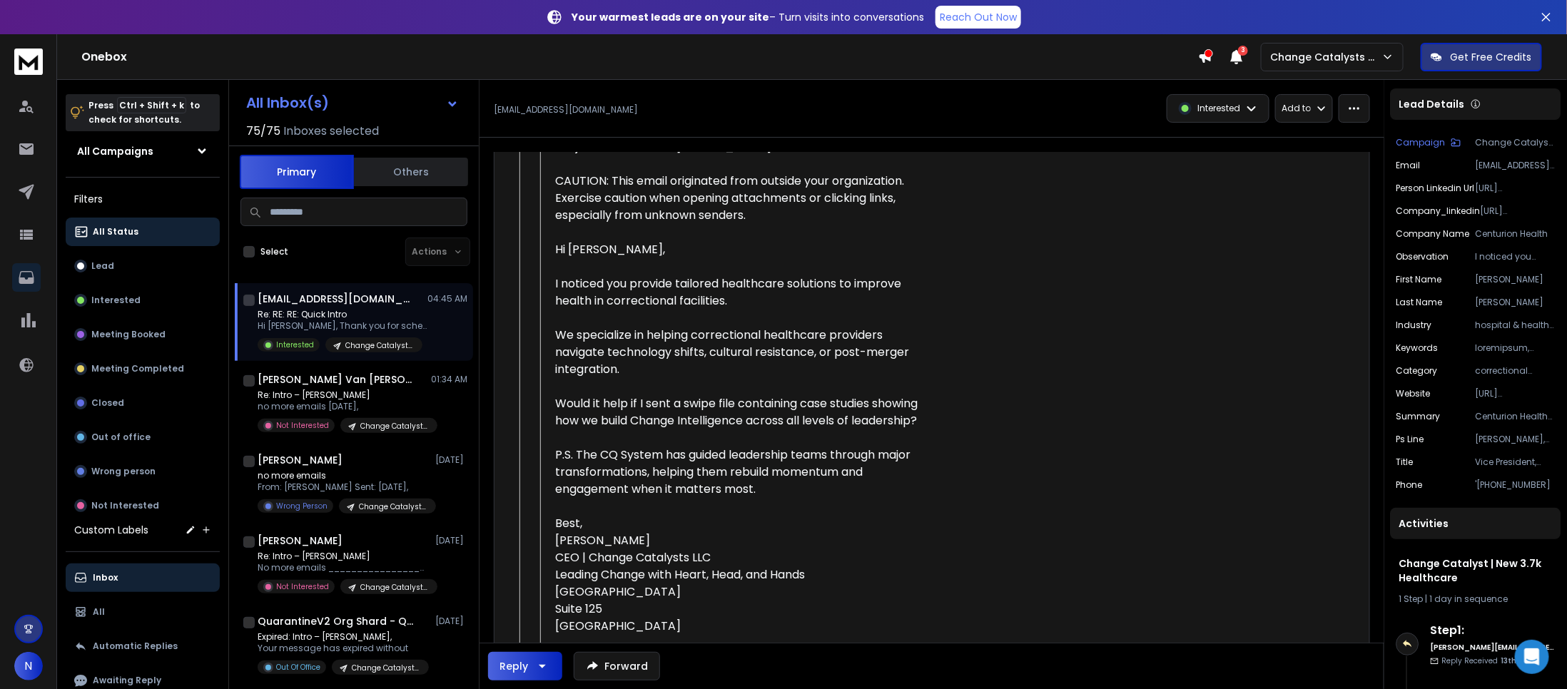
scroll to position [1845, 0]
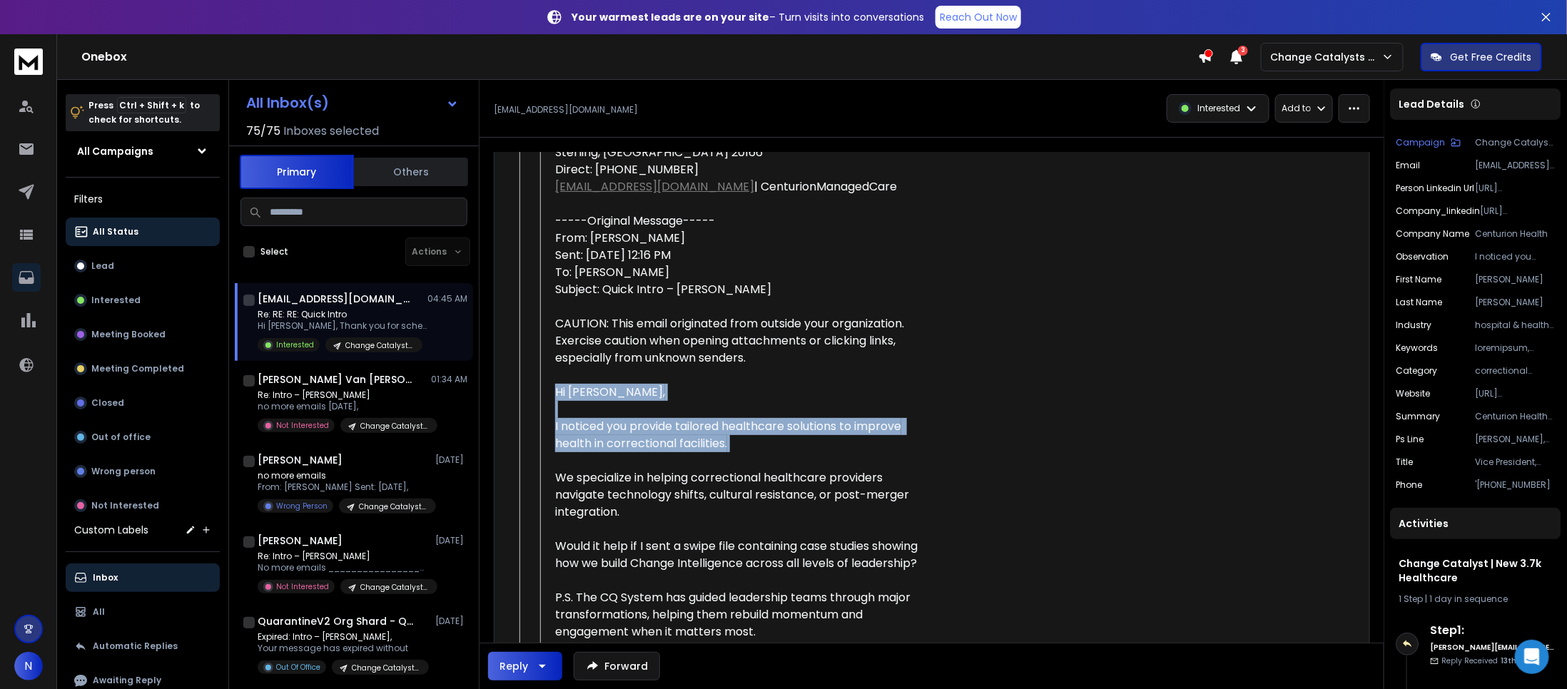
drag, startPoint x: 557, startPoint y: 425, endPoint x: 611, endPoint y: 511, distance: 102.0
click at [611, 510] on div "Hi [PERSON_NAME], [PERSON_NAME] forwarded me your email, and I would like the o…" at bounding box center [743, 410] width 376 height 1216
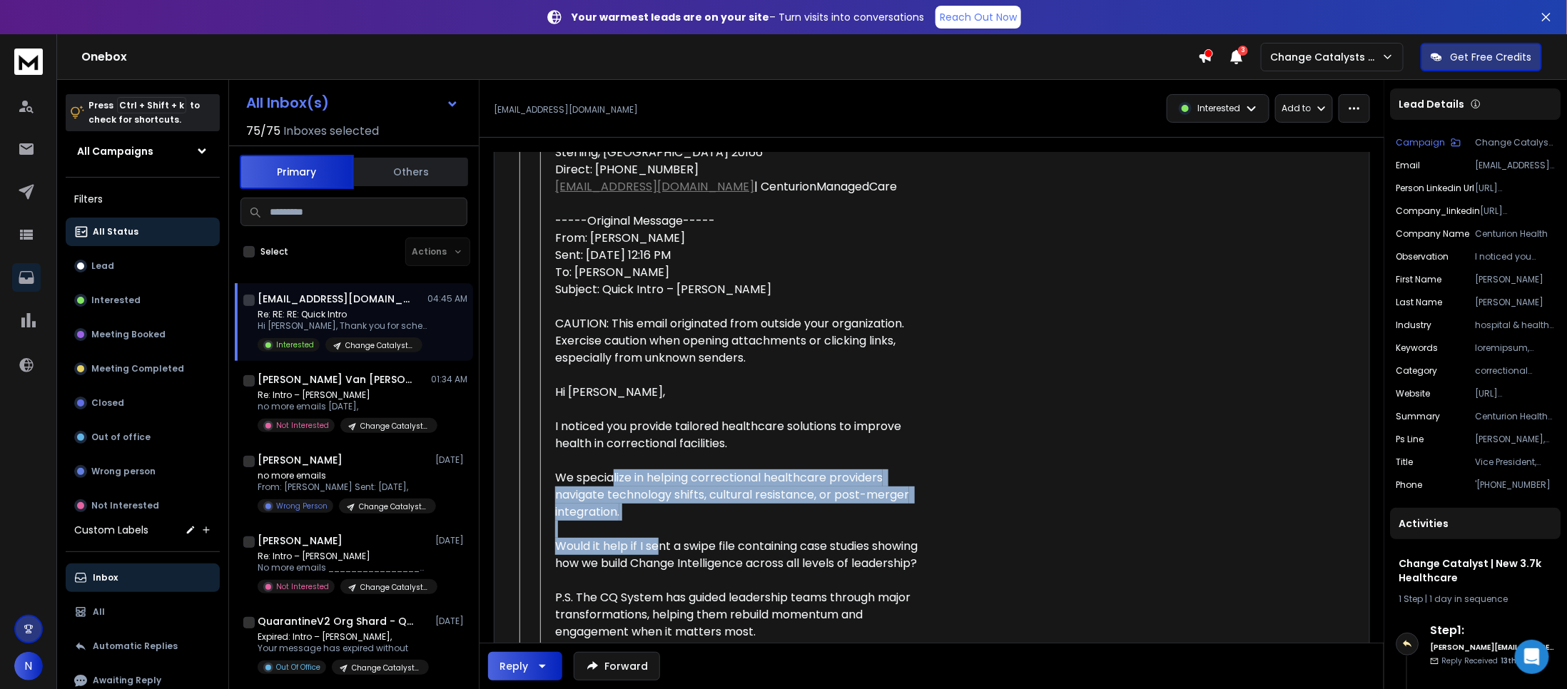
drag, startPoint x: 620, startPoint y: 523, endPoint x: 654, endPoint y: 553, distance: 45.5
click at [664, 576] on div "Hi [PERSON_NAME], [PERSON_NAME] forwarded me your email, and I would like the o…" at bounding box center [743, 410] width 376 height 1216
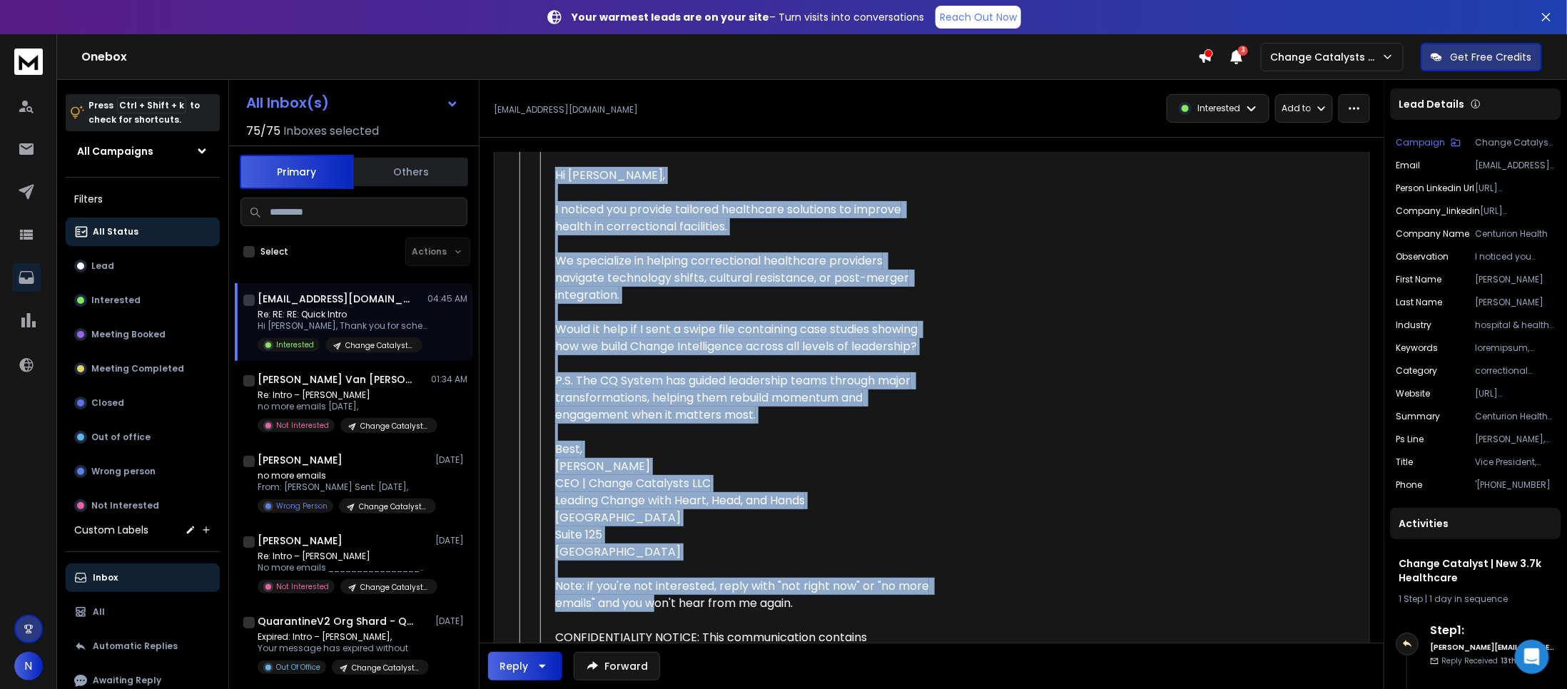
scroll to position [2131, 0]
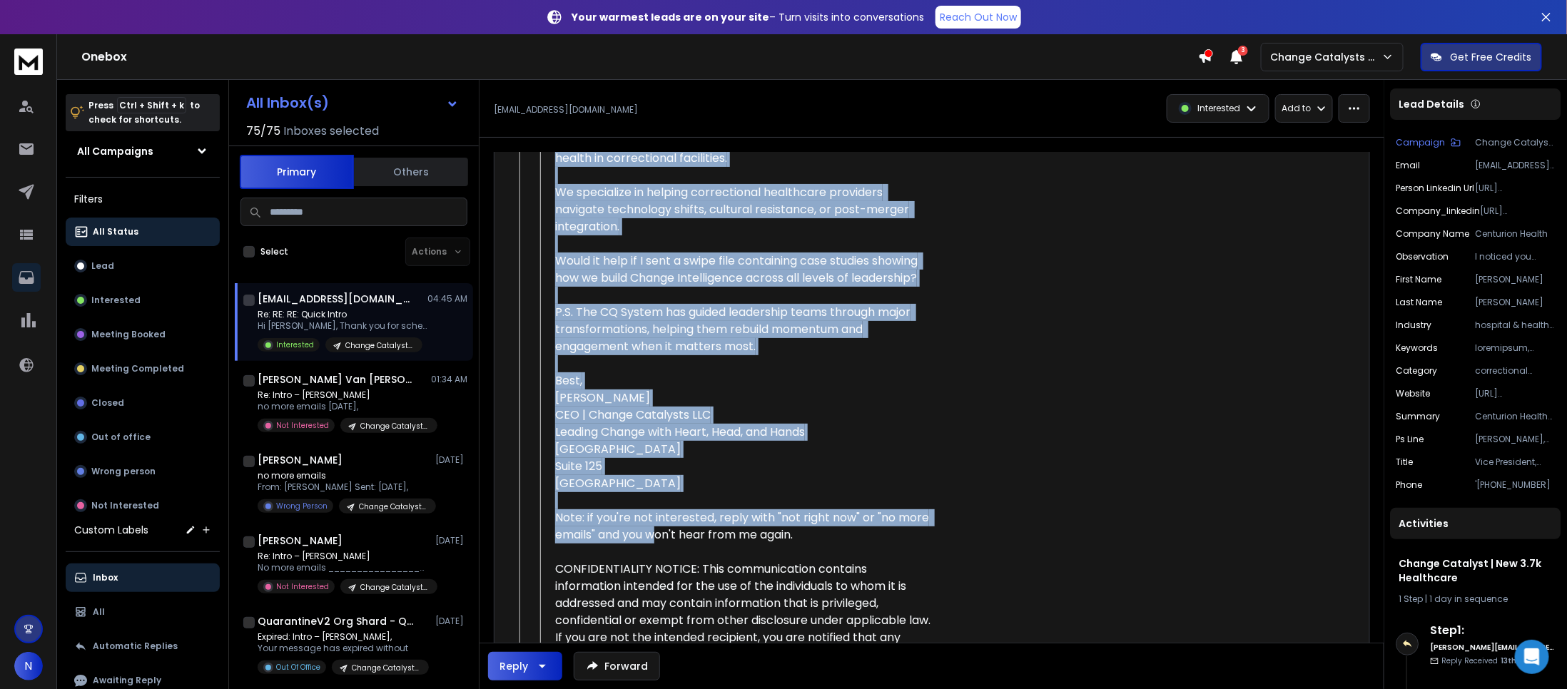
drag, startPoint x: 554, startPoint y: 425, endPoint x: 813, endPoint y: 574, distance: 298.3
click at [813, 574] on div "Hi [PERSON_NAME], [PERSON_NAME] forwarded me your email, and I would like the o…" at bounding box center [735, 124] width 391 height 1216
copy div "Hi [PERSON_NAME], I noticed you provide tailored healthcare solutions to improv…"
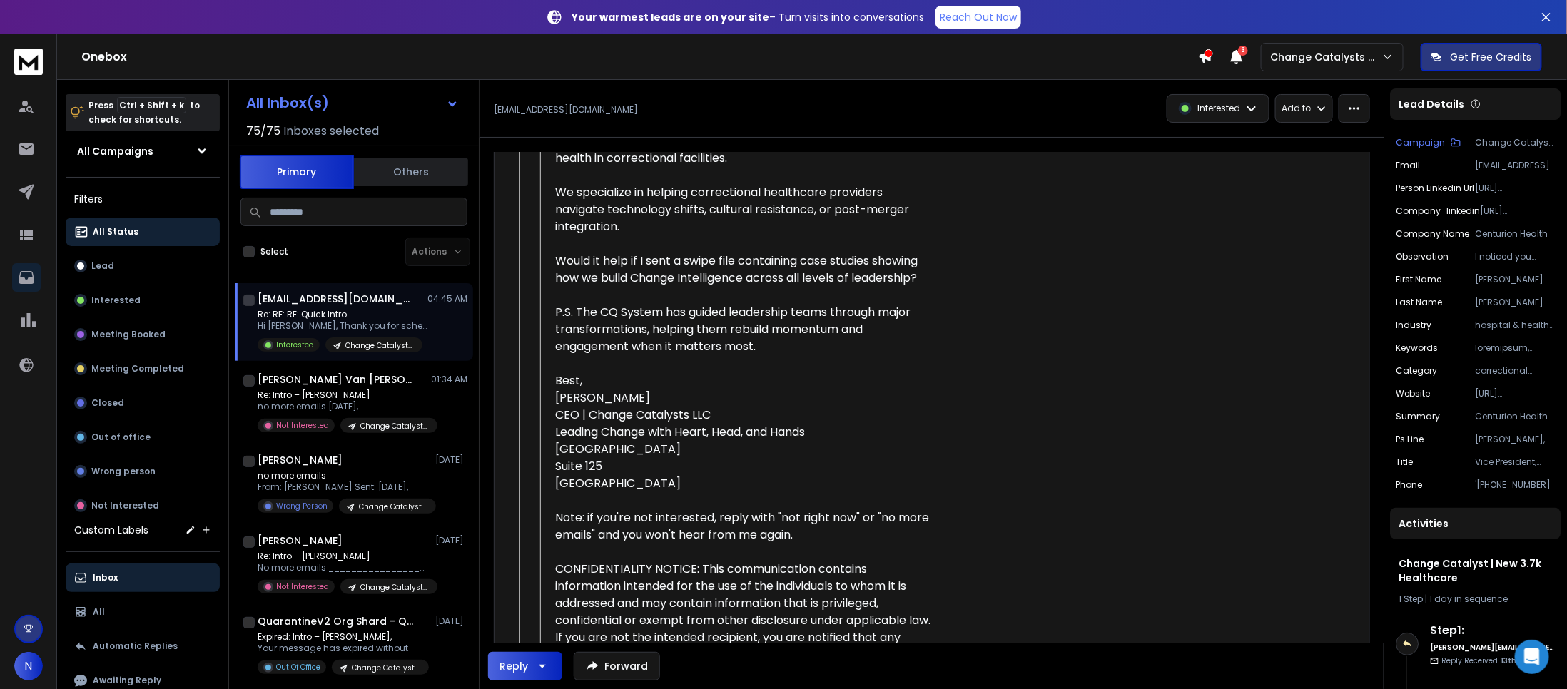
click at [1360, 38] on div "Onebox 3 Change Catalysts LLC Get Free Credits" at bounding box center [783, 57] width 1567 height 46
click at [1371, 54] on p "Change Catalysts LLC" at bounding box center [1325, 57] width 111 height 14
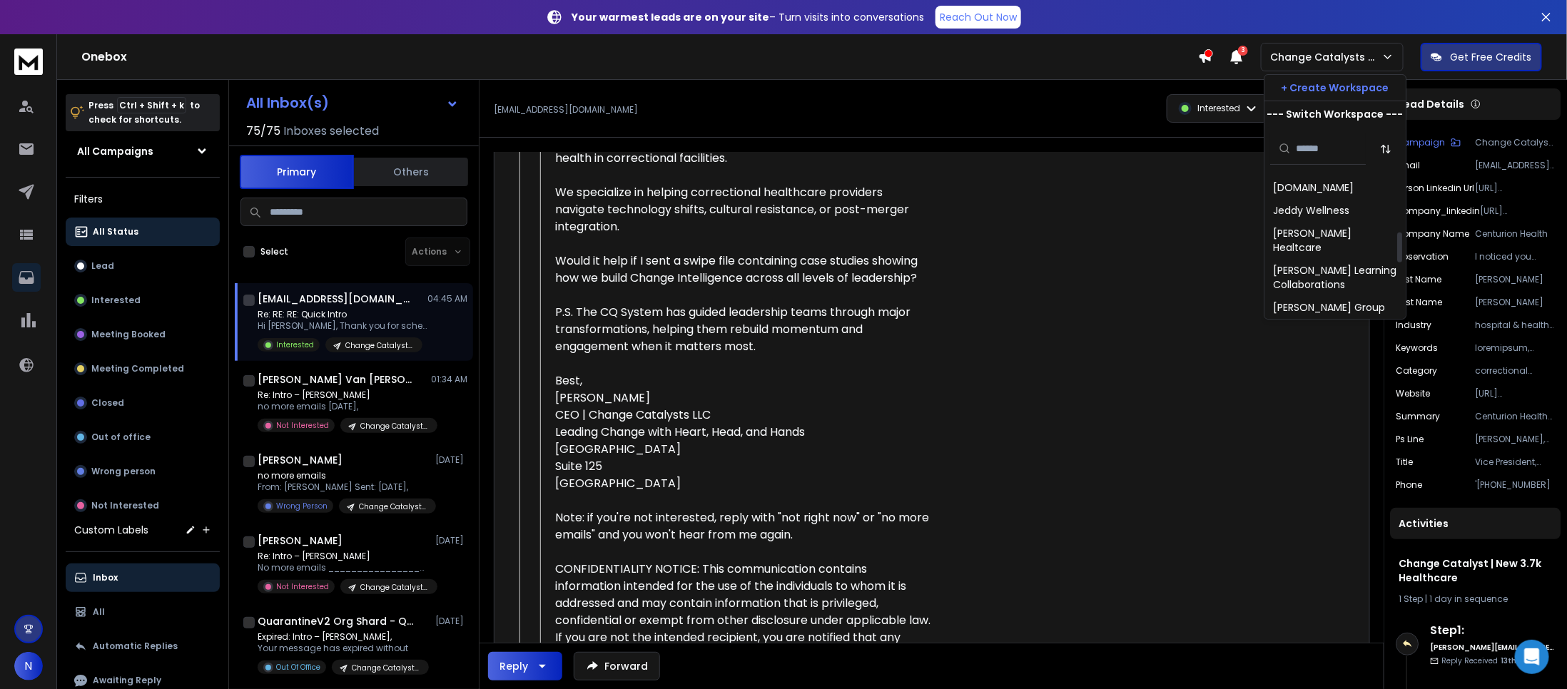
scroll to position [285, 0]
click at [1347, 260] on div "[PERSON_NAME] Group" at bounding box center [1329, 267] width 112 height 14
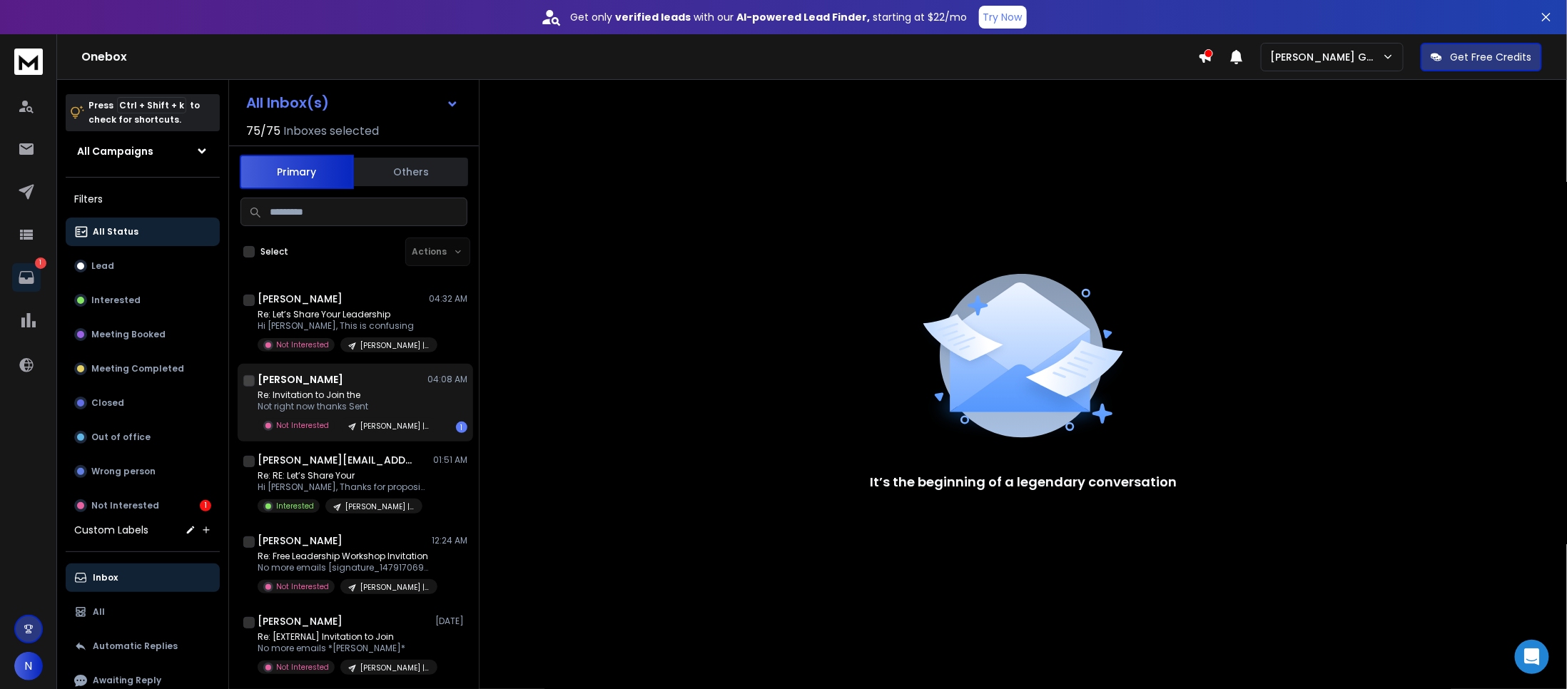
click at [407, 398] on p "Re: Invitation to Join the" at bounding box center [343, 395] width 171 height 11
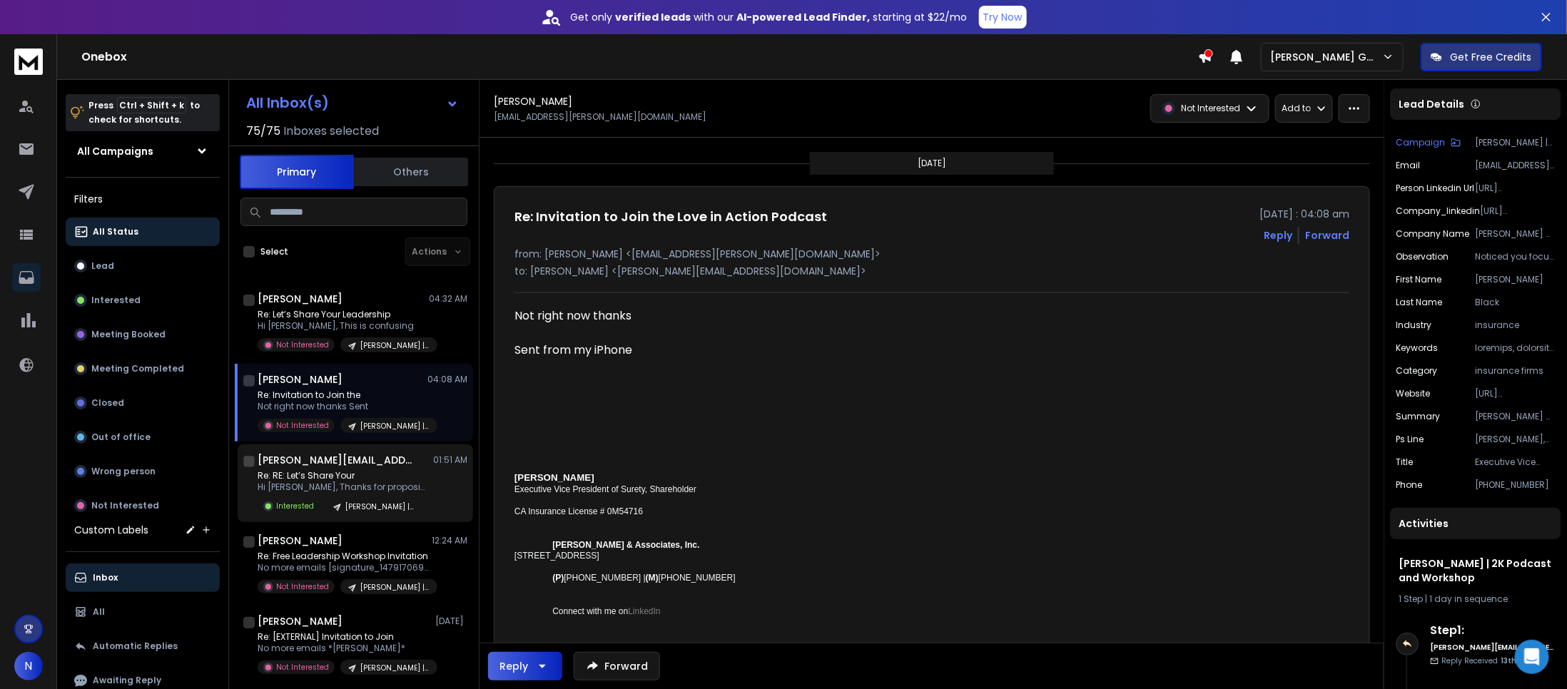
click at [375, 494] on div "Re: RE: Let’s Share Your Hi Kevin, Thanks for proposing a Interested Marcel Scw…" at bounding box center [343, 492] width 171 height 44
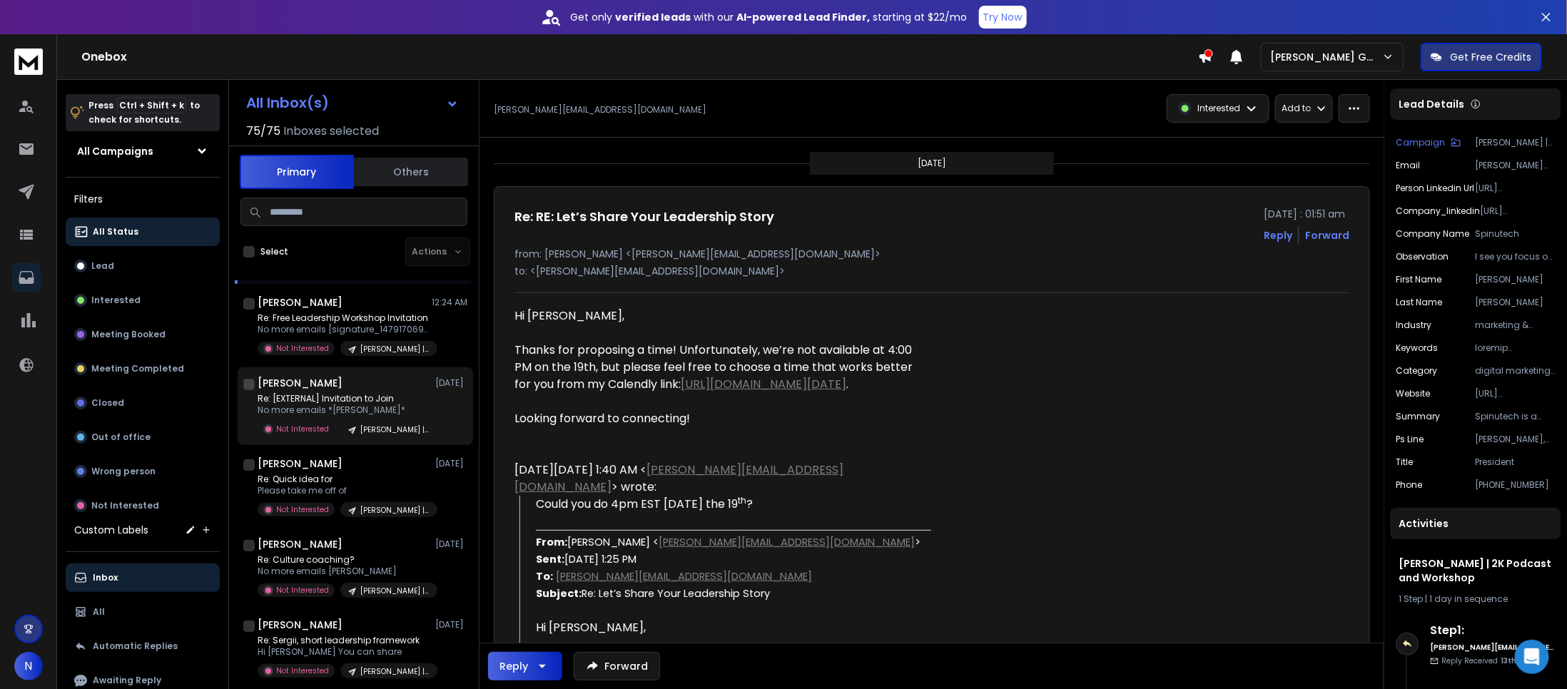
scroll to position [243, 0]
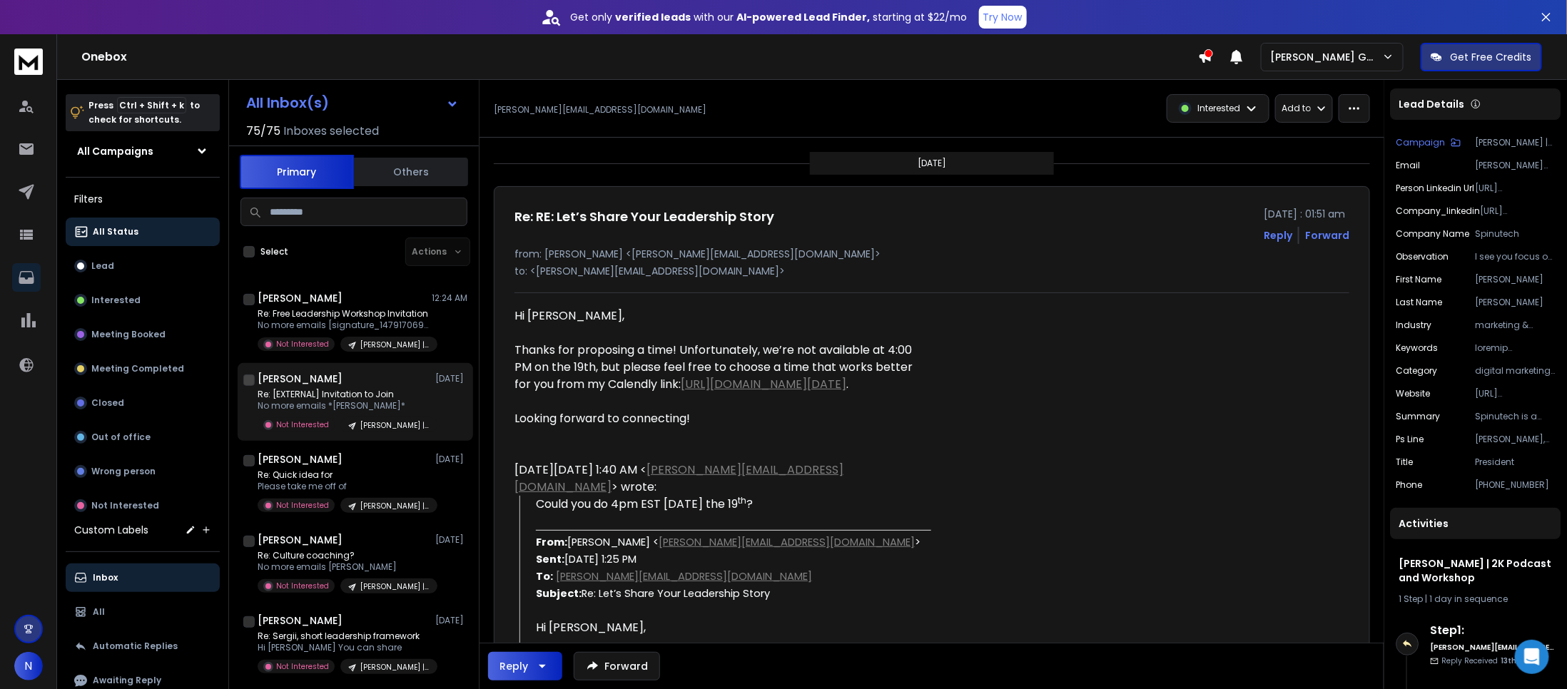
click at [432, 389] on div "Re: [EXTERNAL] Invitation to Join No more emails *Josh Reifer* Not Interested M…" at bounding box center [348, 411] width 180 height 44
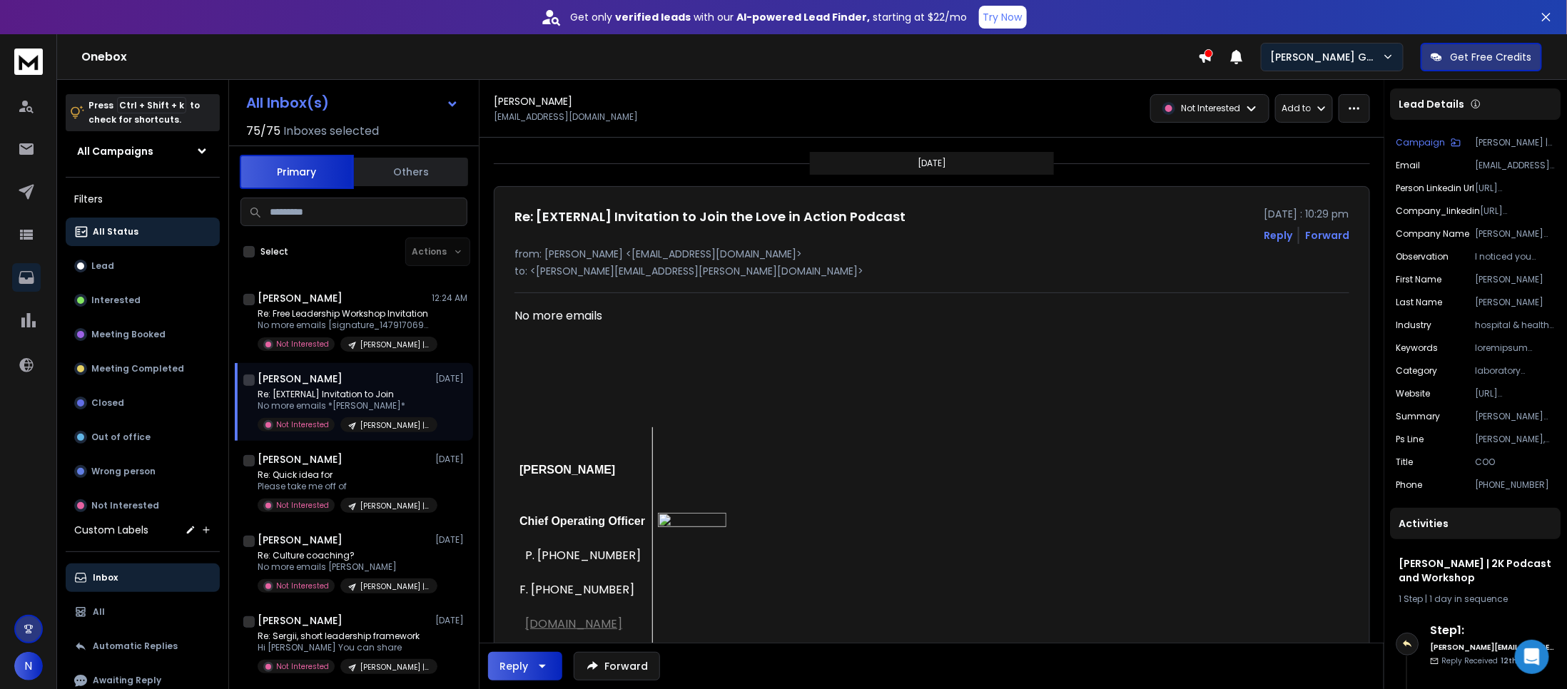
click at [1336, 46] on button "Marcel Schwantes Group" at bounding box center [1332, 57] width 143 height 29
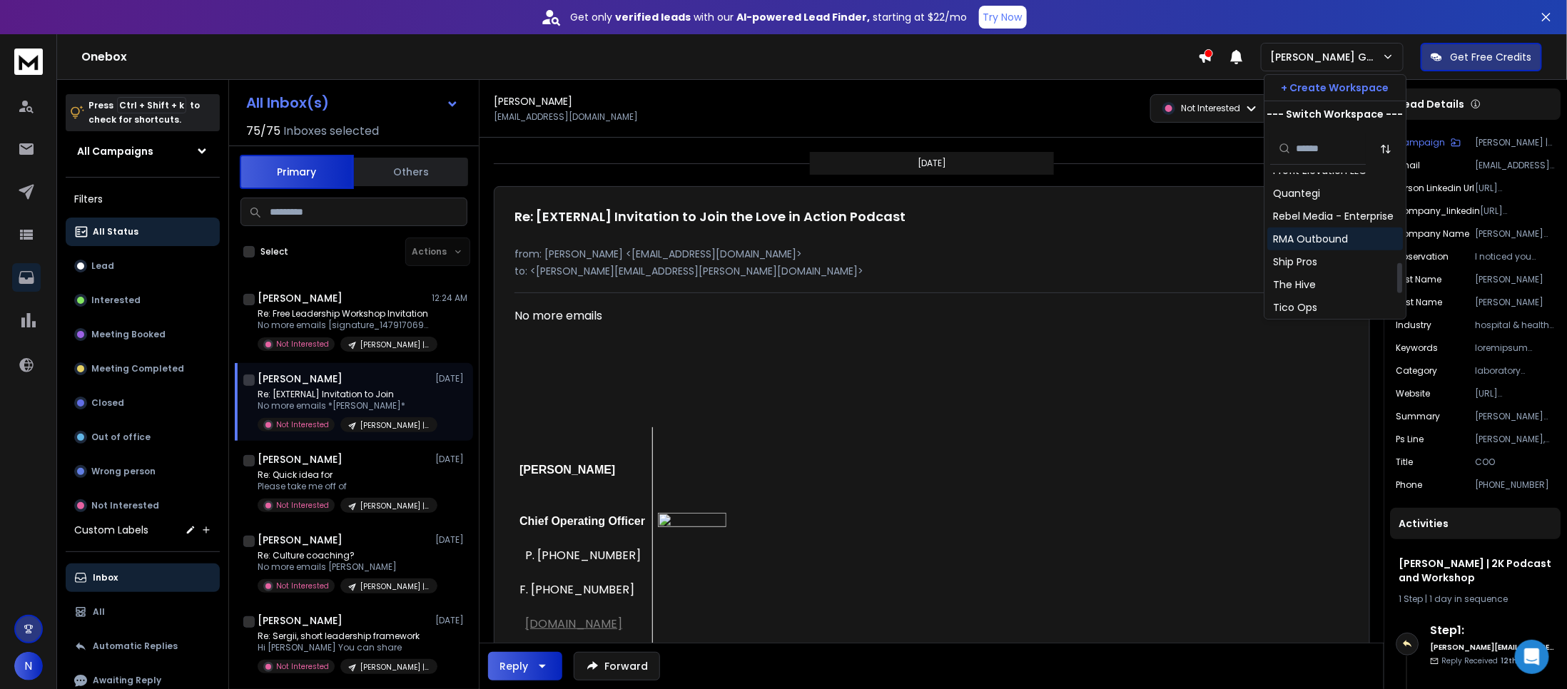
scroll to position [285, 0]
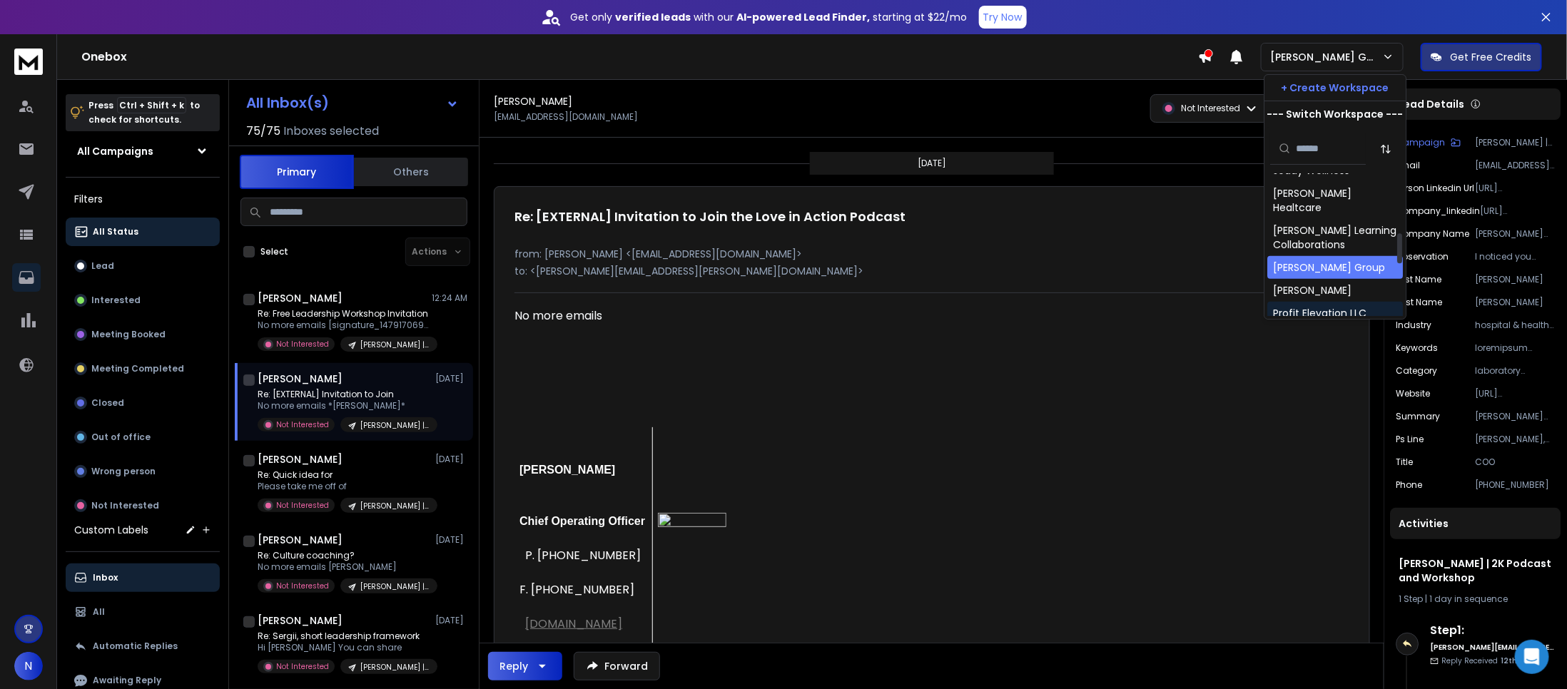
click at [1321, 311] on div "Profit Elevation LLC" at bounding box center [1319, 313] width 93 height 14
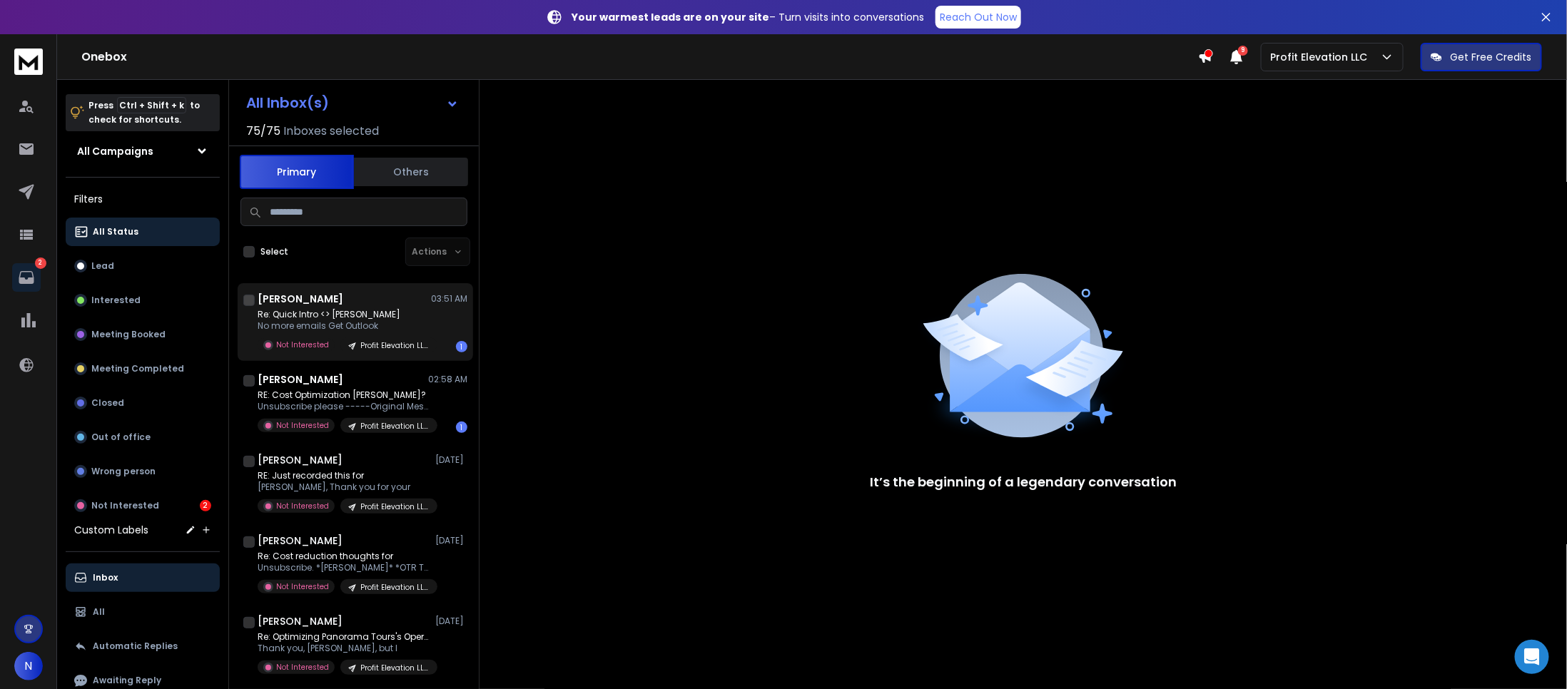
click at [402, 313] on p "Re: Quick Intro <> [PERSON_NAME]" at bounding box center [343, 314] width 171 height 11
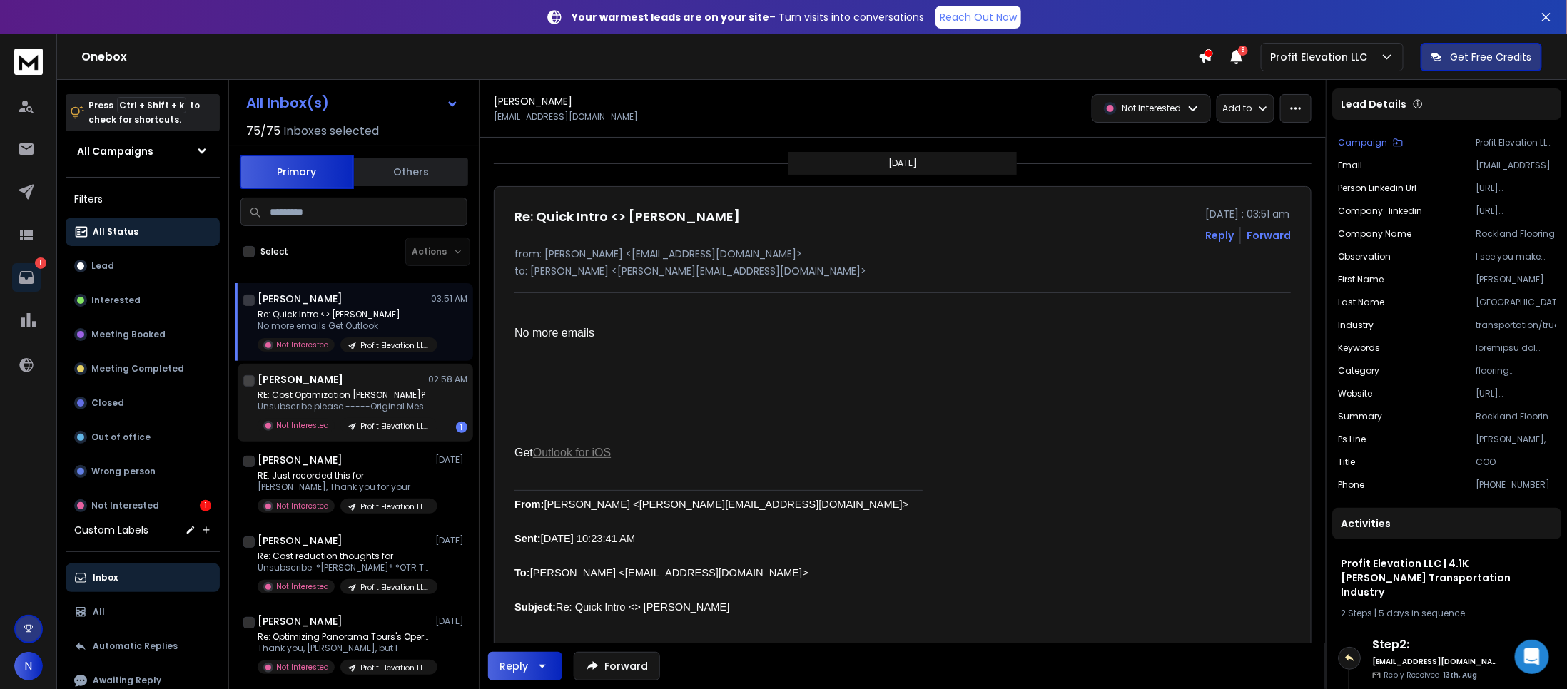
click at [415, 382] on div "[PERSON_NAME] 02:58 AM" at bounding box center [363, 379] width 210 height 14
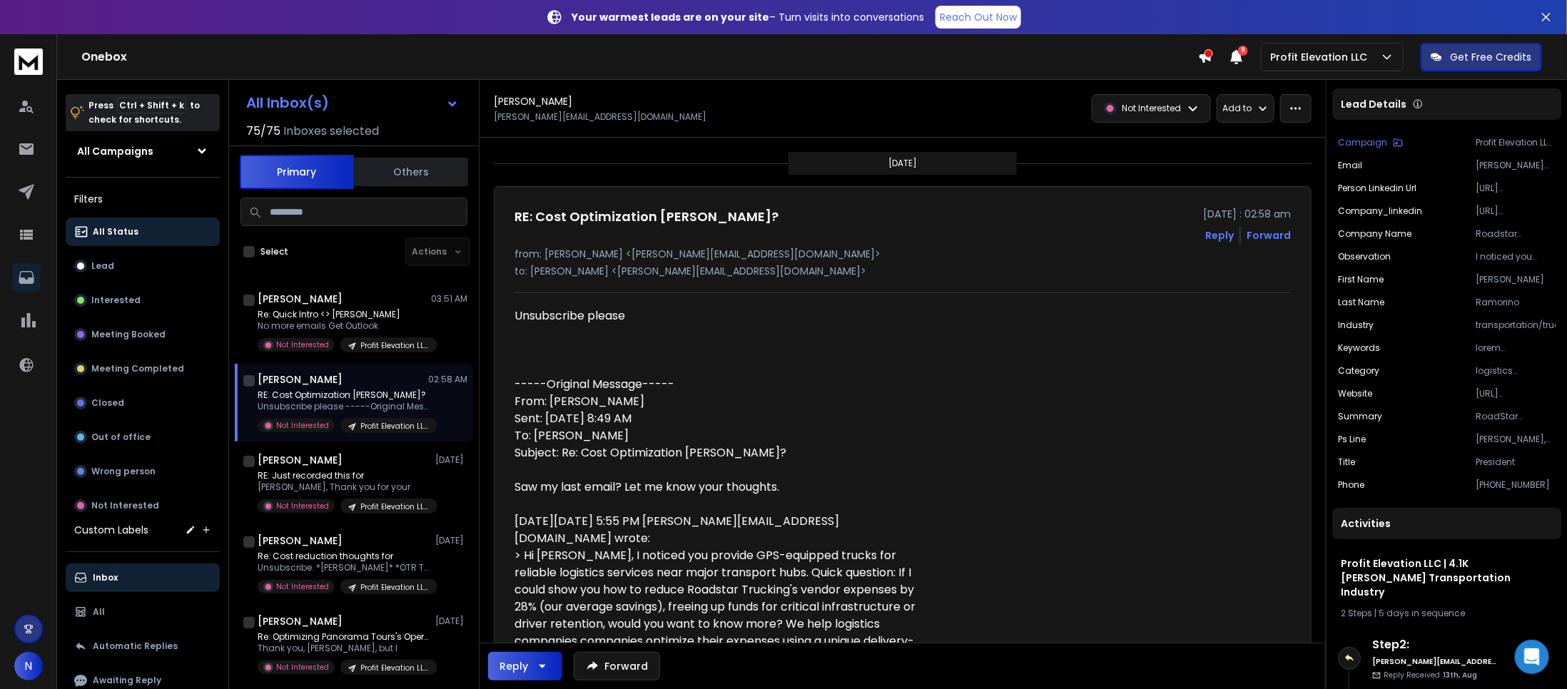
click at [472, 321] on div "[PERSON_NAME] 03:51 AM Re: Quick Intro <> [PERSON_NAME] No more emails Get Outl…" at bounding box center [354, 535] width 250 height 510
drag, startPoint x: 472, startPoint y: 321, endPoint x: 475, endPoint y: 333, distance: 12.5
click at [475, 333] on div "[PERSON_NAME] 03:51 AM Re: Quick Intro <> [PERSON_NAME] No more emails Get Outl…" at bounding box center [354, 535] width 250 height 510
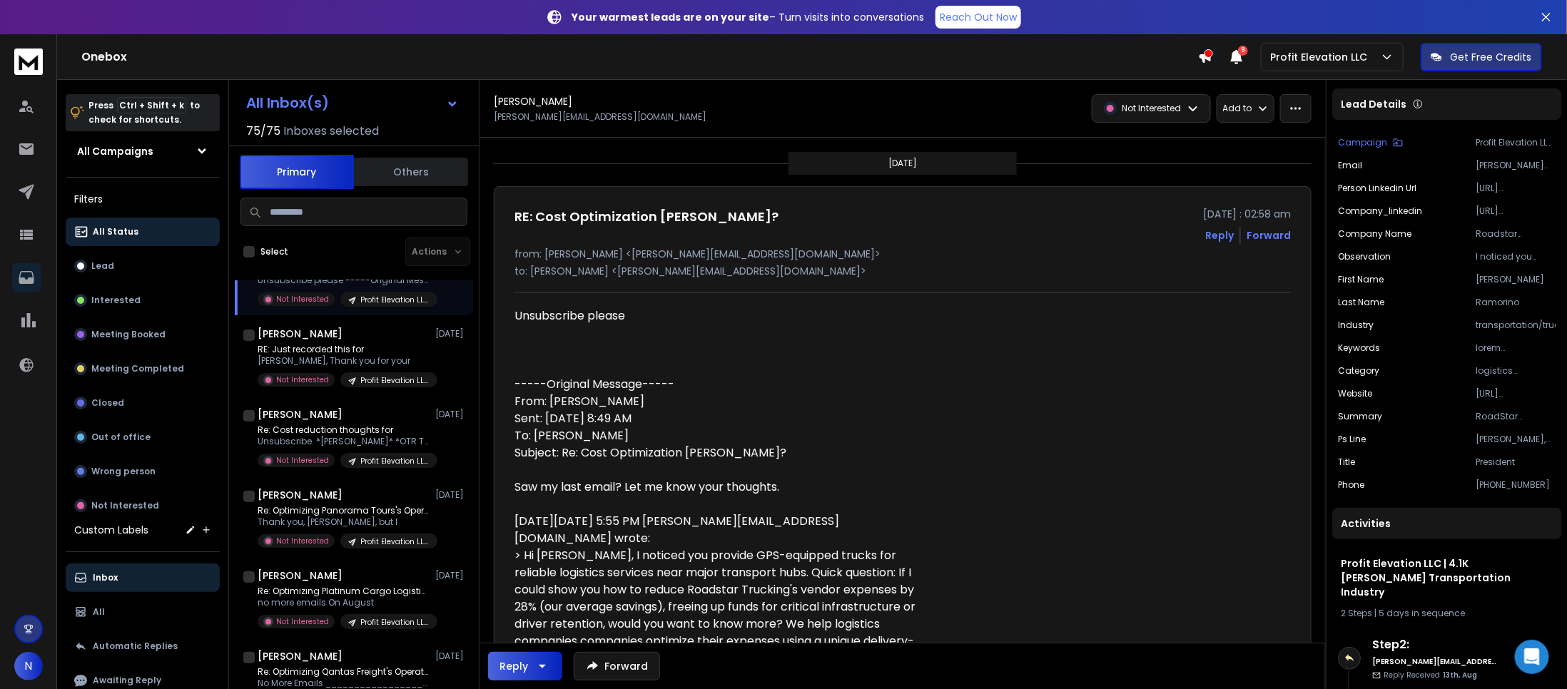
scroll to position [131, 0]
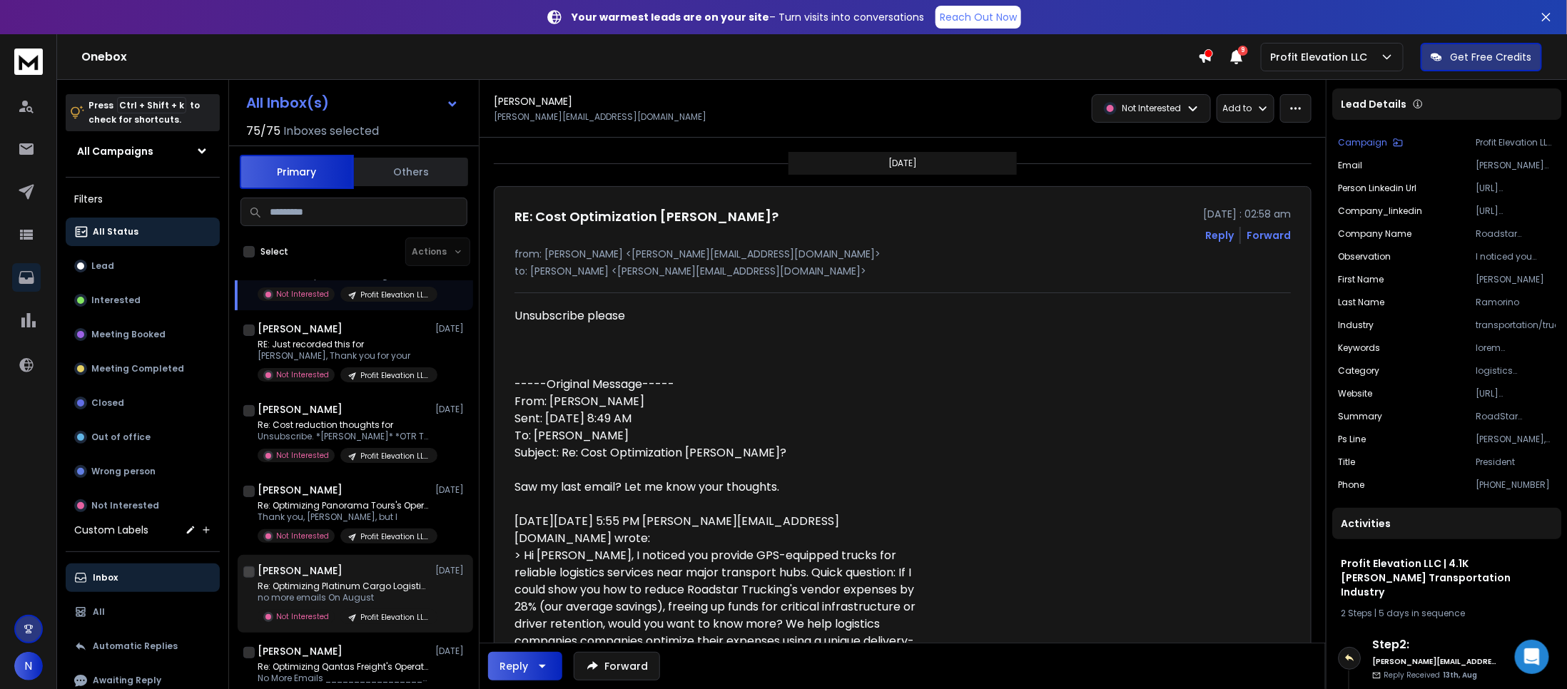
click at [412, 564] on div "Lorena Karlovits 12 Aug" at bounding box center [363, 571] width 210 height 14
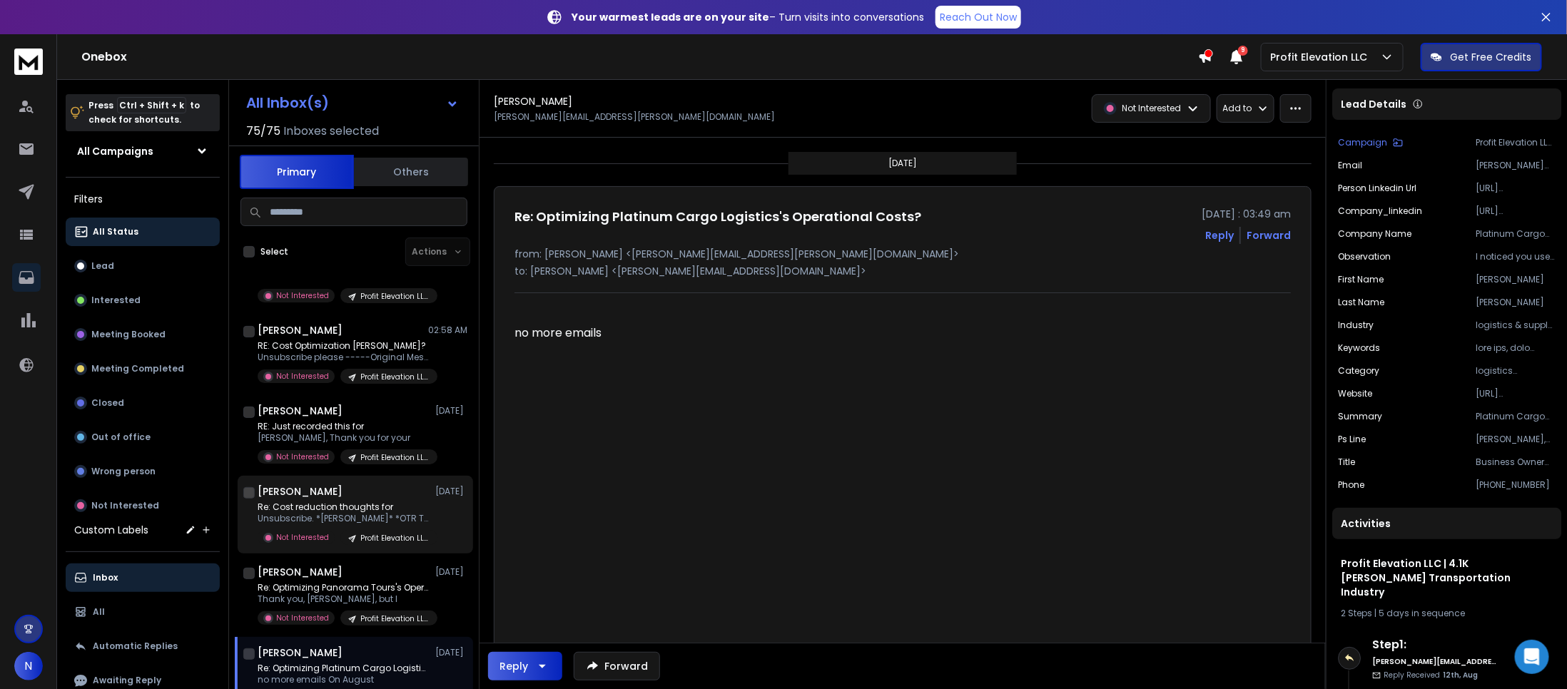
scroll to position [0, 0]
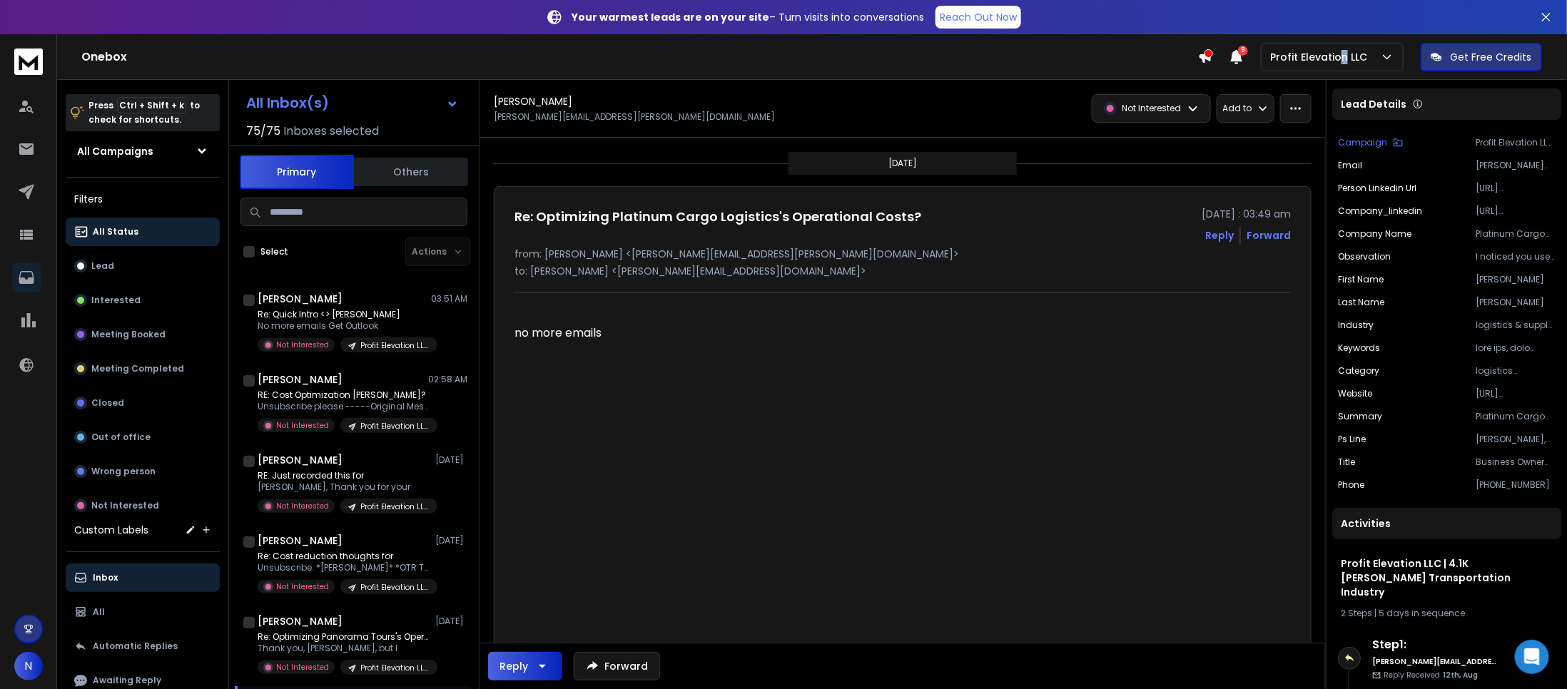
click at [1346, 40] on div "Onebox 9 Profit Elevation LLC Get Free Credits" at bounding box center [783, 57] width 1567 height 46
click at [1356, 56] on p "Profit Elevation LLC" at bounding box center [1321, 57] width 103 height 14
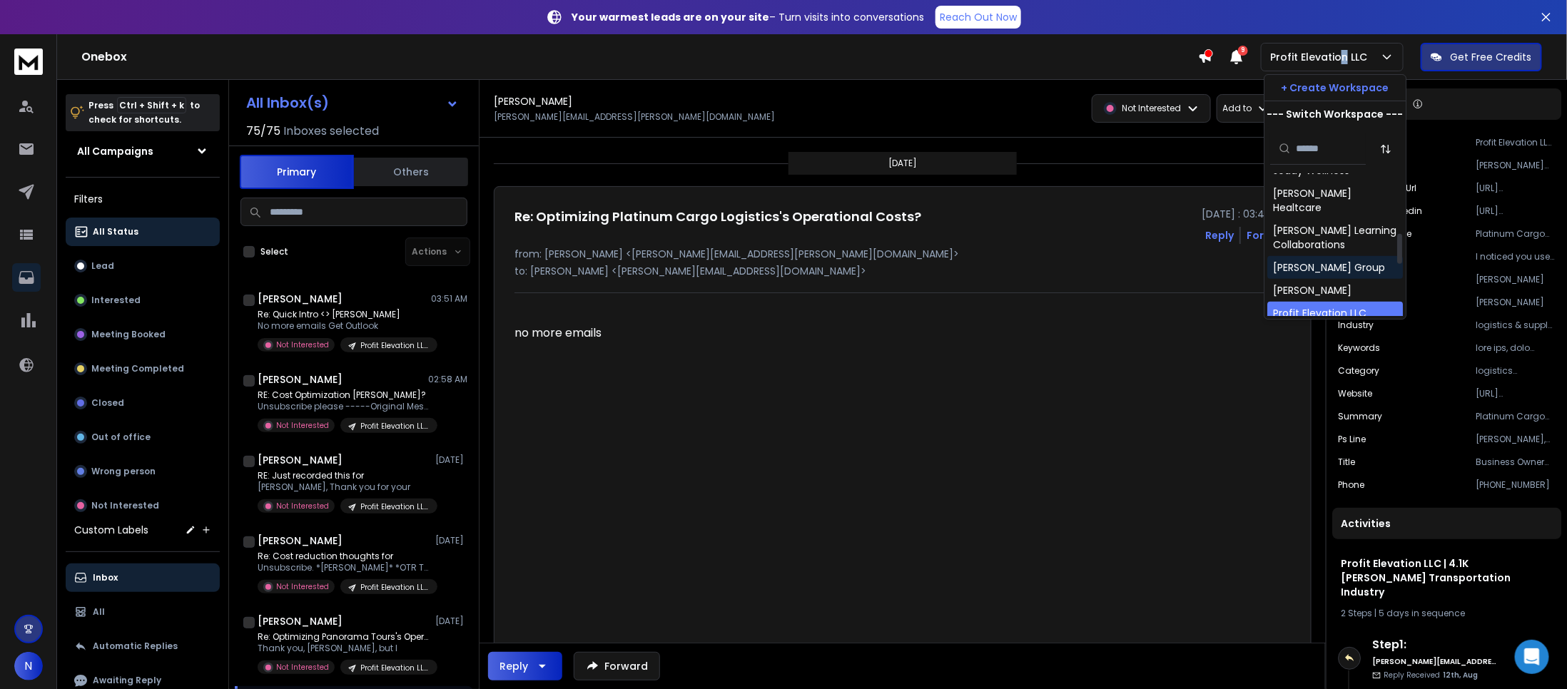
scroll to position [428, 0]
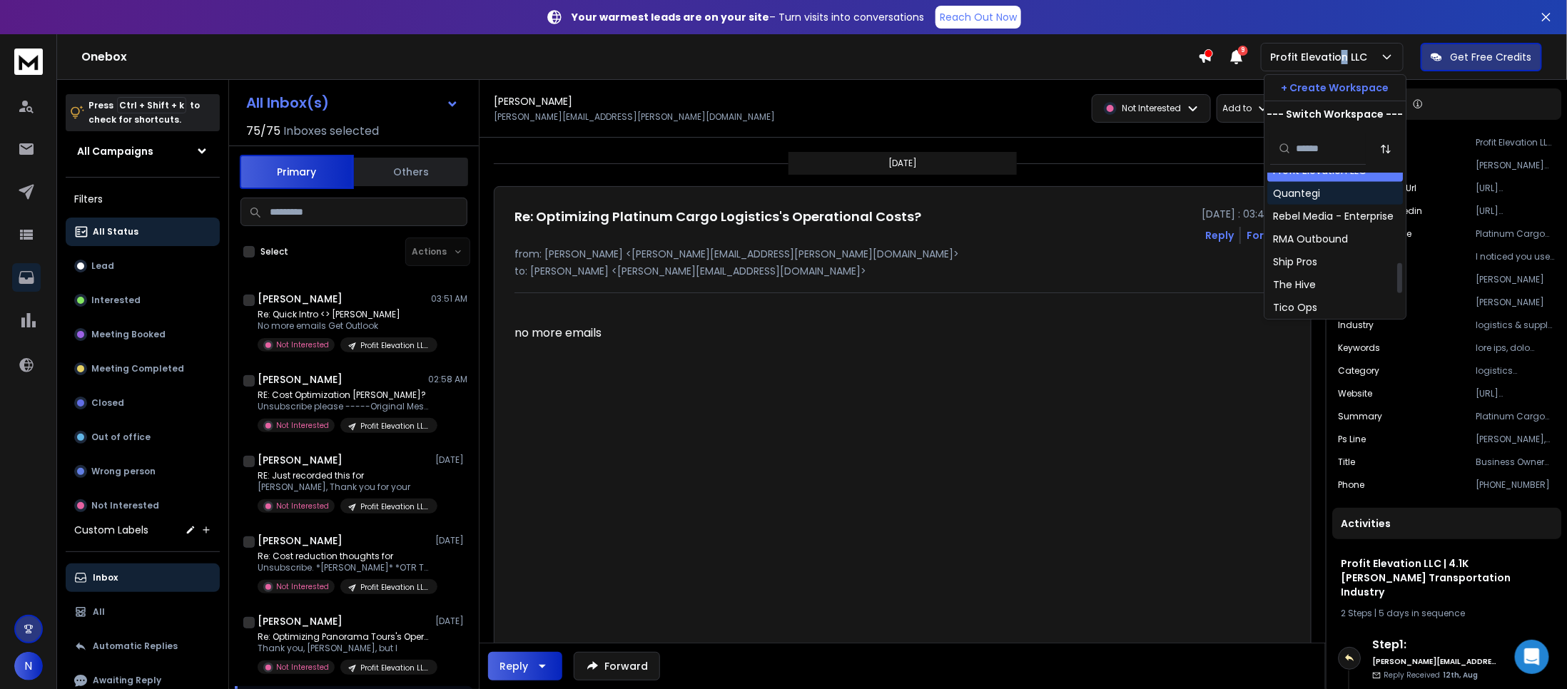
click at [1316, 193] on div "Quantegi" at bounding box center [1296, 193] width 47 height 14
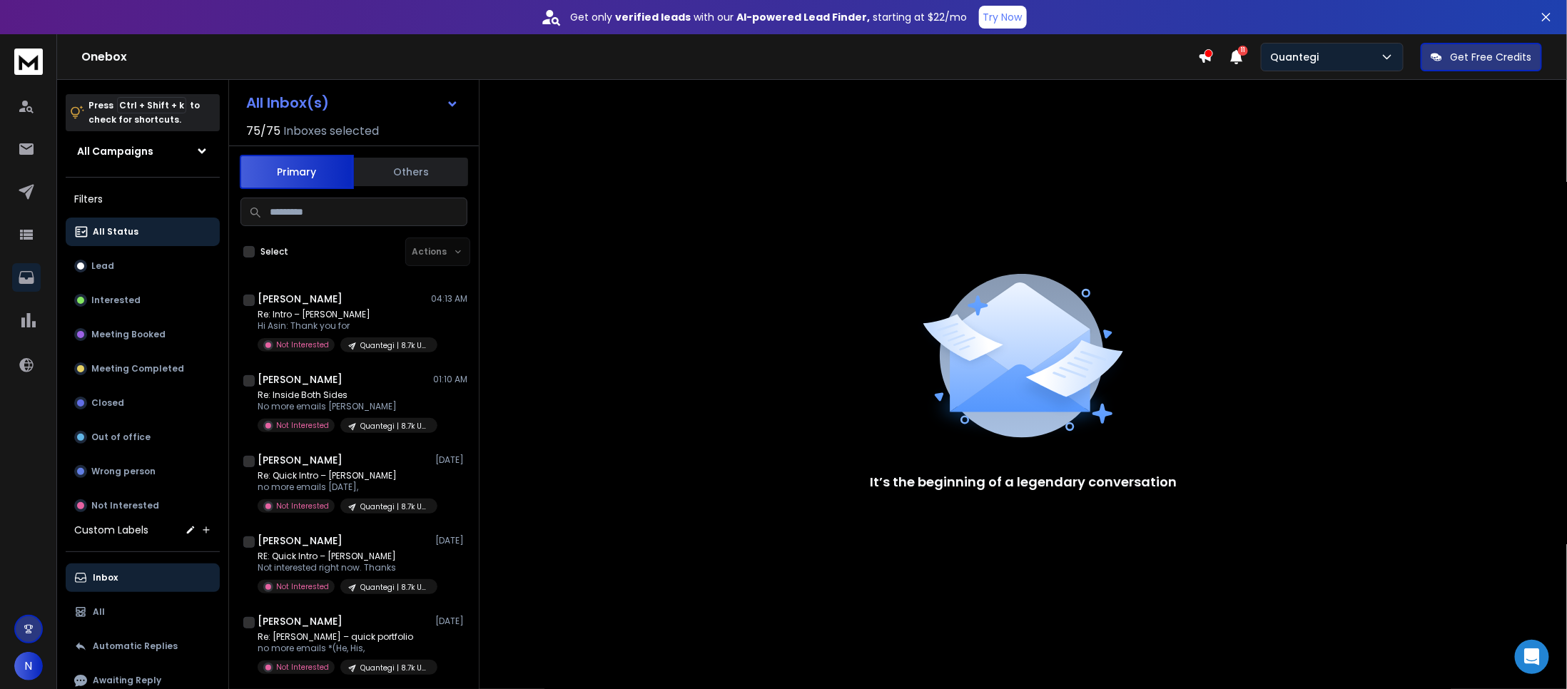
click at [1327, 61] on div "Quantegi" at bounding box center [1332, 57] width 124 height 14
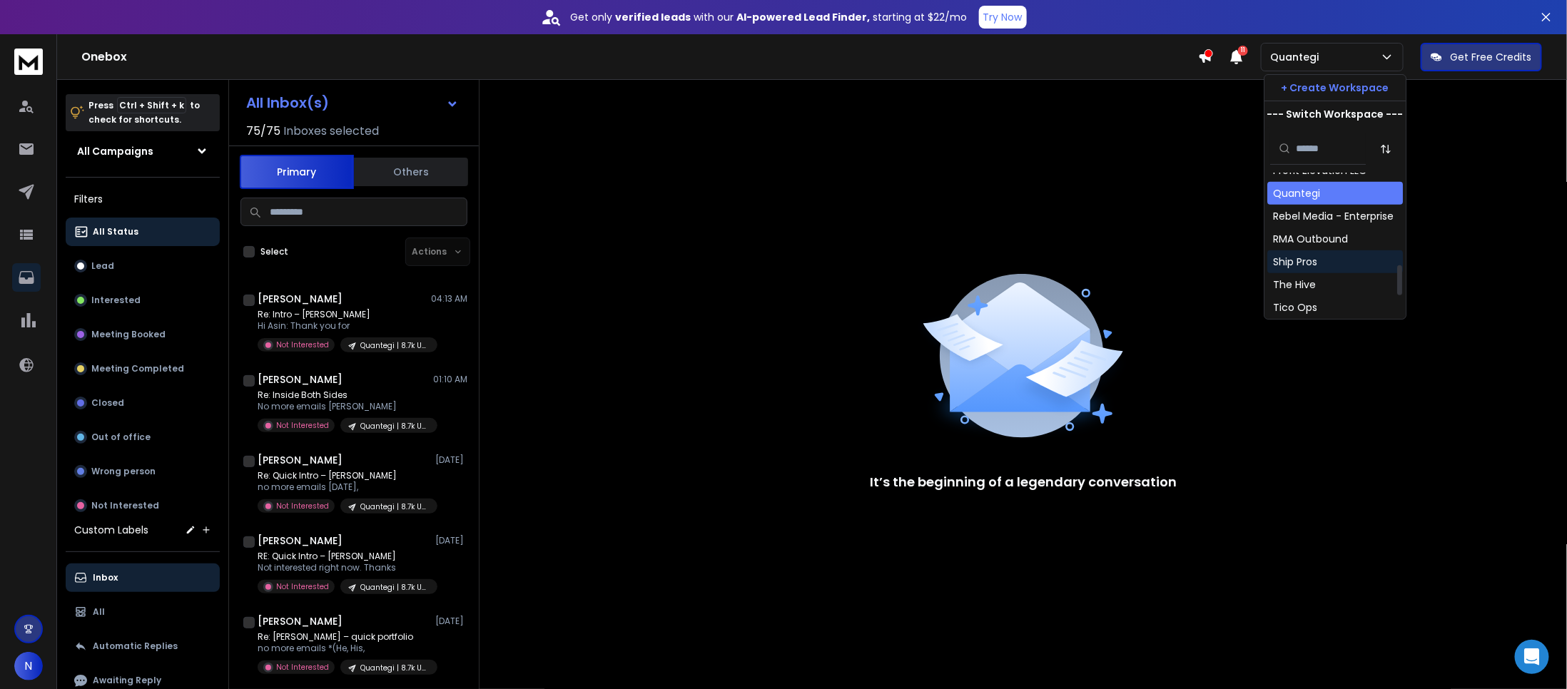
scroll to position [537, 0]
click at [1317, 238] on div "Towa Software" at bounding box center [1310, 245] width 75 height 14
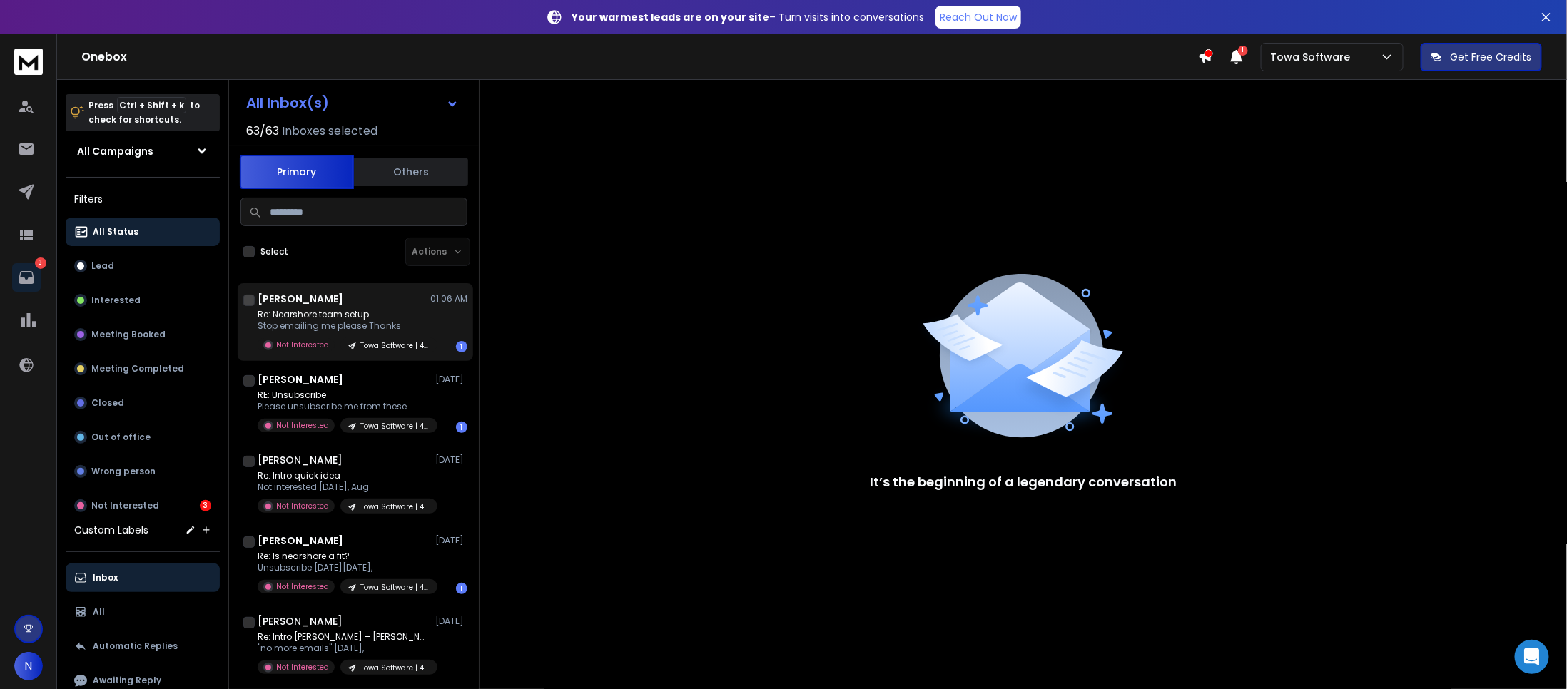
click at [432, 306] on div "[PERSON_NAME] 01:06 AM Re: Nearshore team setup Stop emailing me please Thanks …" at bounding box center [363, 322] width 210 height 61
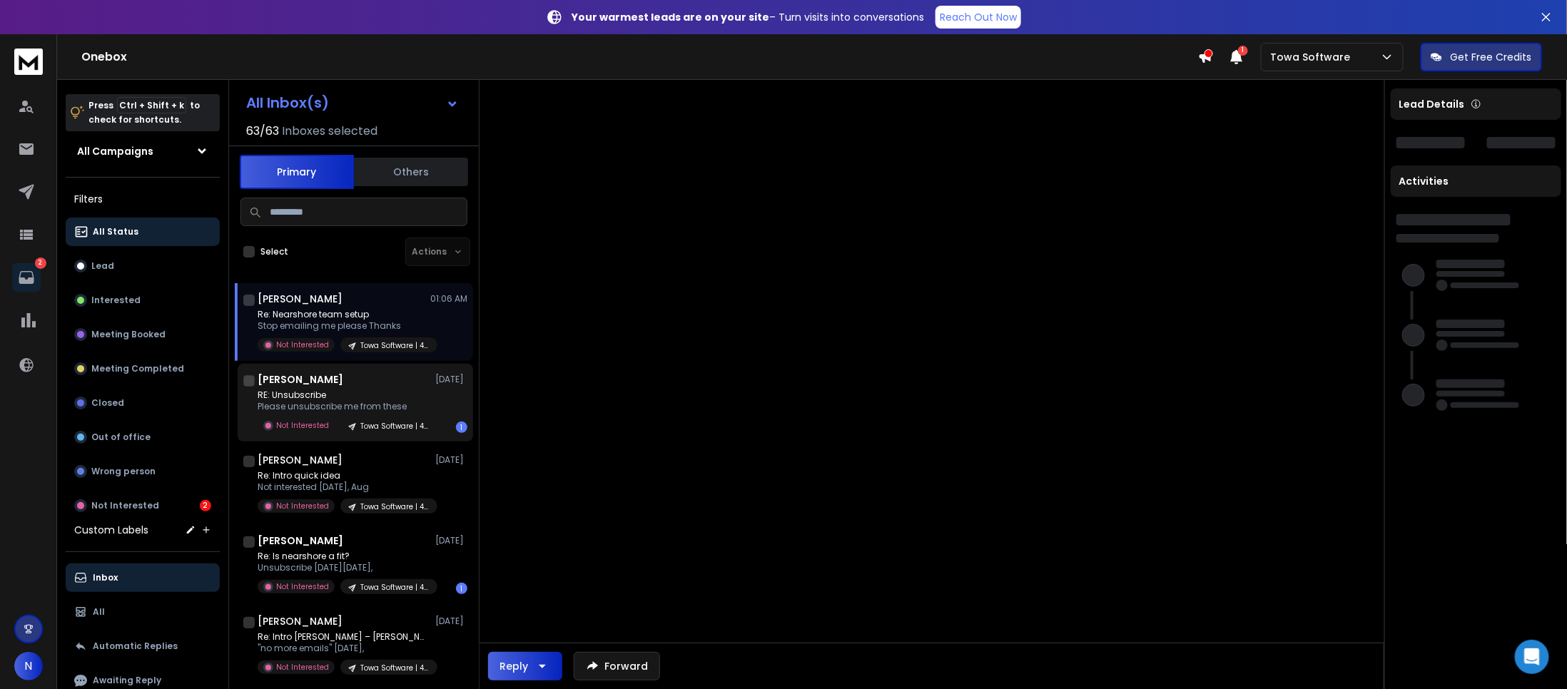
click at [412, 385] on div "[PERSON_NAME] [DATE]" at bounding box center [363, 379] width 210 height 14
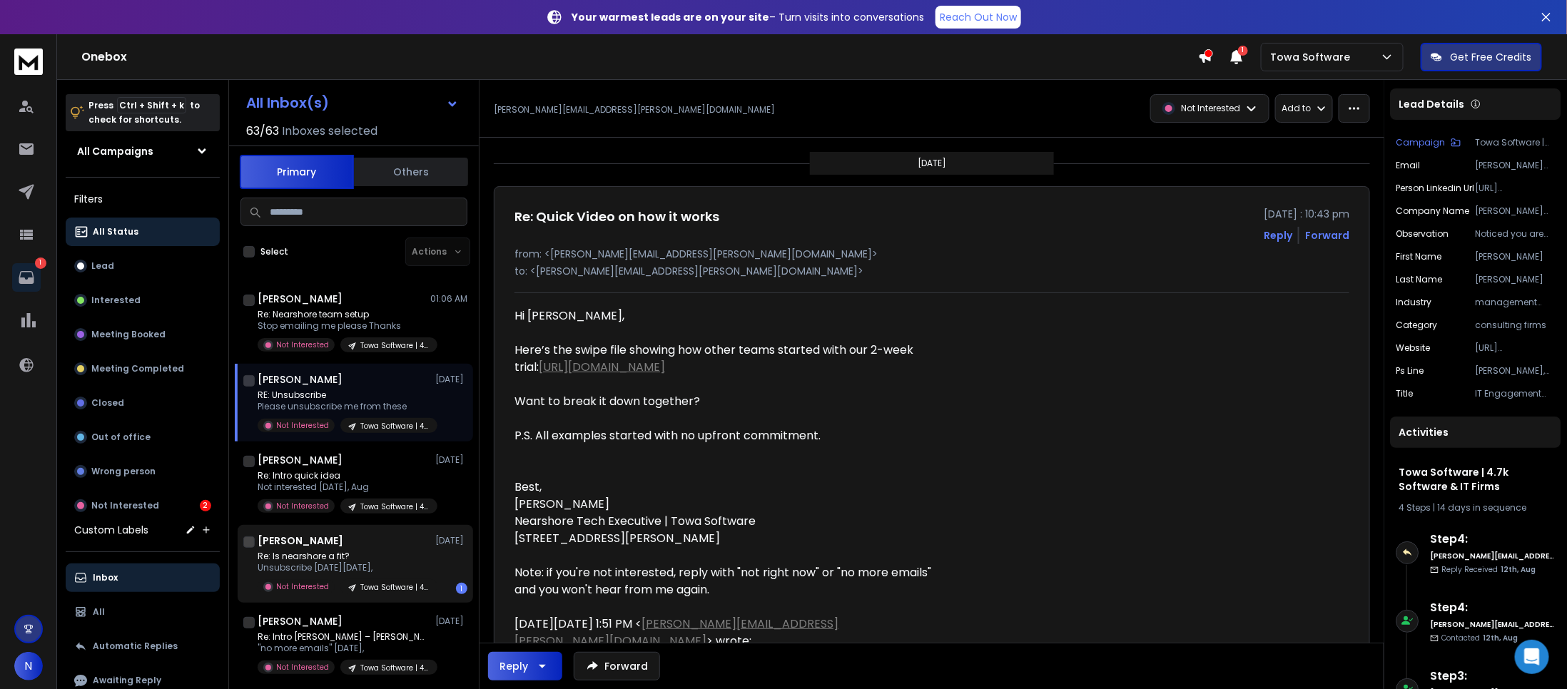
click at [388, 531] on div "[PERSON_NAME] [DATE] Re: Is nearshore a fit? Unsubscribe [DATE][DATE], Not Inte…" at bounding box center [355, 564] width 235 height 78
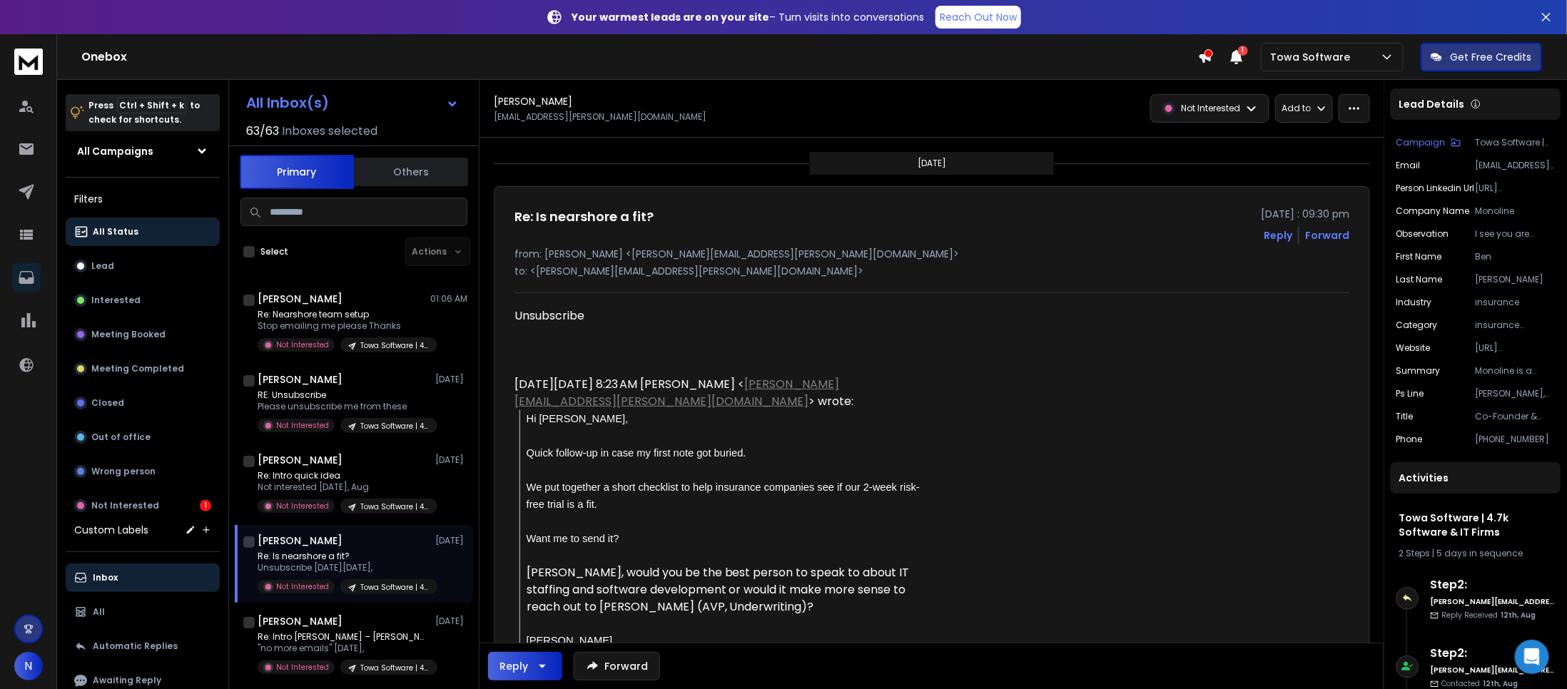
drag, startPoint x: 474, startPoint y: 345, endPoint x: 478, endPoint y: 356, distance: 12.2
click at [478, 356] on div "All Inbox(s) 63 / 63 Inboxes selected Primary Others Select Actions Jacob Holid…" at bounding box center [353, 424] width 251 height 689
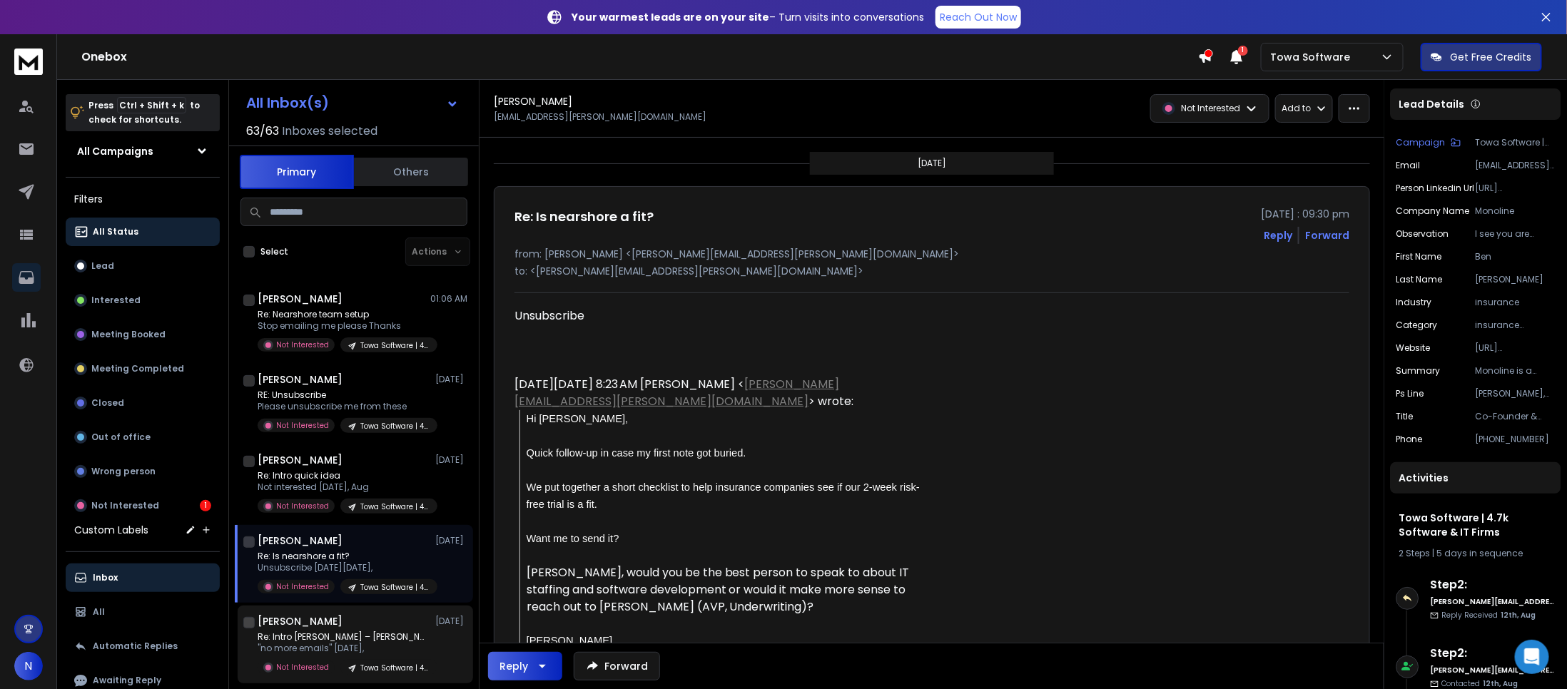
click at [413, 609] on div "[PERSON_NAME] [DATE] Re: Intro Satya – [PERSON_NAME] "no more emails" [DATE], N…" at bounding box center [355, 645] width 235 height 78
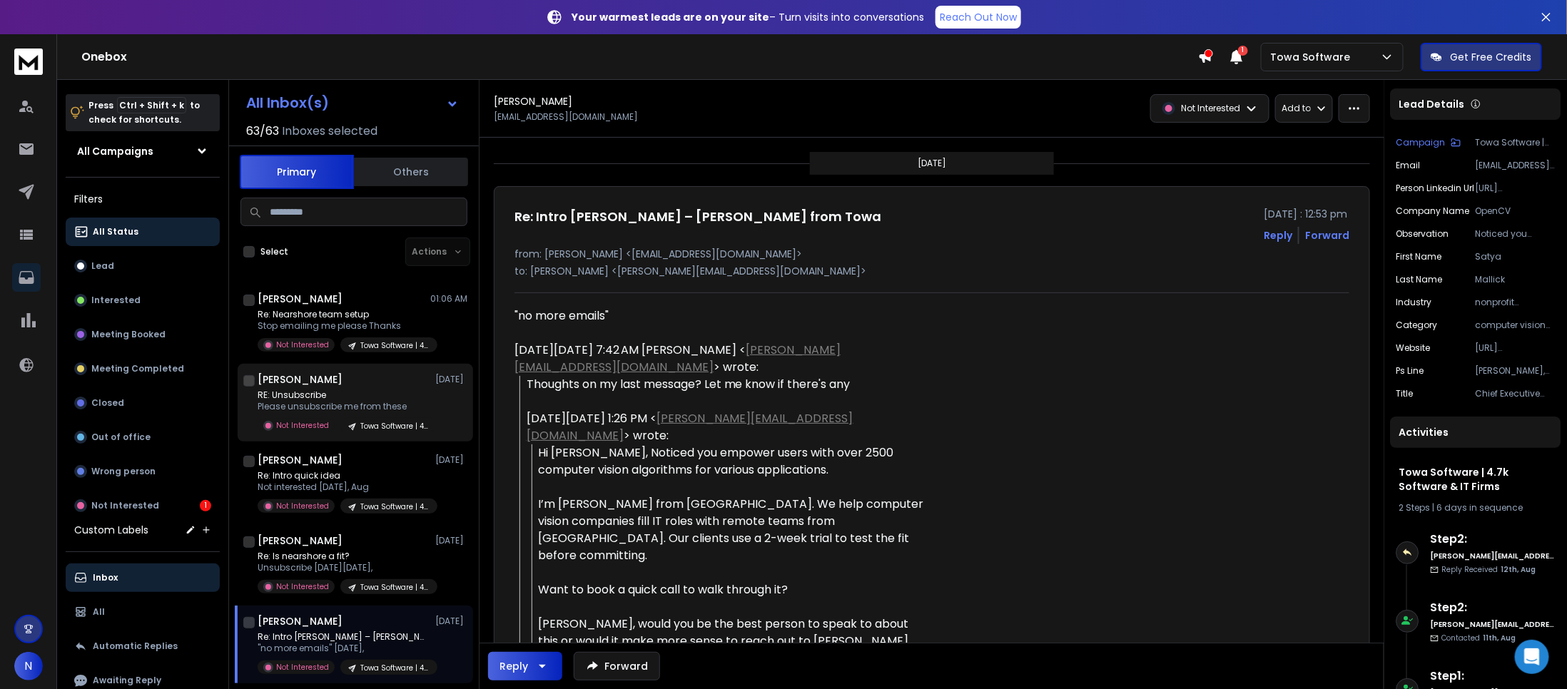
scroll to position [143, 0]
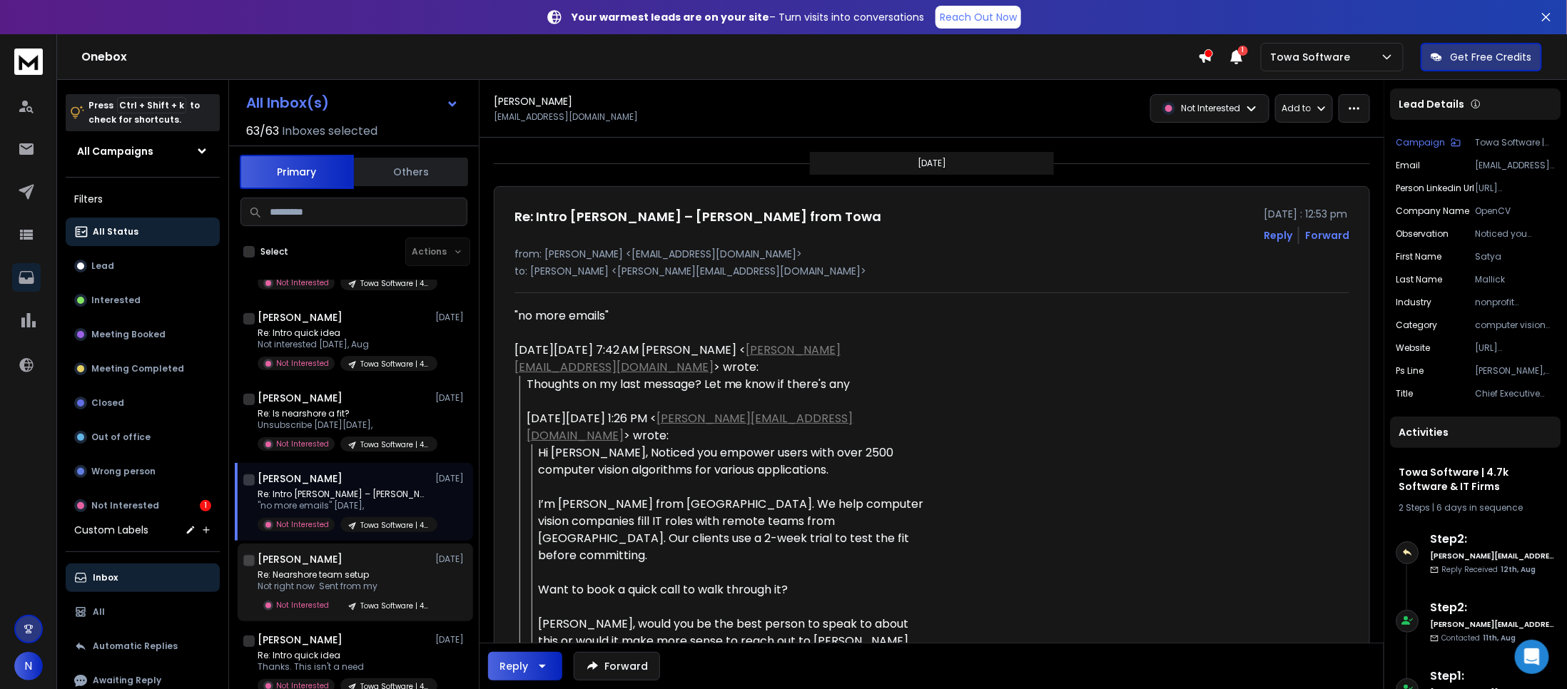
click at [420, 536] on div "[PERSON_NAME] [DATE] Re: Intro Satya – [PERSON_NAME] "no more emails" [DATE], N…" at bounding box center [355, 502] width 235 height 78
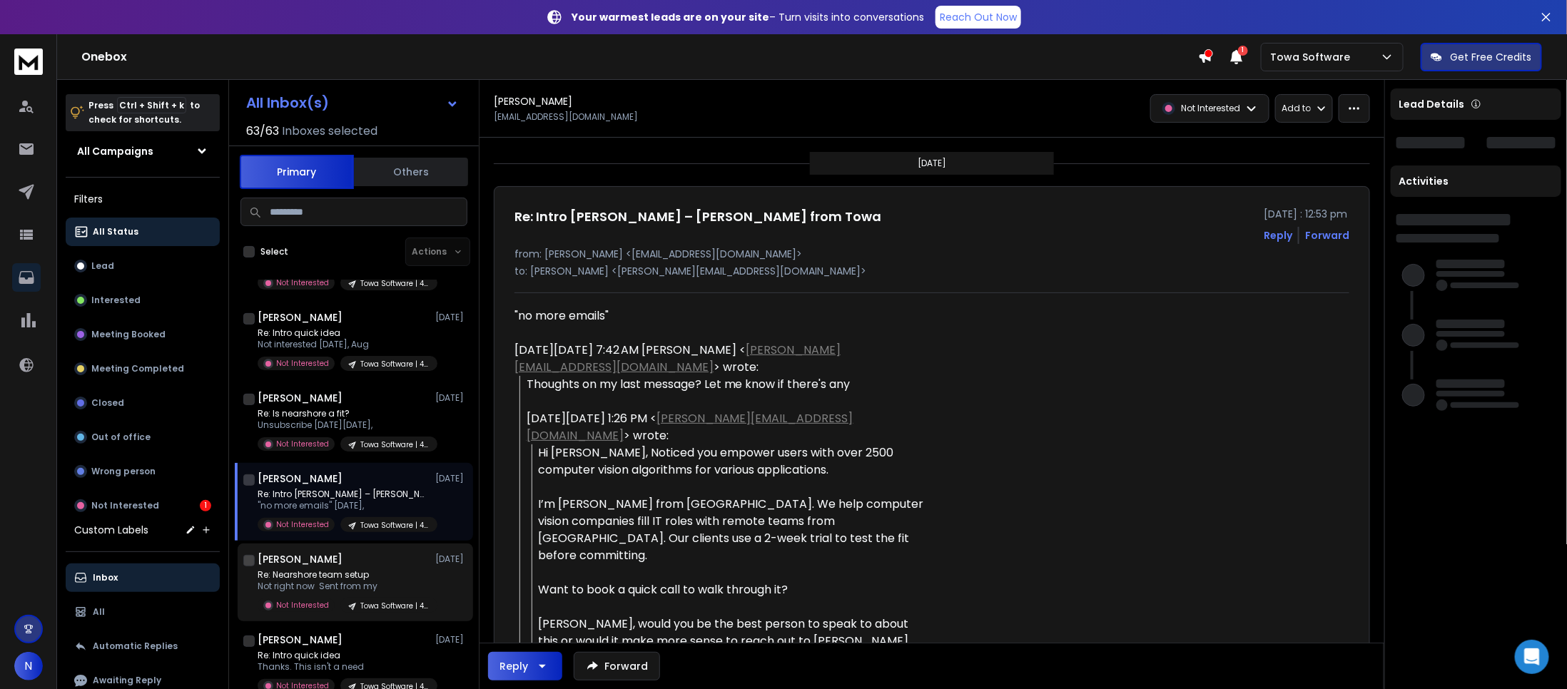
click at [422, 551] on div "[PERSON_NAME] [DATE] Re: Nearshore team setup Not right now Sent from my Not In…" at bounding box center [355, 583] width 235 height 78
